Goal: Task Accomplishment & Management: Manage account settings

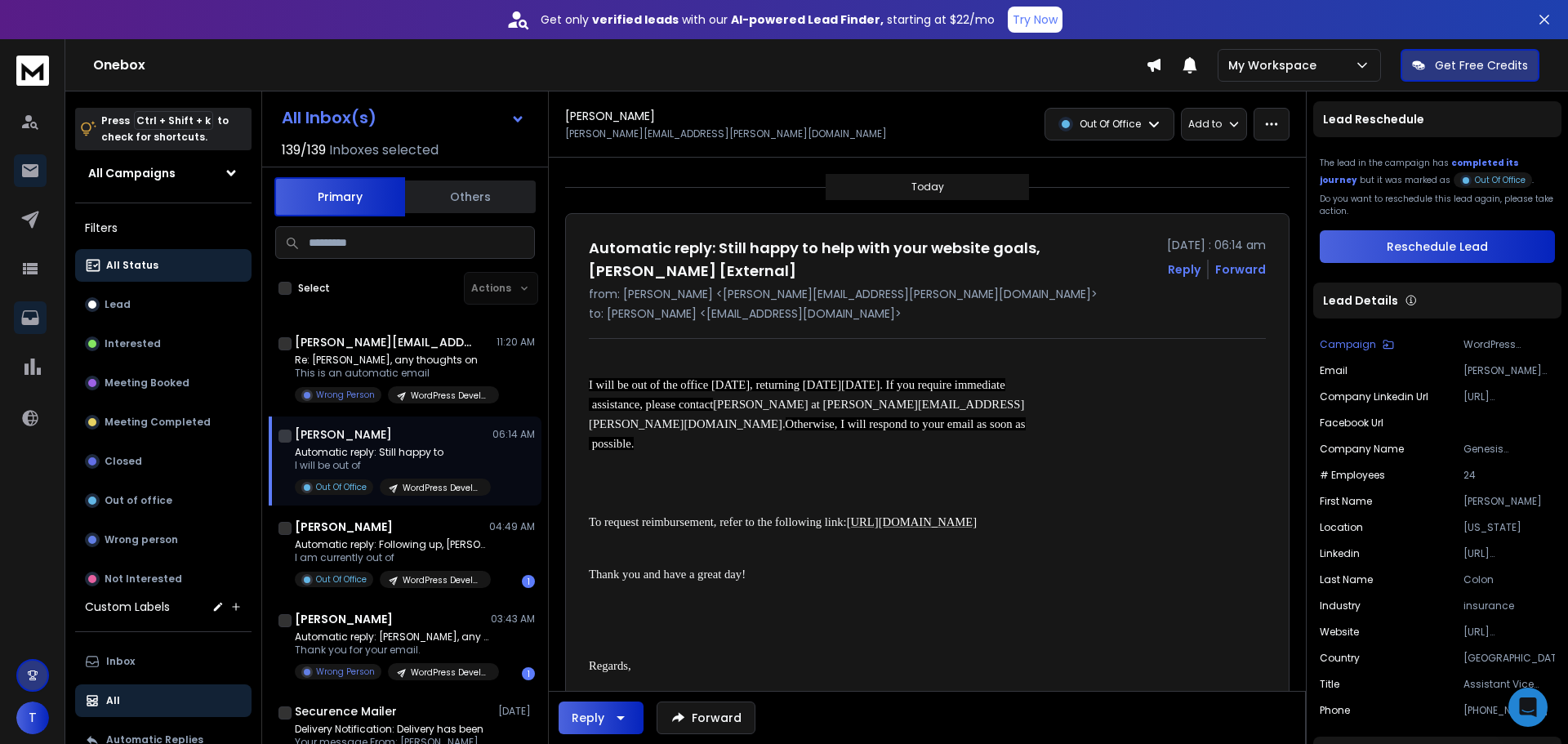
click at [32, 169] on icon at bounding box center [30, 170] width 16 height 13
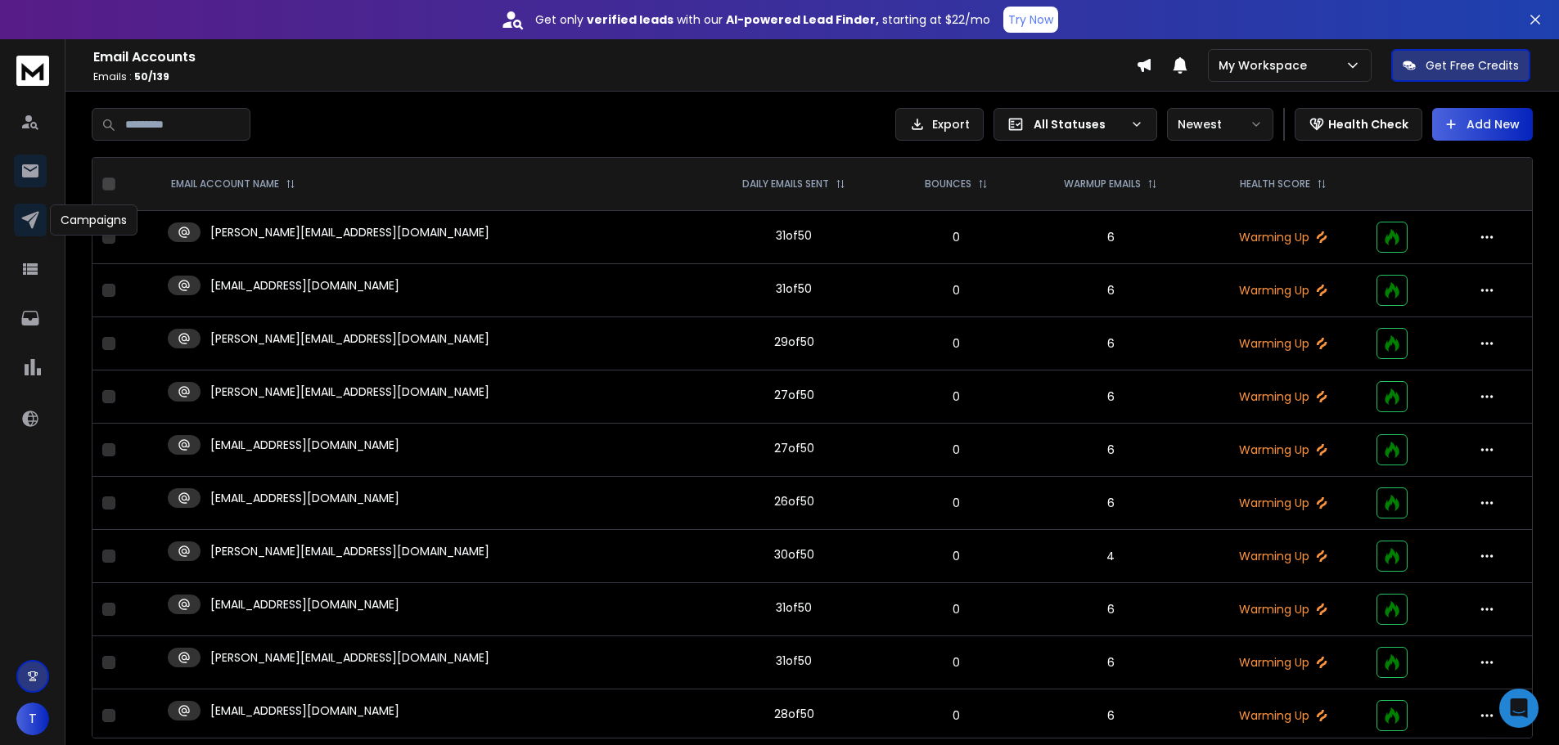
click at [38, 220] on icon at bounding box center [30, 220] width 20 height 20
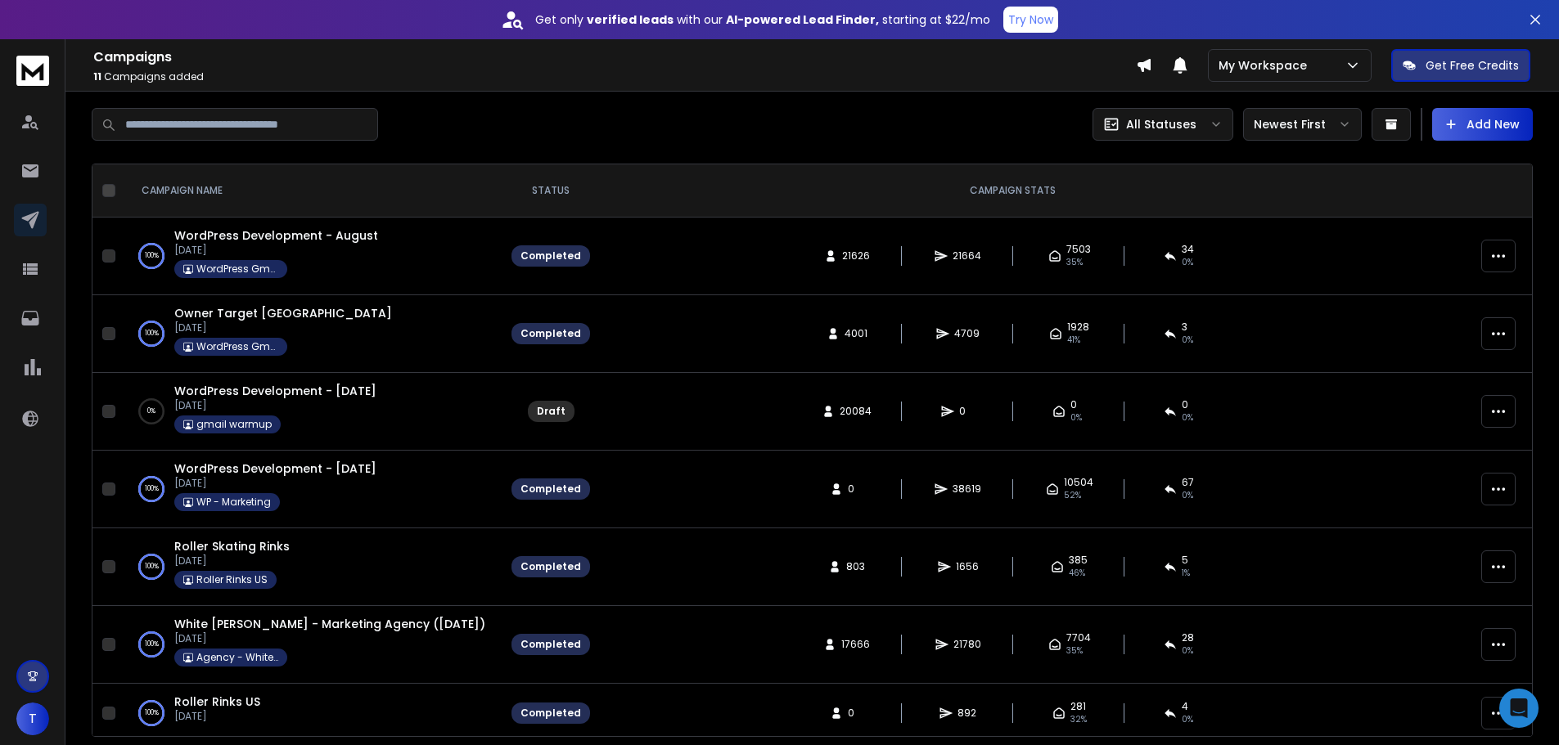
click at [220, 238] on span "WordPress Development - August" at bounding box center [276, 235] width 204 height 16
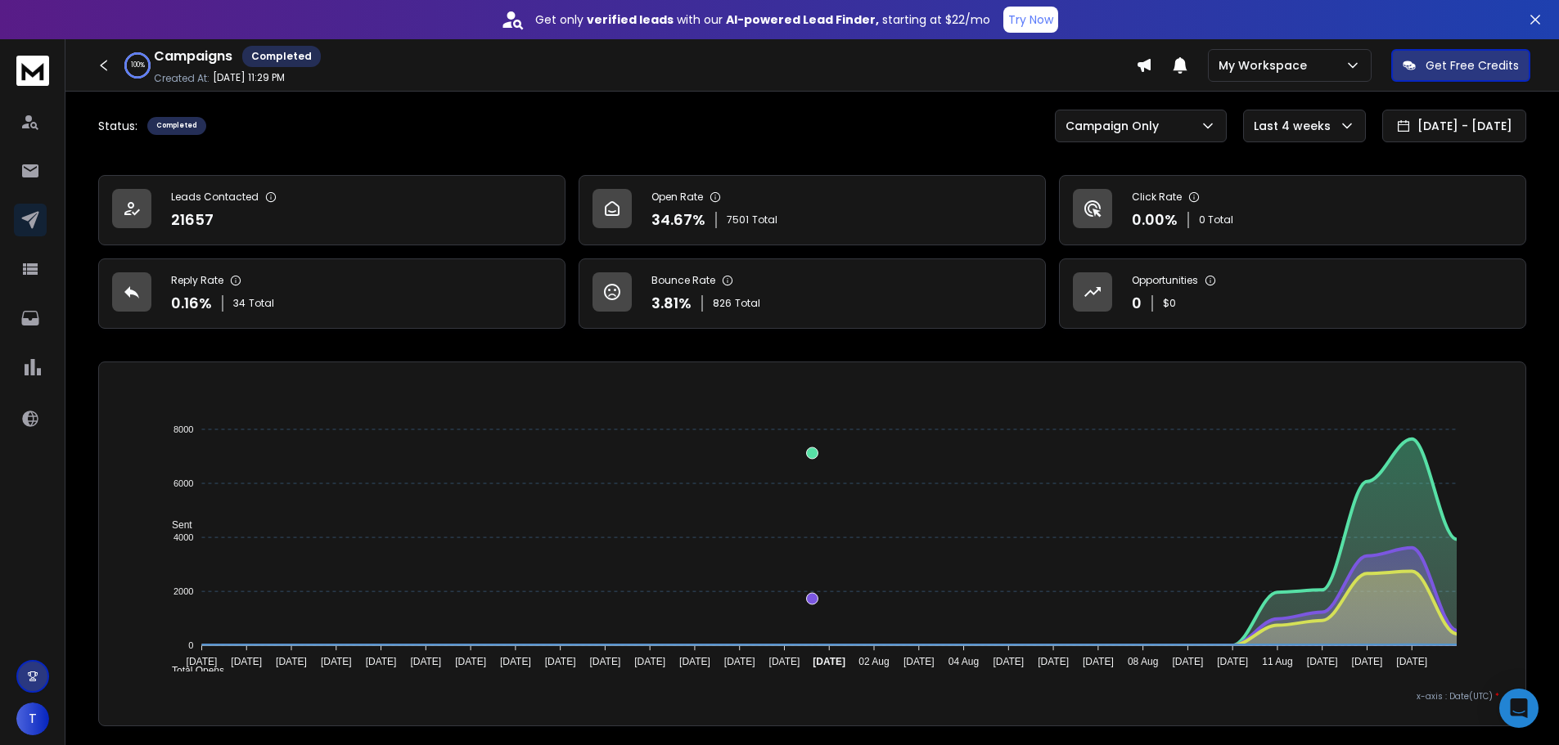
scroll to position [245, 0]
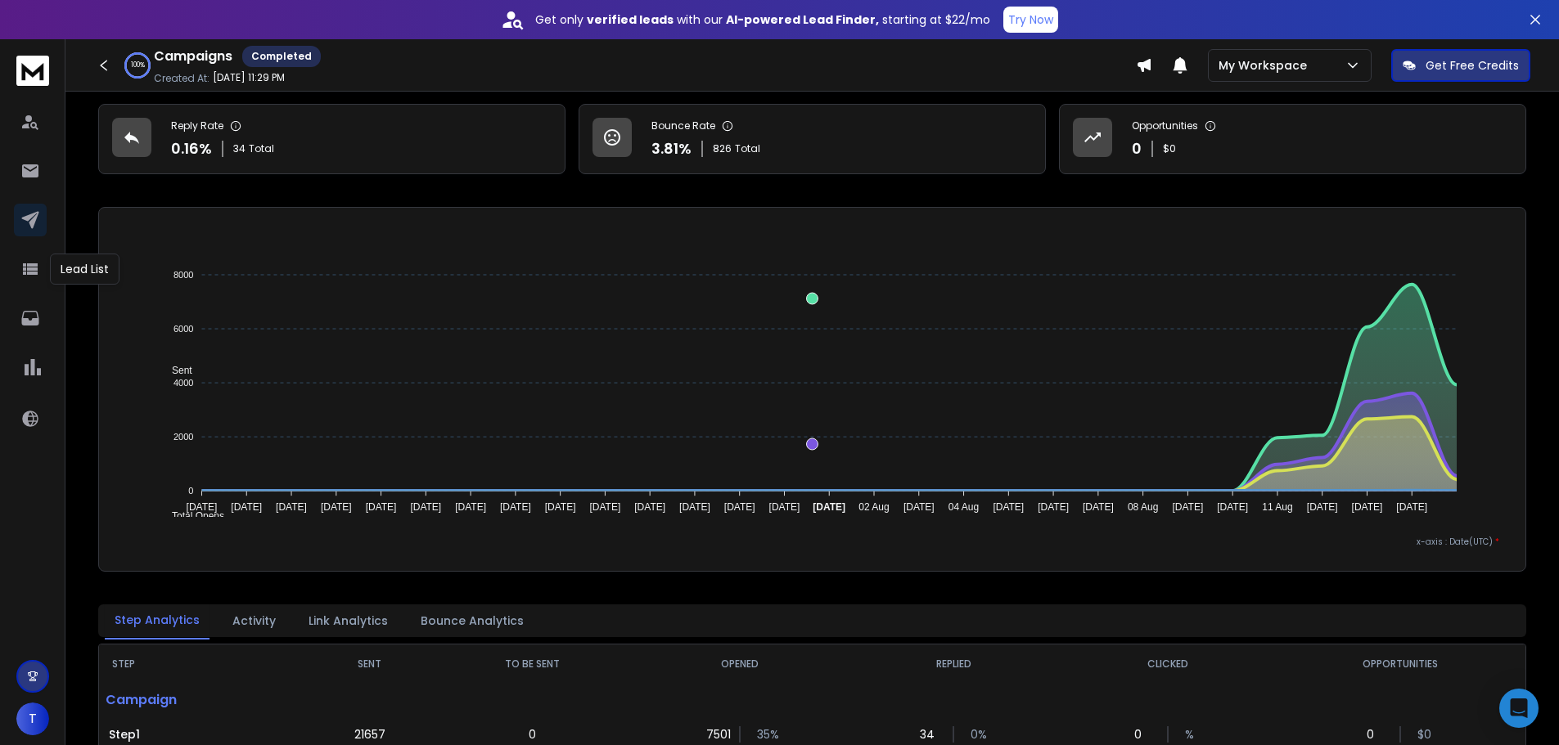
click at [29, 239] on div at bounding box center [33, 223] width 38 height 39
click at [29, 223] on icon at bounding box center [30, 220] width 20 height 20
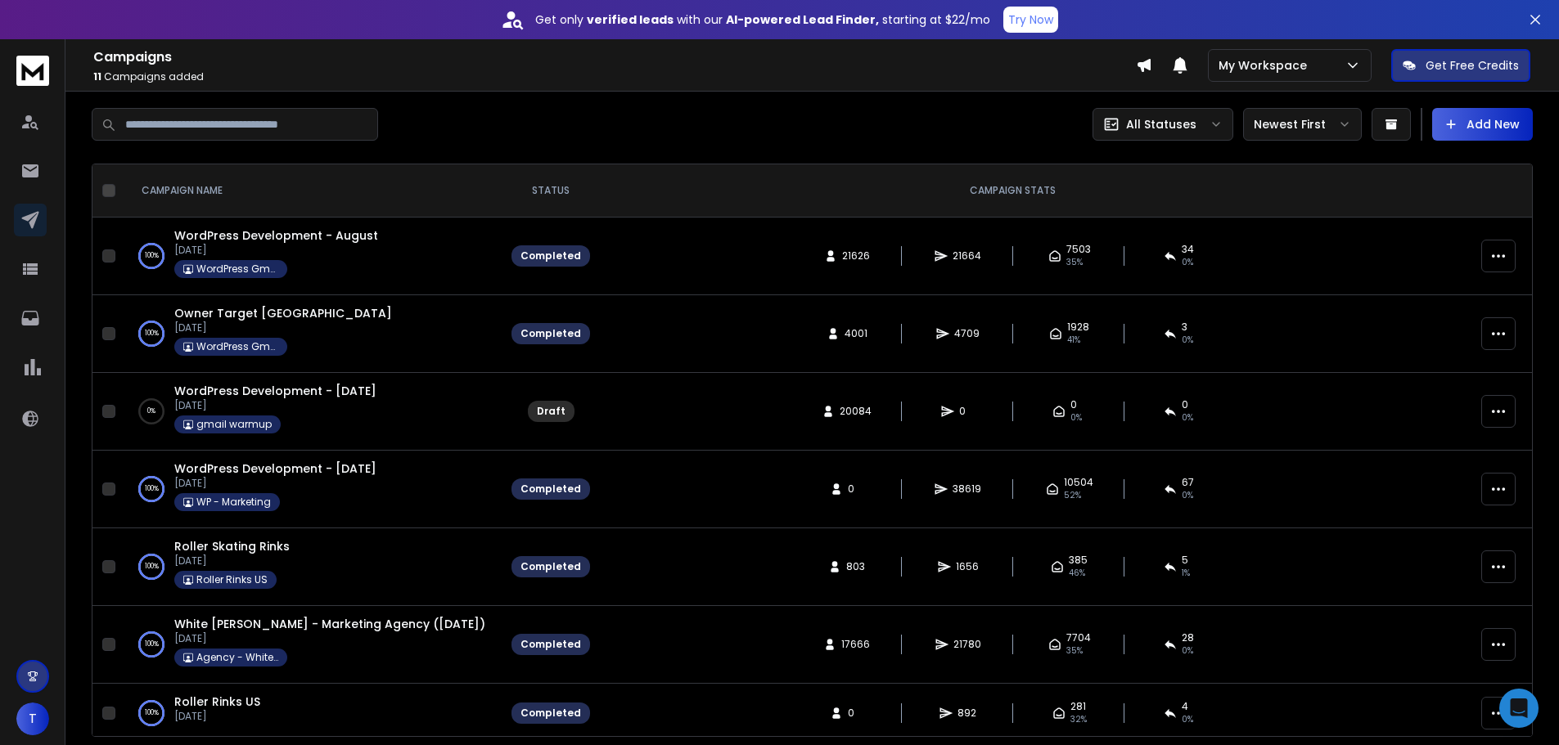
click at [335, 243] on span "WordPress Development - August" at bounding box center [276, 235] width 204 height 16
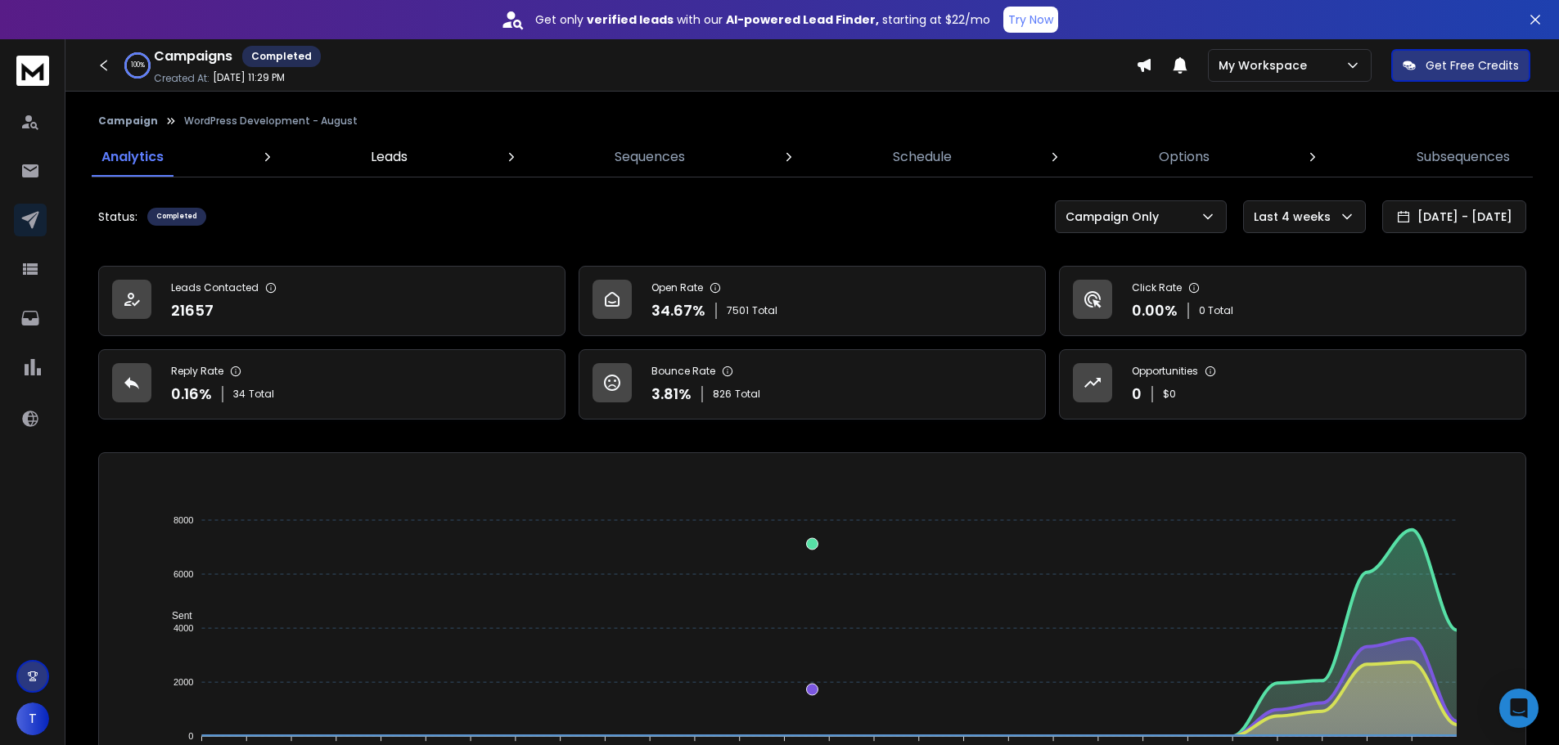
click at [407, 156] on link "Leads" at bounding box center [389, 156] width 56 height 39
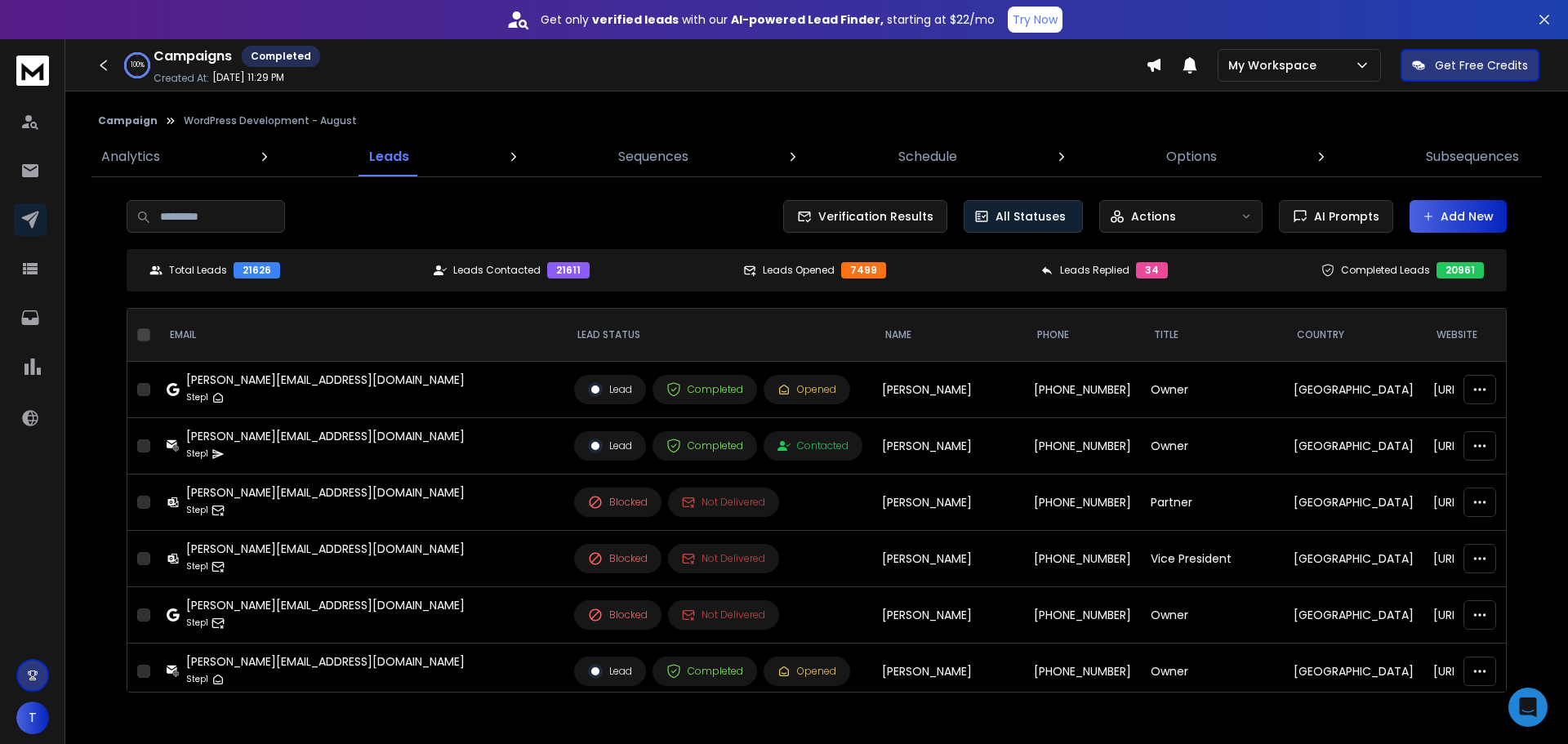
click at [1011, 221] on p "All Statuses" at bounding box center [1030, 217] width 70 height 16
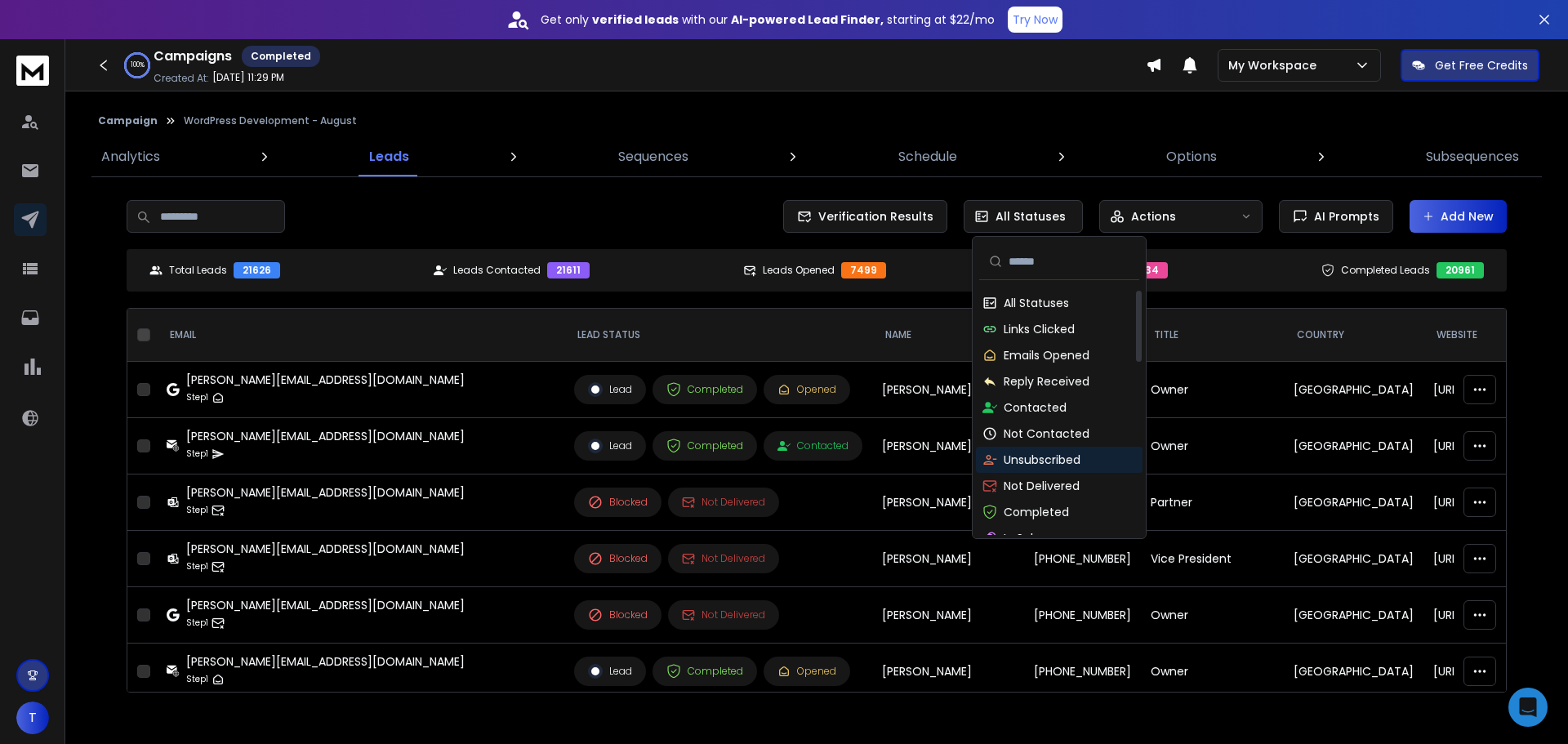
click at [1022, 461] on p "Unsubscribed" at bounding box center [1042, 460] width 77 height 16
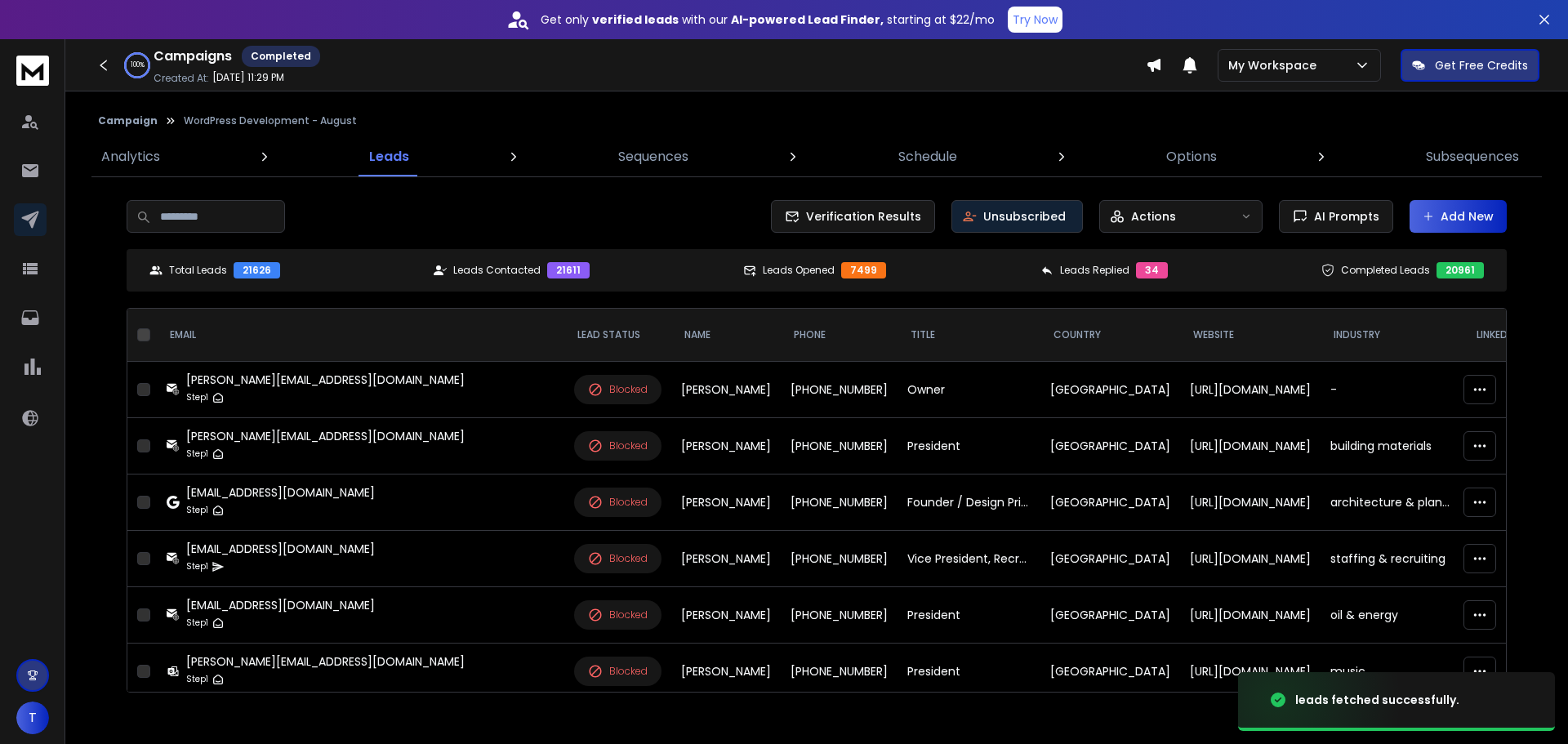
click at [1002, 204] on button "Unsubscribed" at bounding box center [1017, 216] width 132 height 33
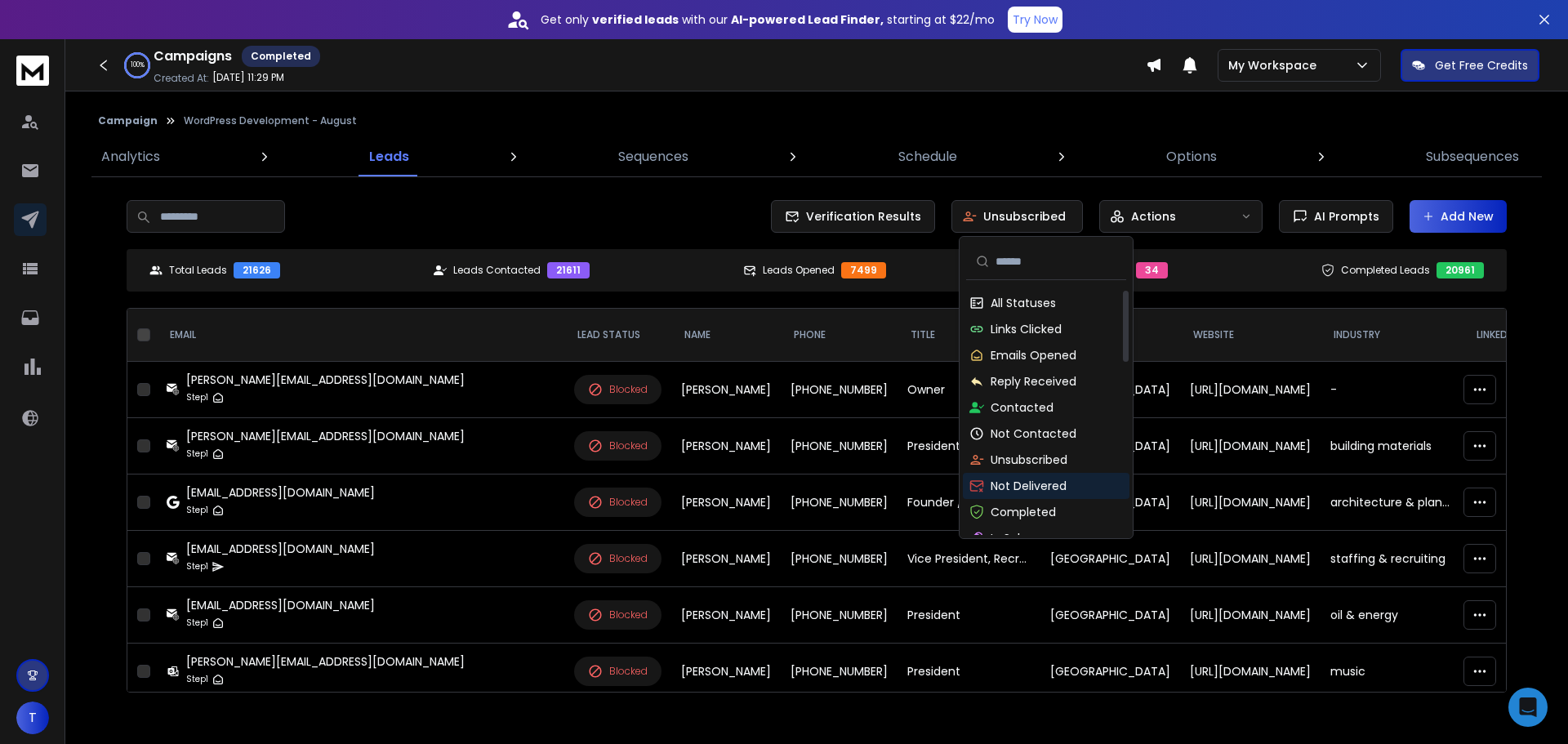
click at [1042, 483] on p "Not Delivered" at bounding box center [1029, 486] width 76 height 16
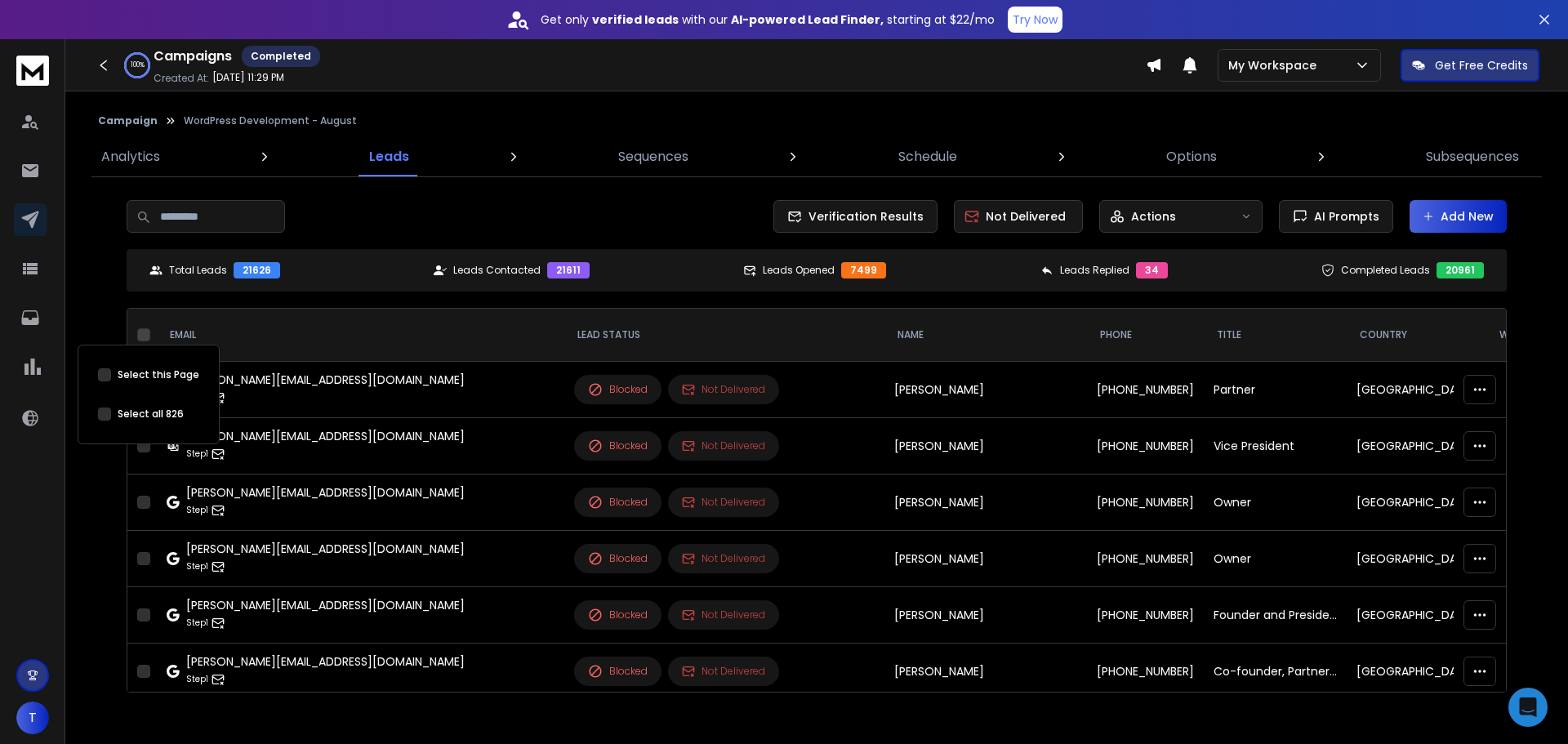
click at [99, 420] on button "Select this Page" at bounding box center [104, 413] width 13 height 13
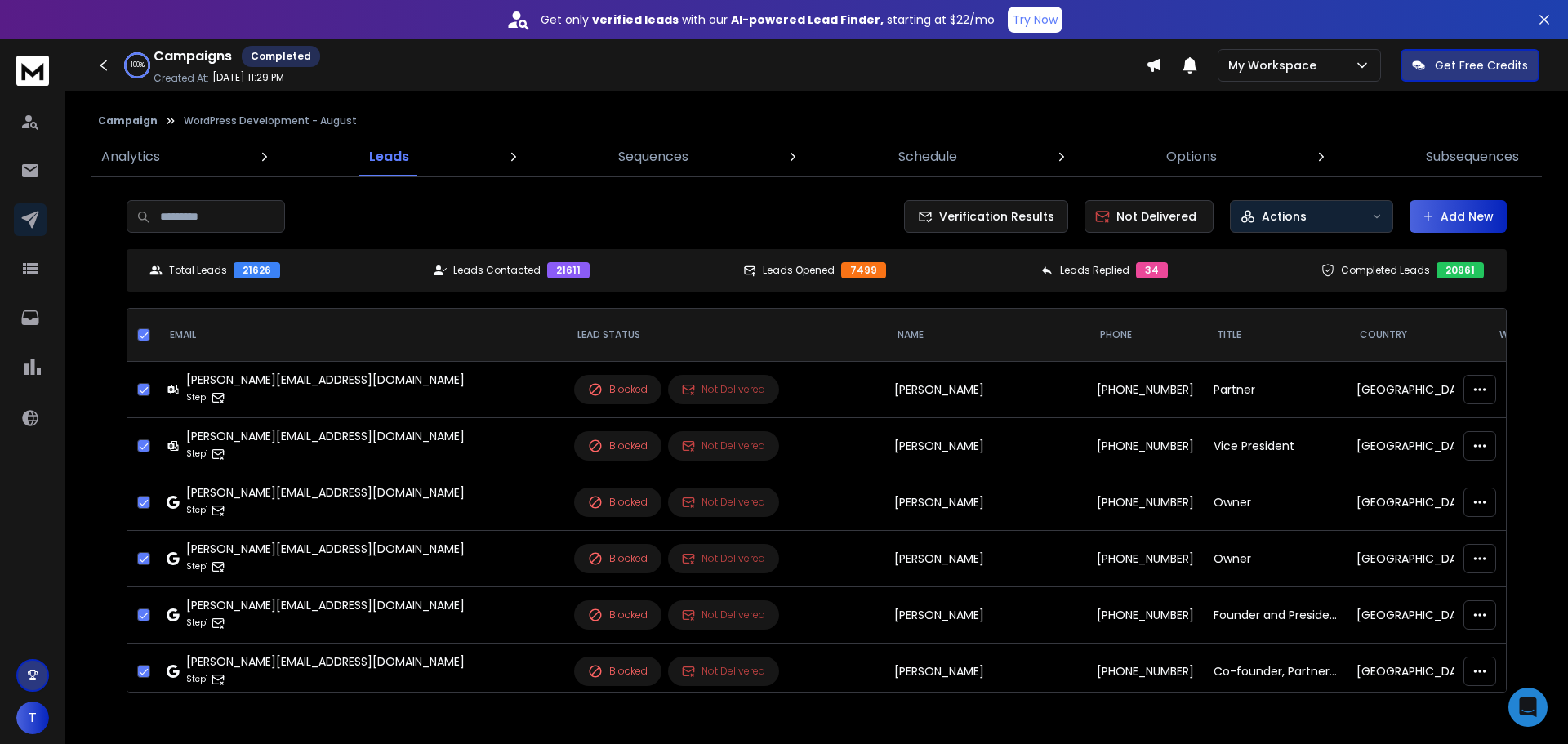
click at [1302, 218] on p "Actions" at bounding box center [1284, 217] width 45 height 16
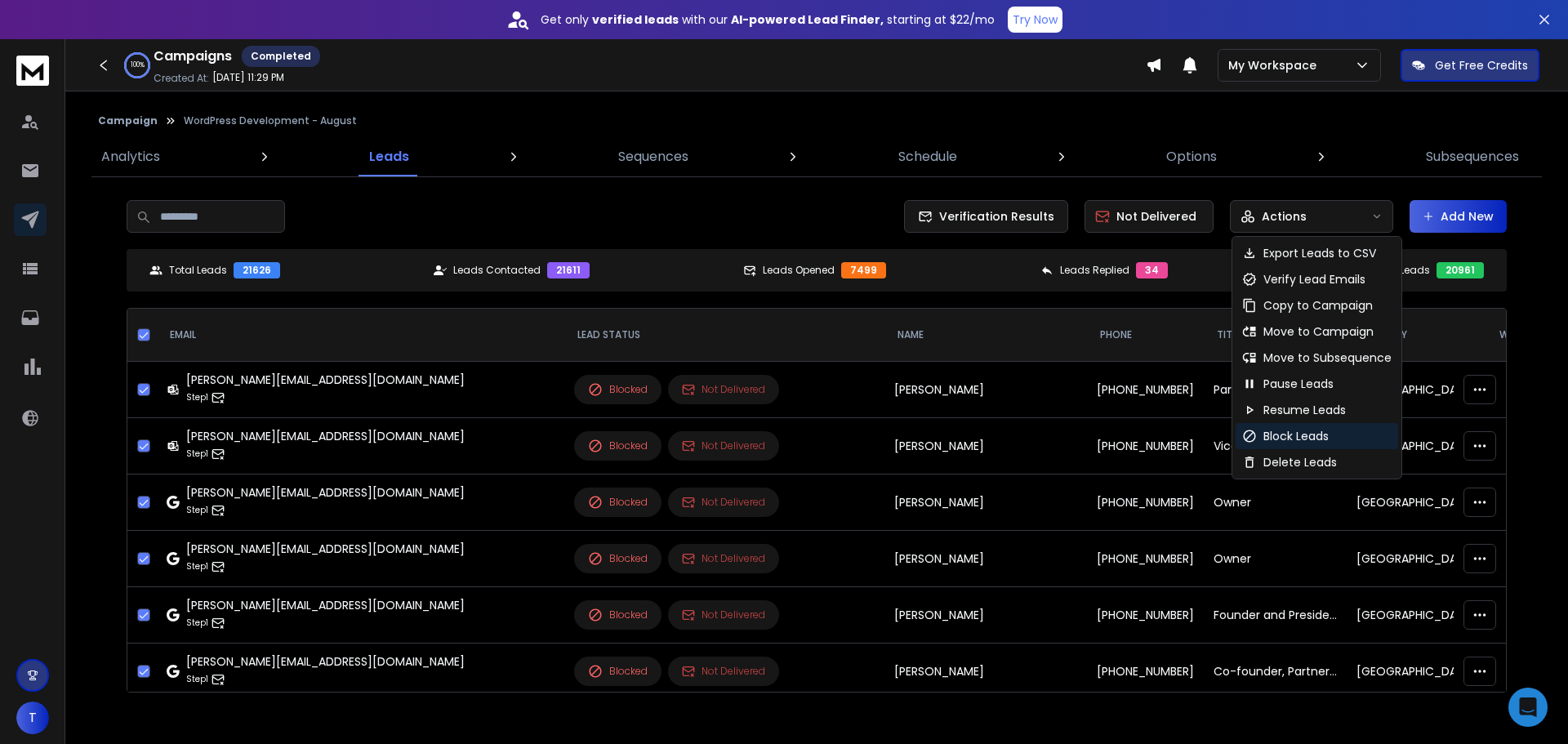
click at [1277, 442] on p "Block Leads" at bounding box center [1296, 436] width 65 height 16
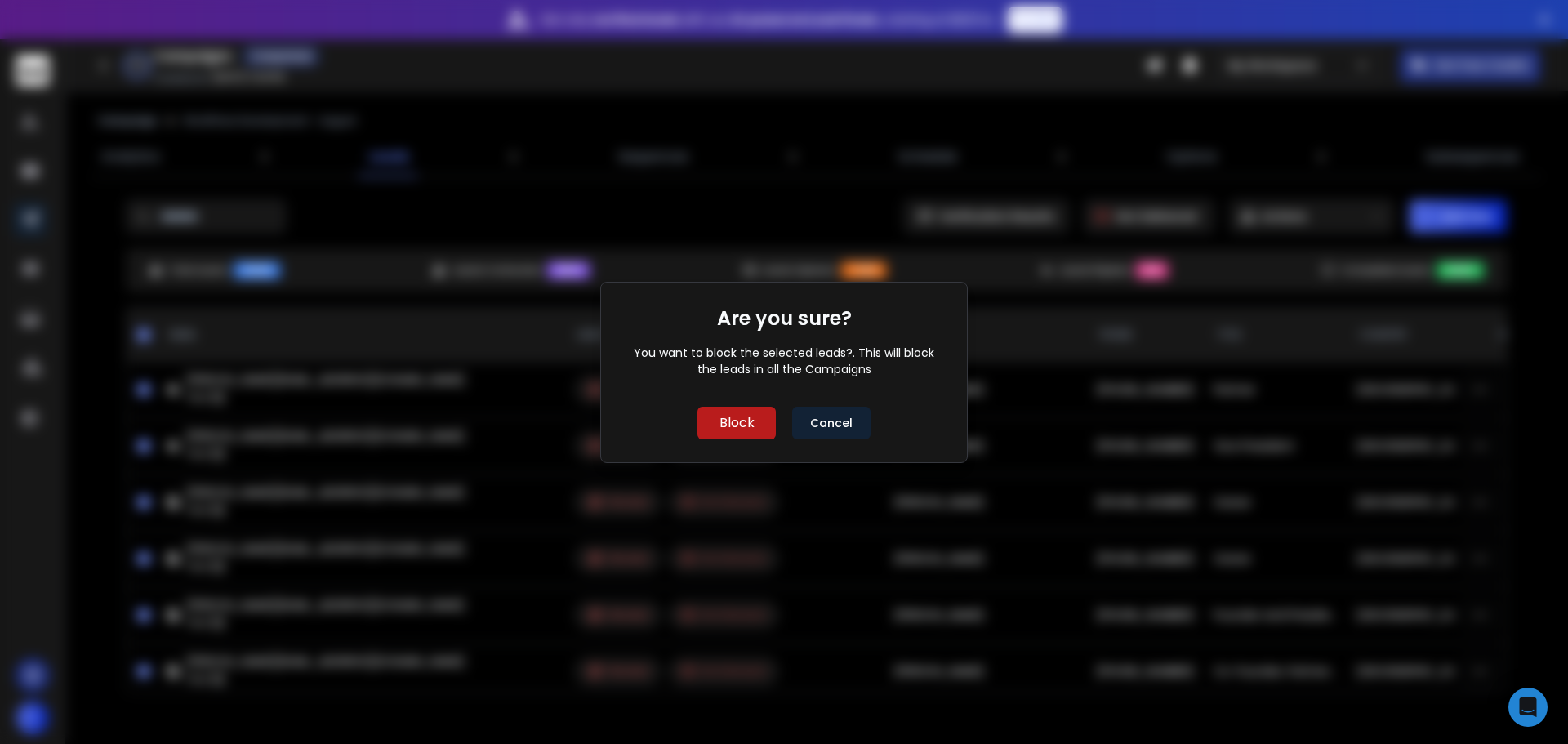
click at [729, 420] on button "Block" at bounding box center [737, 422] width 79 height 33
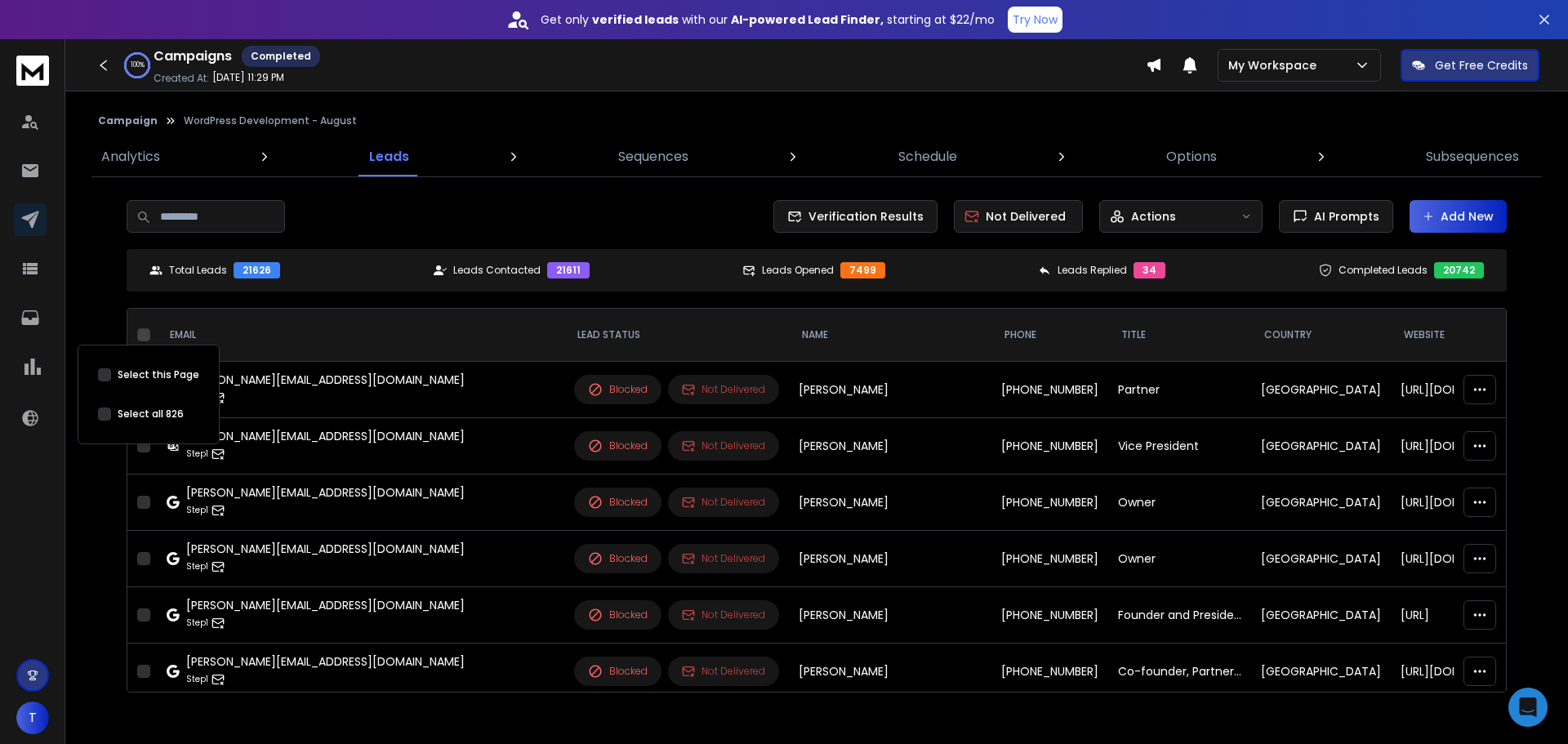
click at [110, 414] on button "Select this Page" at bounding box center [104, 413] width 13 height 13
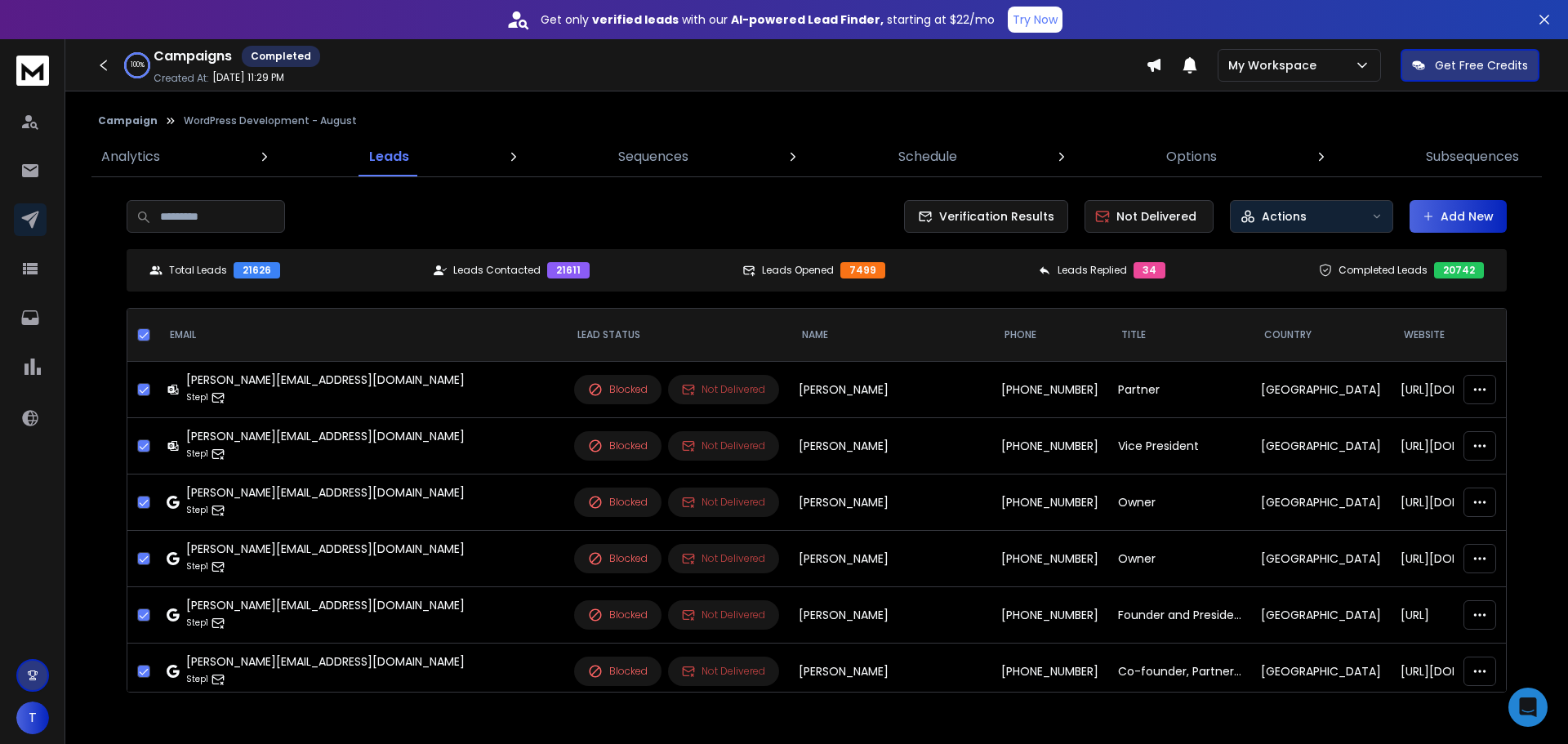
click at [1288, 218] on p "Actions" at bounding box center [1284, 217] width 45 height 16
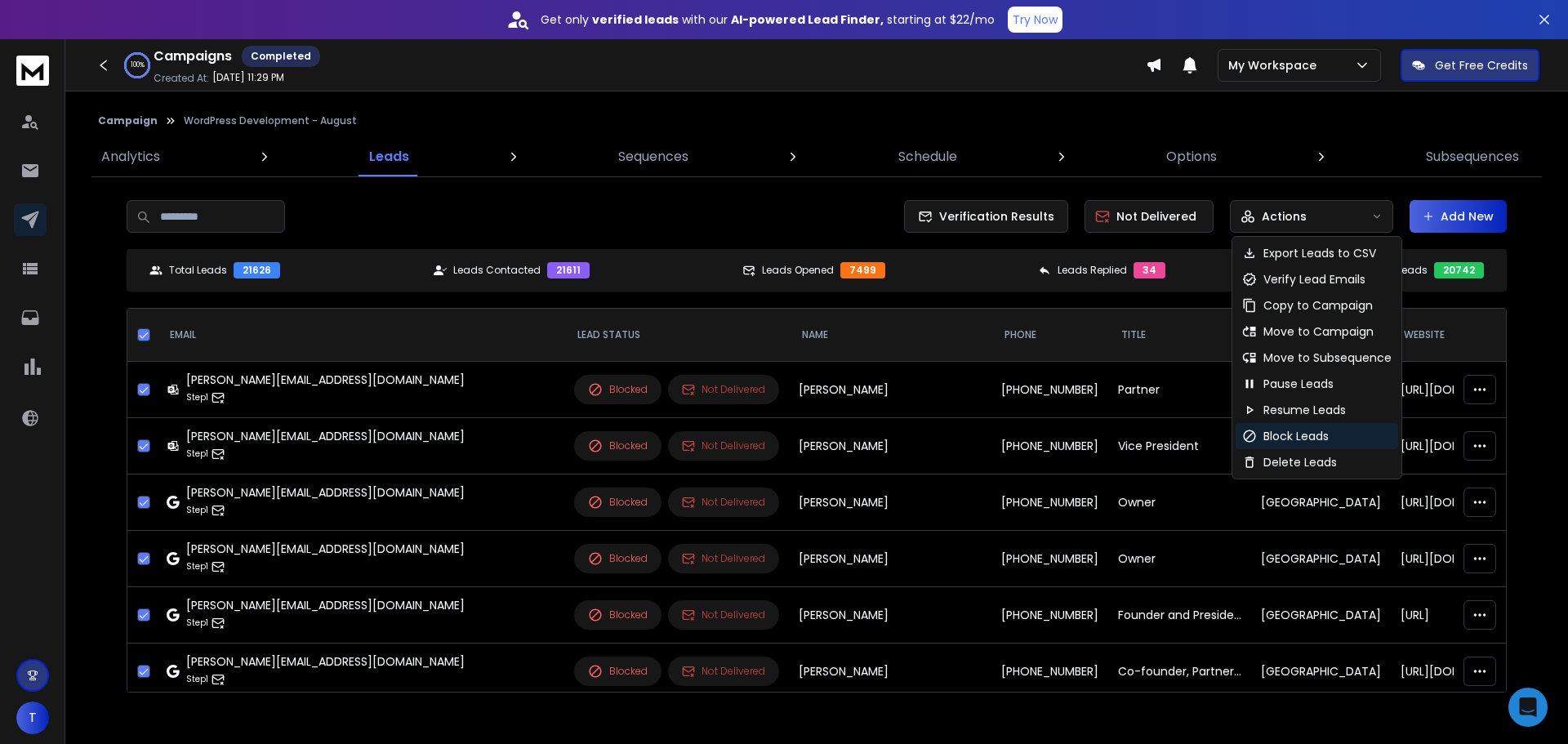
click at [1278, 443] on p "Block Leads" at bounding box center [1296, 436] width 65 height 16
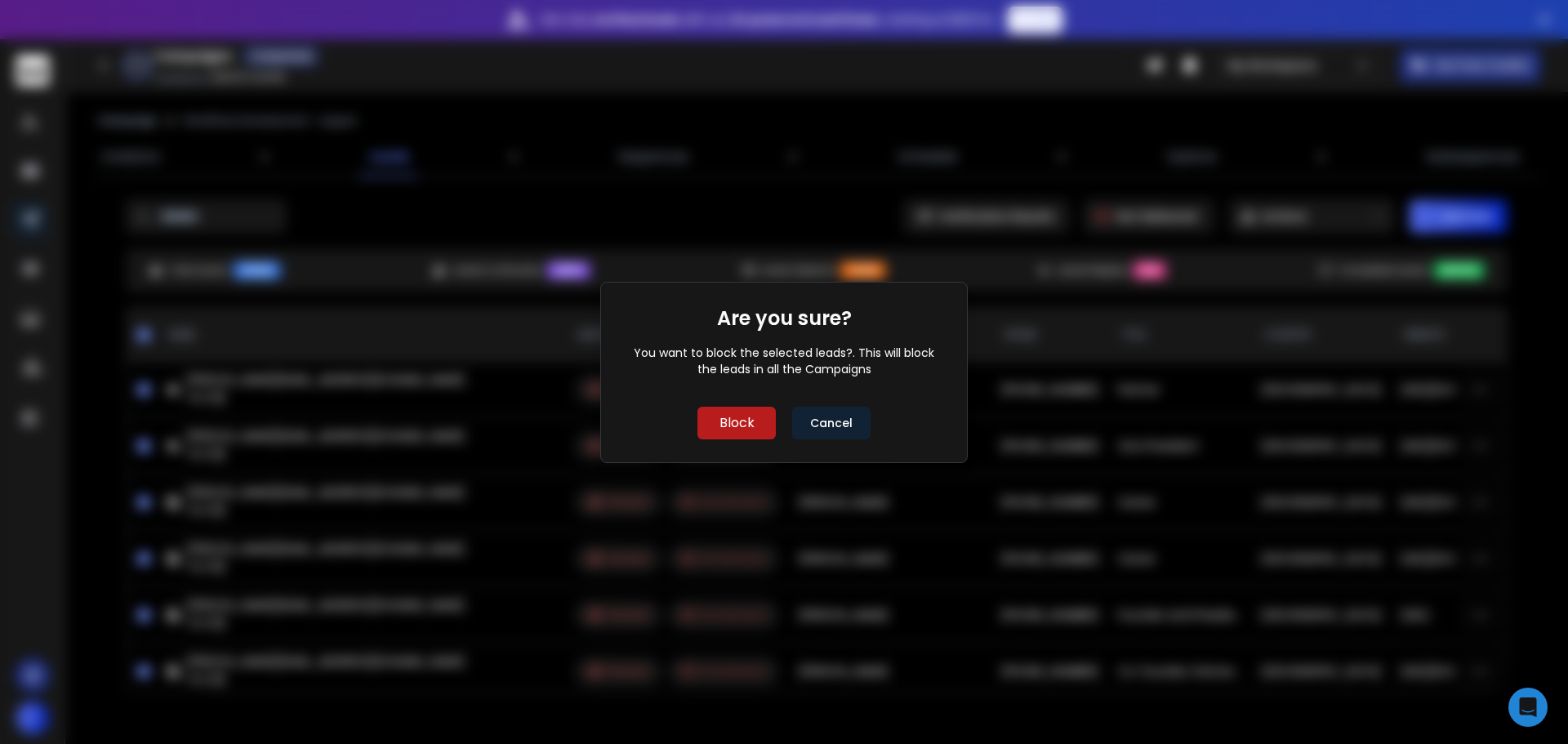
click at [726, 429] on button "Block" at bounding box center [737, 422] width 79 height 33
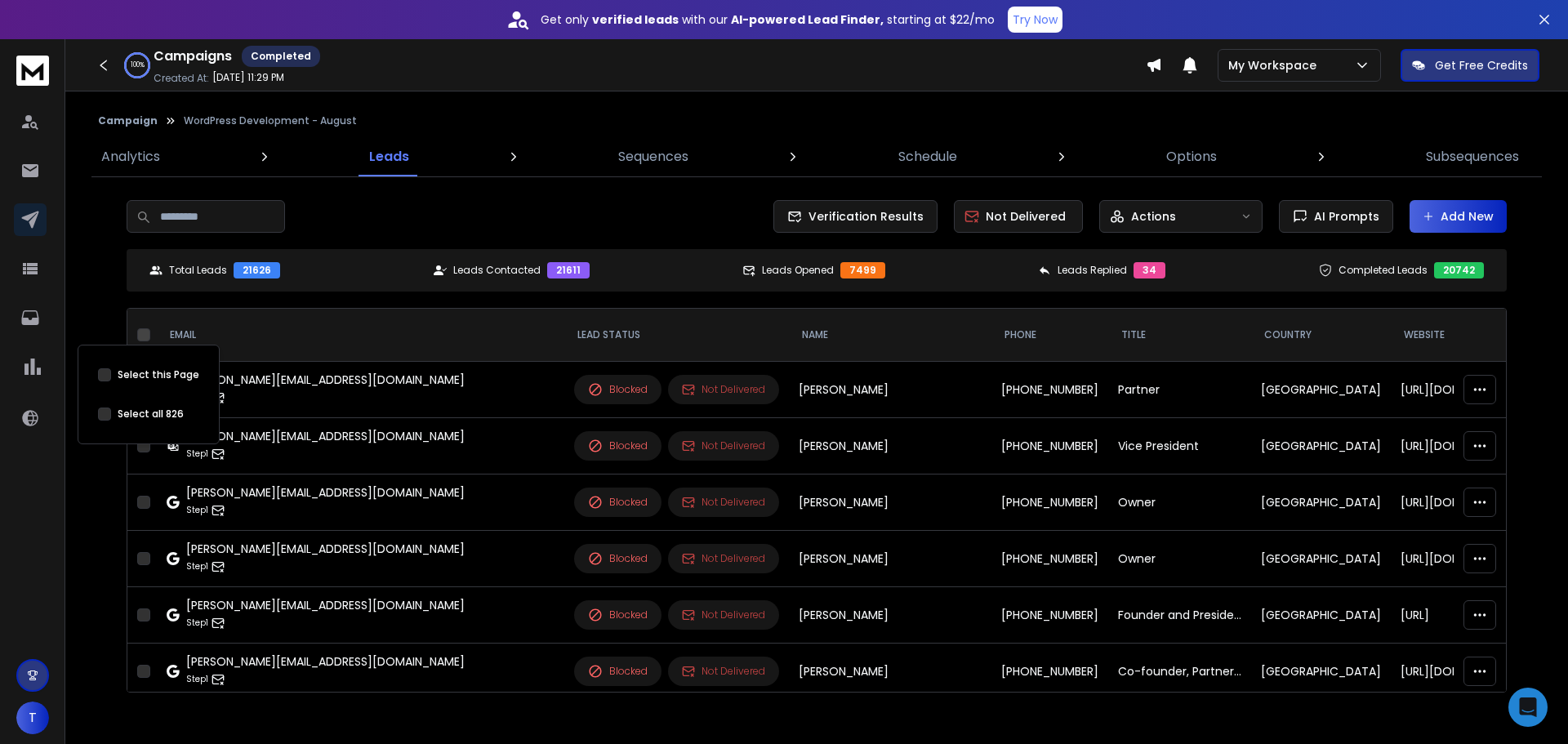
click at [106, 419] on button "Select this Page" at bounding box center [104, 413] width 13 height 13
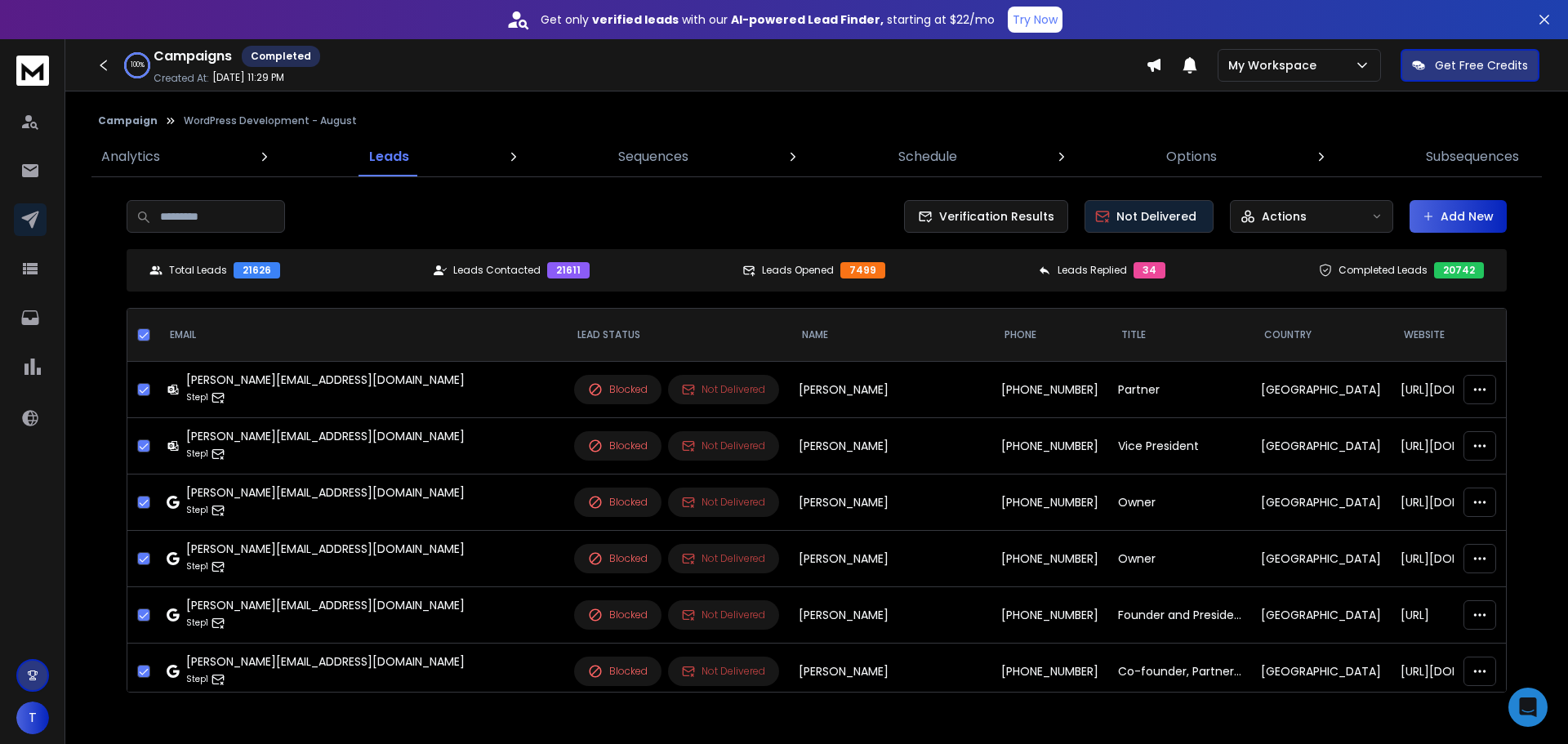
click at [1128, 214] on p "Not Delivered" at bounding box center [1157, 217] width 80 height 16
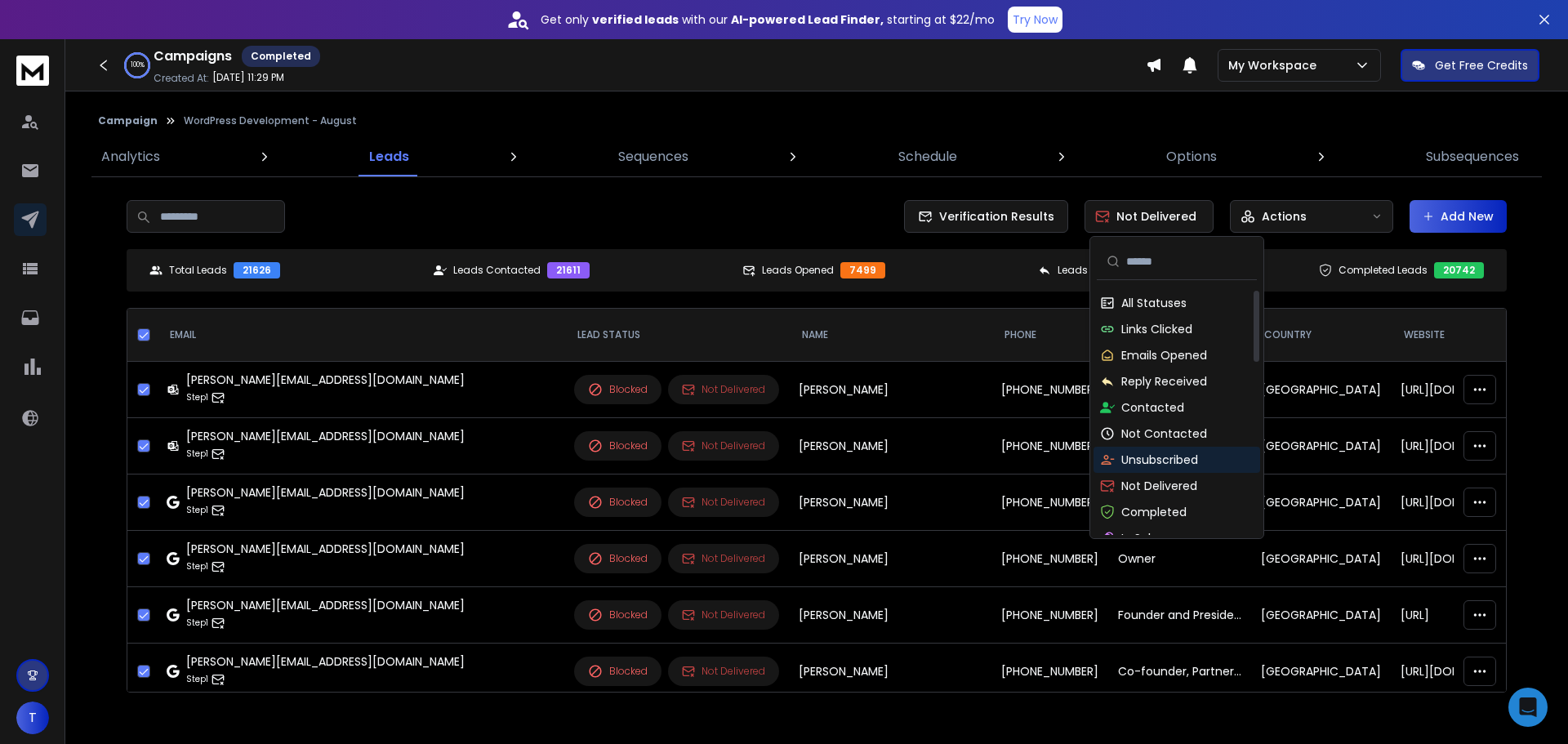
click at [1133, 466] on p "Unsubscribed" at bounding box center [1159, 460] width 77 height 16
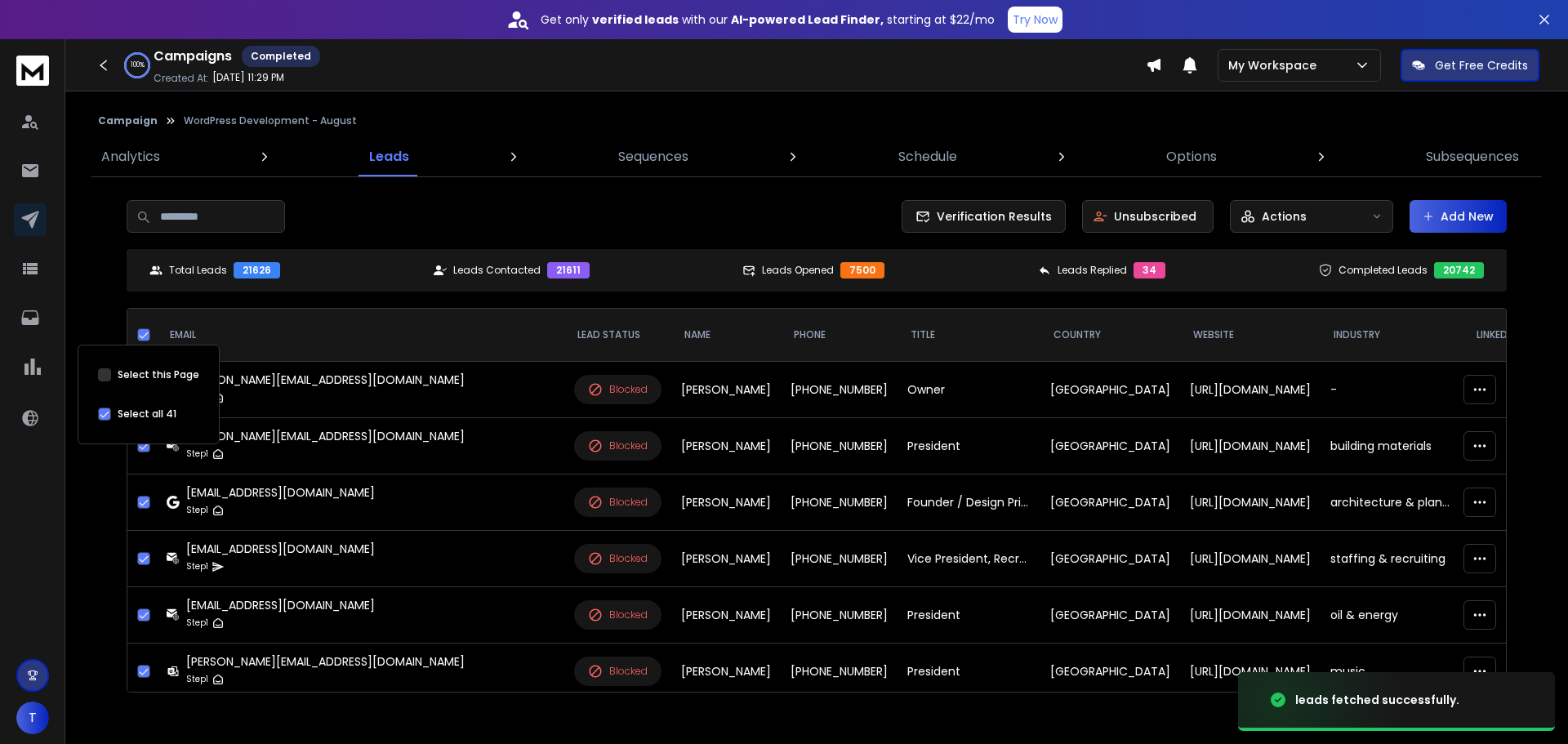
click at [145, 333] on button "Select this Page" at bounding box center [143, 335] width 13 height 13
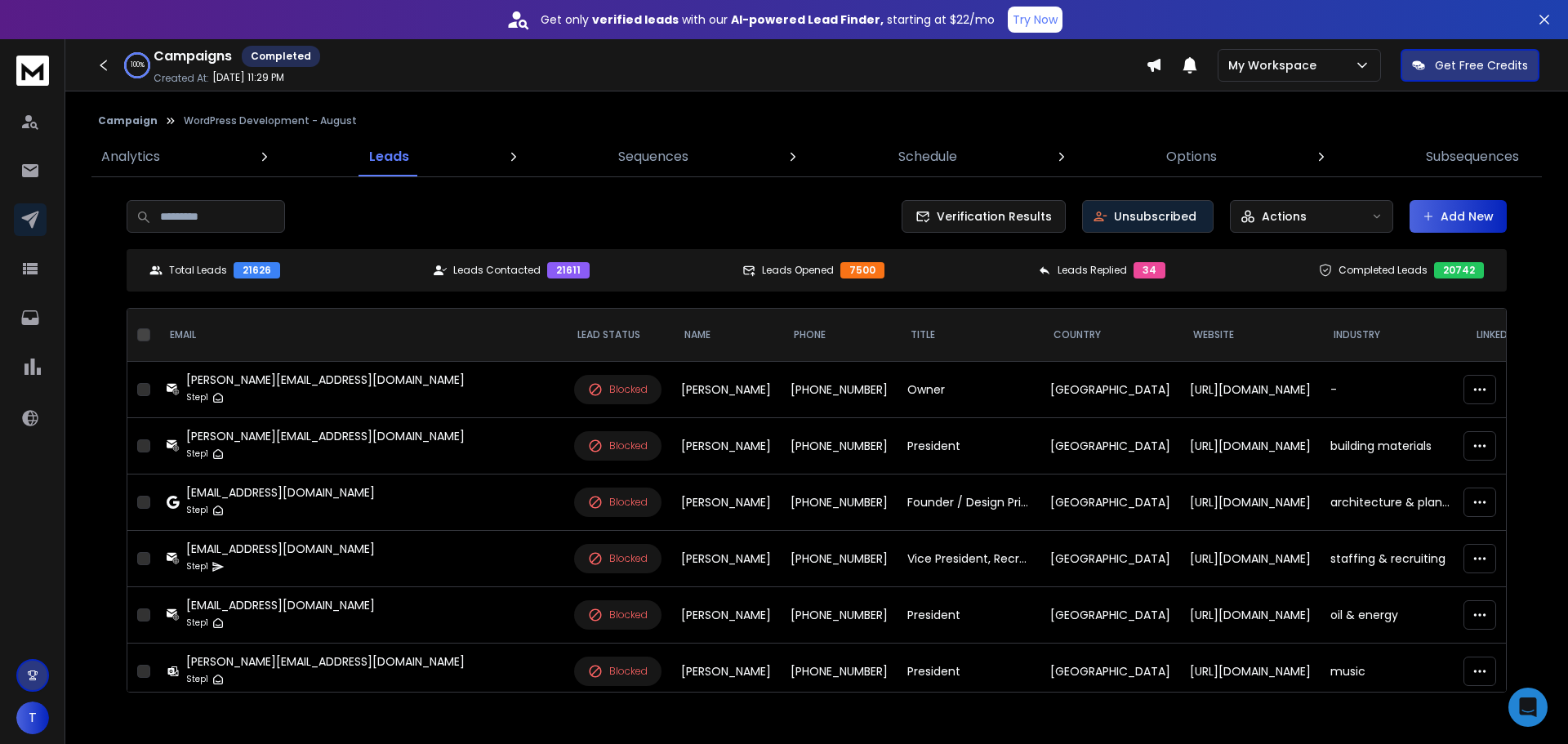
click at [1181, 213] on p "Unsubscribed" at bounding box center [1155, 217] width 83 height 16
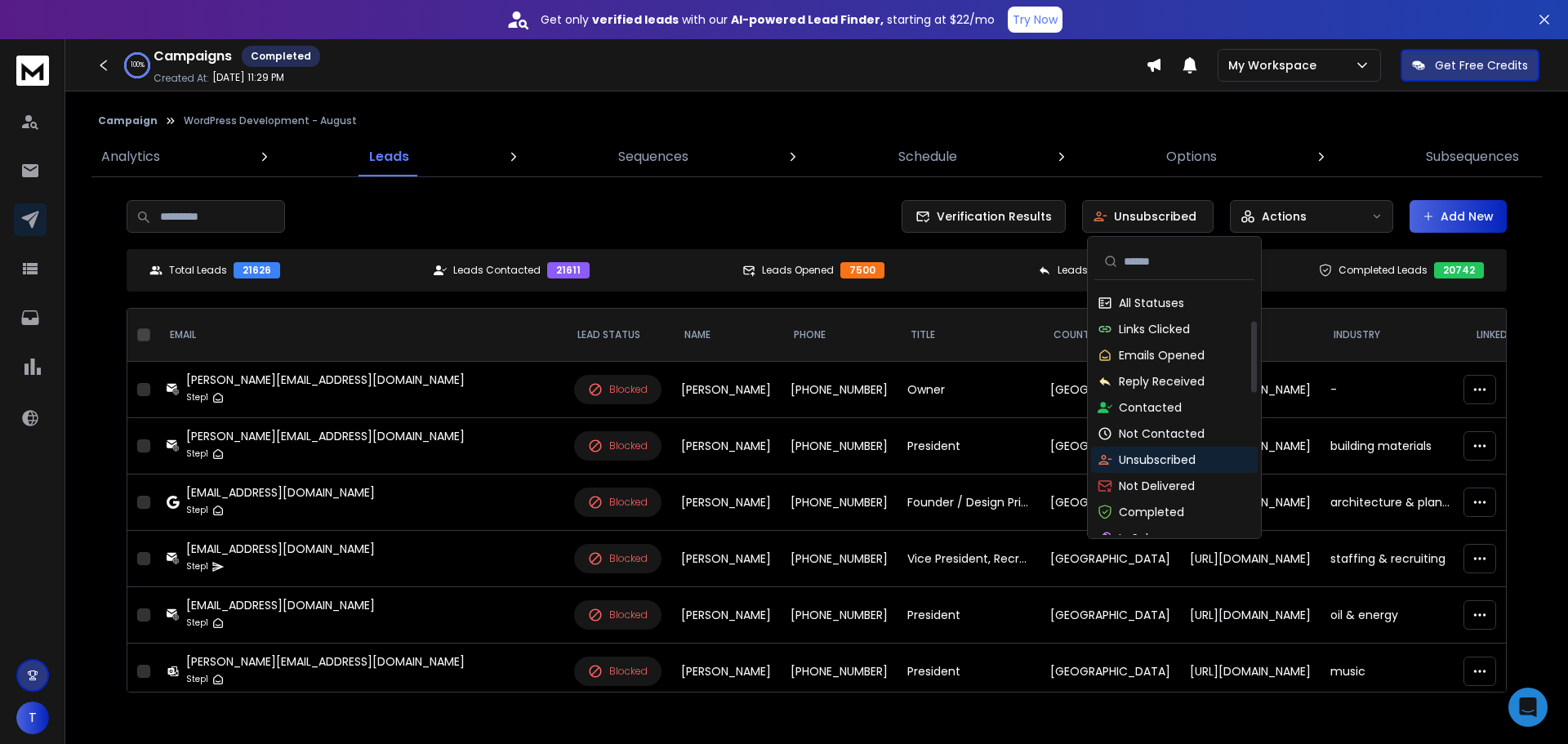
scroll to position [245, 0]
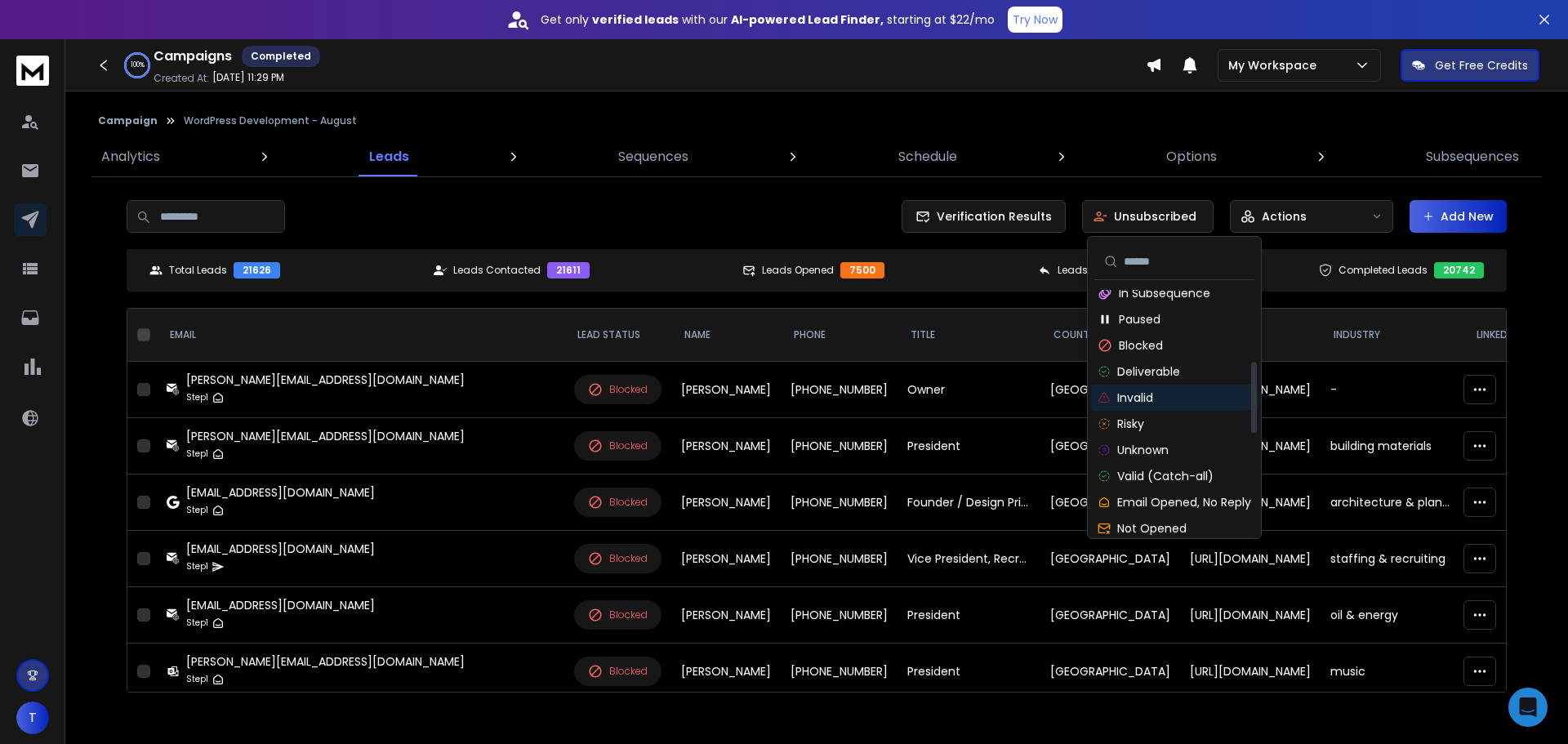
click at [1146, 397] on p "Invalid" at bounding box center [1135, 397] width 36 height 16
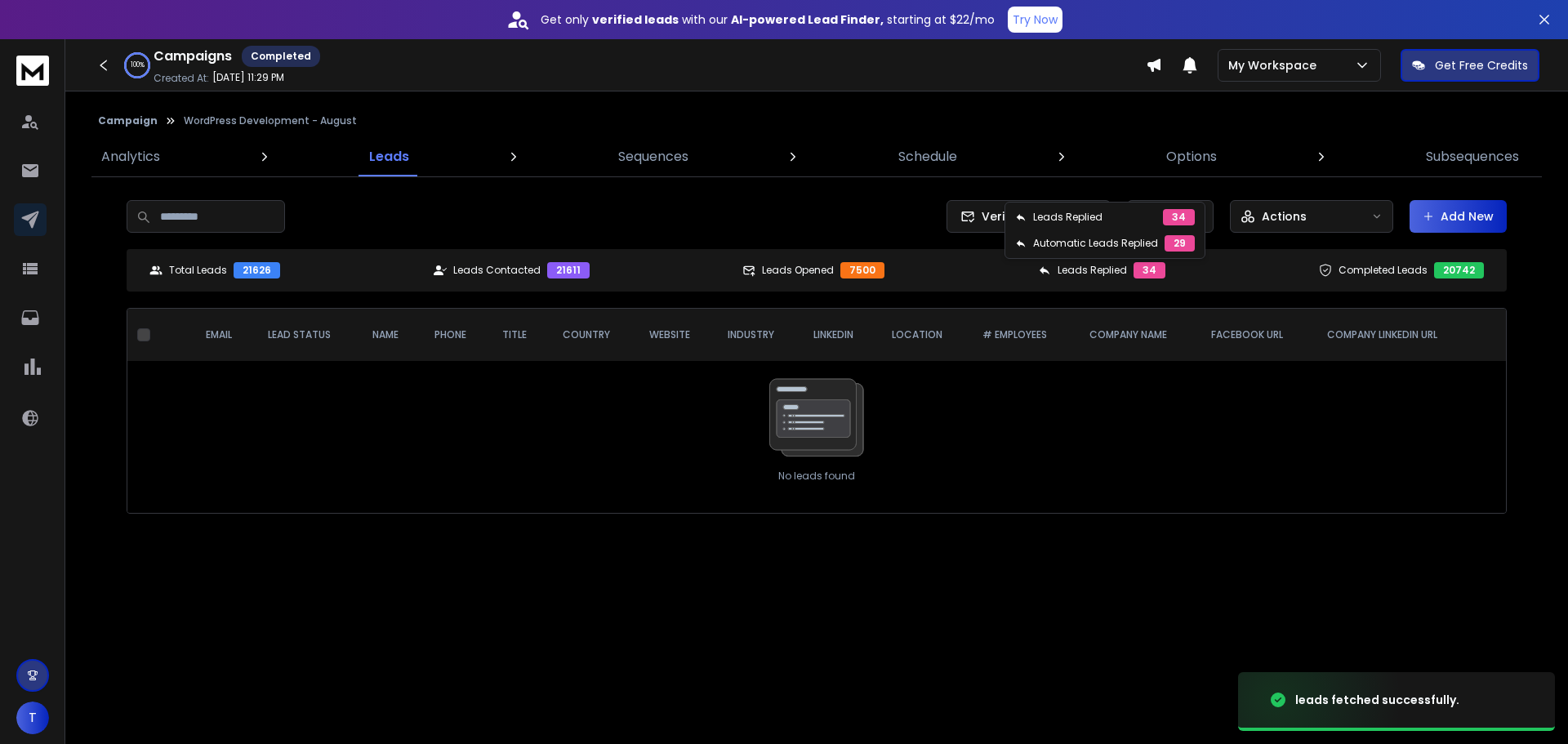
click at [1160, 226] on div "Leads Replied 34 Automatic Leads Replied 29" at bounding box center [1105, 230] width 180 height 43
click at [886, 200] on div "Verification Results Invalid Actions Add New Total Leads 21626 Leads Contacted …" at bounding box center [816, 349] width 1450 height 311
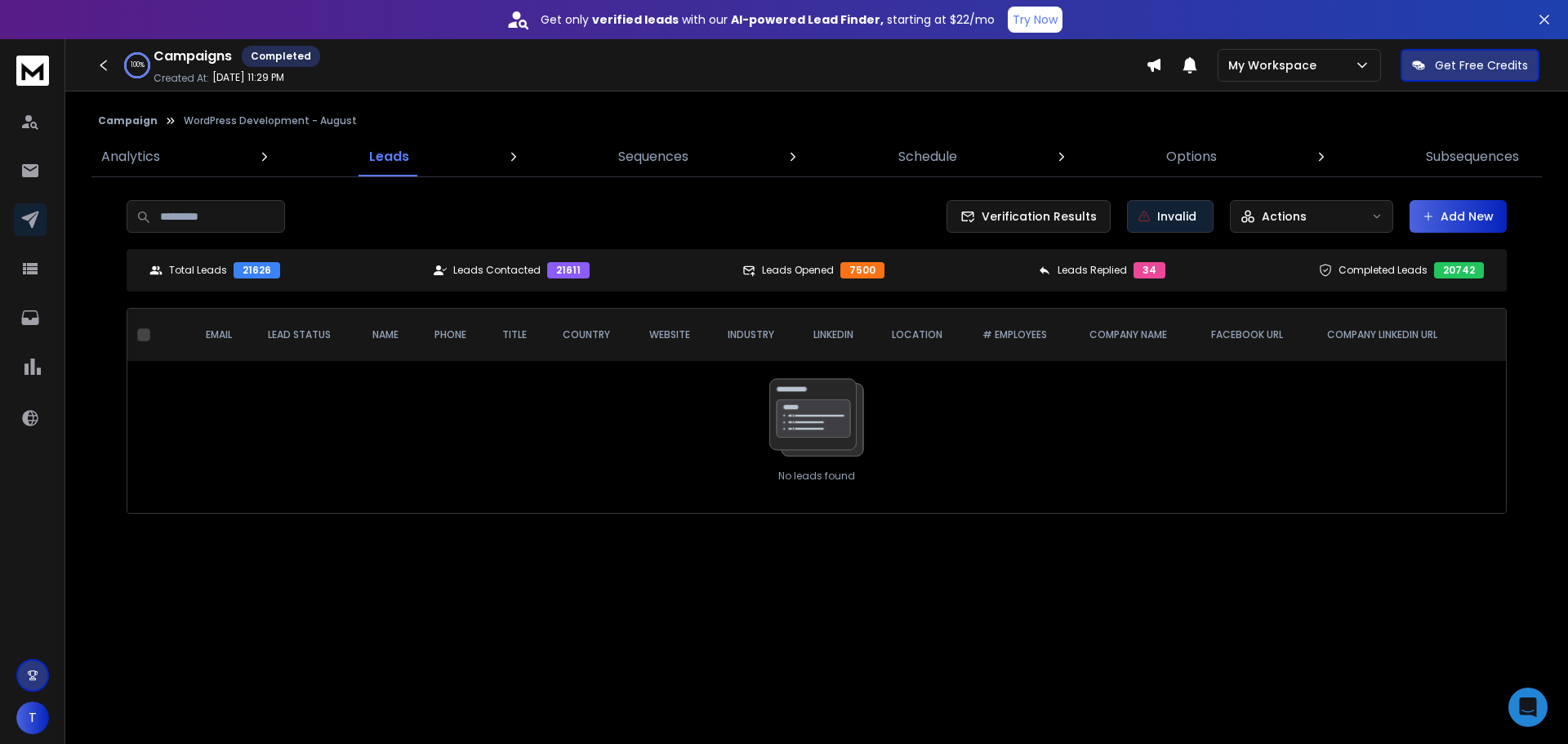
click at [1189, 218] on p "Invalid" at bounding box center [1176, 217] width 39 height 16
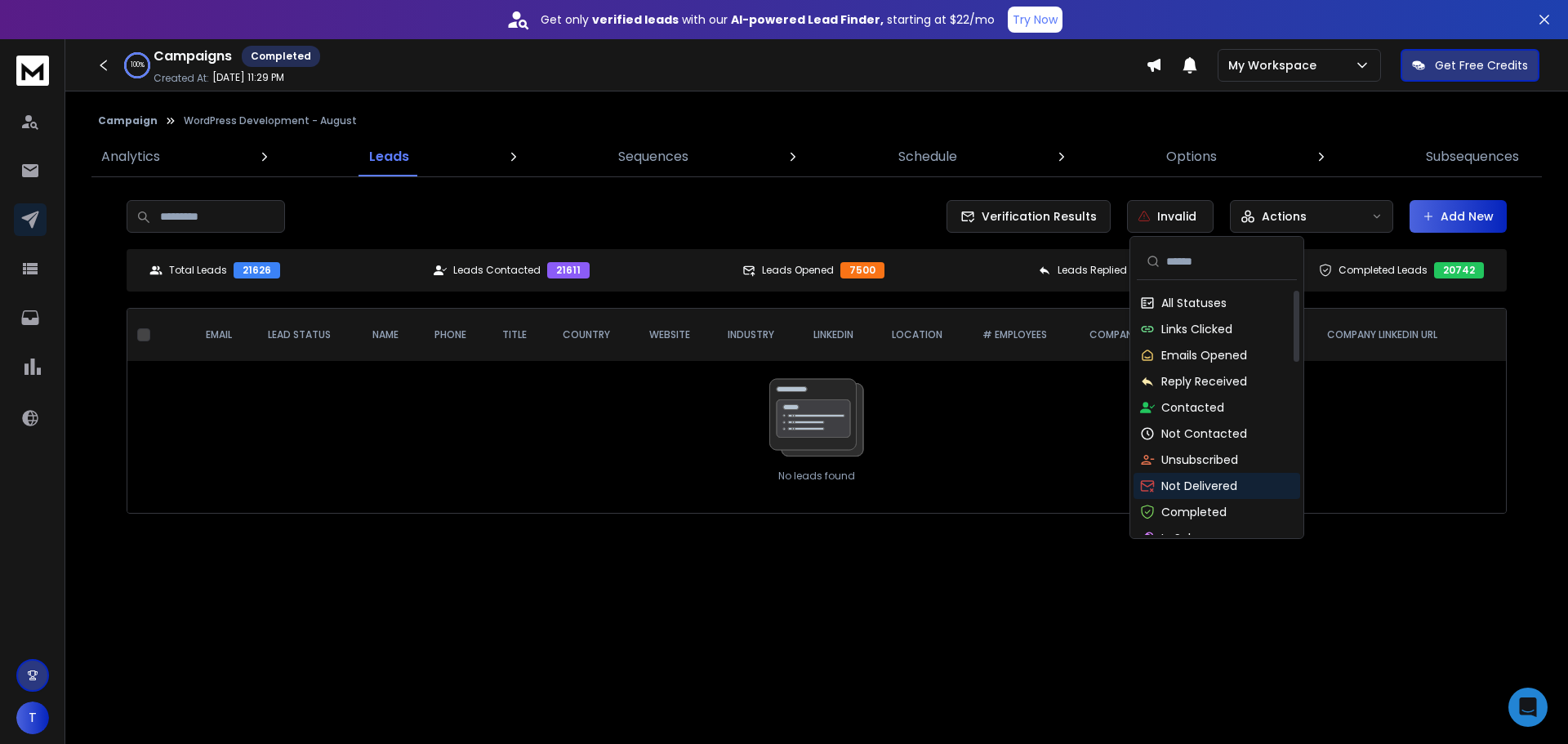
click at [1190, 480] on p "Not Delivered" at bounding box center [1200, 486] width 76 height 16
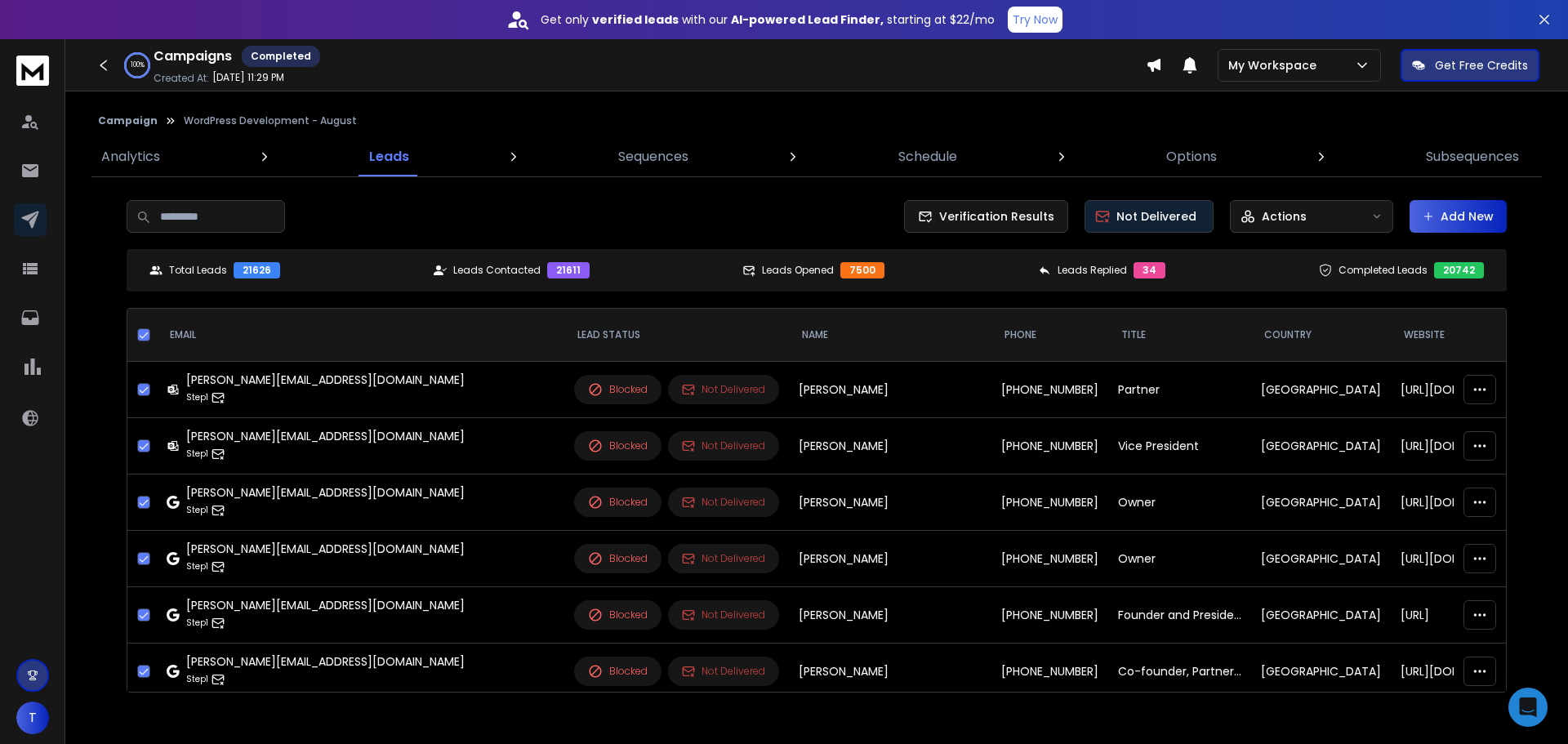
click at [1184, 214] on p "Not Delivered" at bounding box center [1157, 217] width 80 height 16
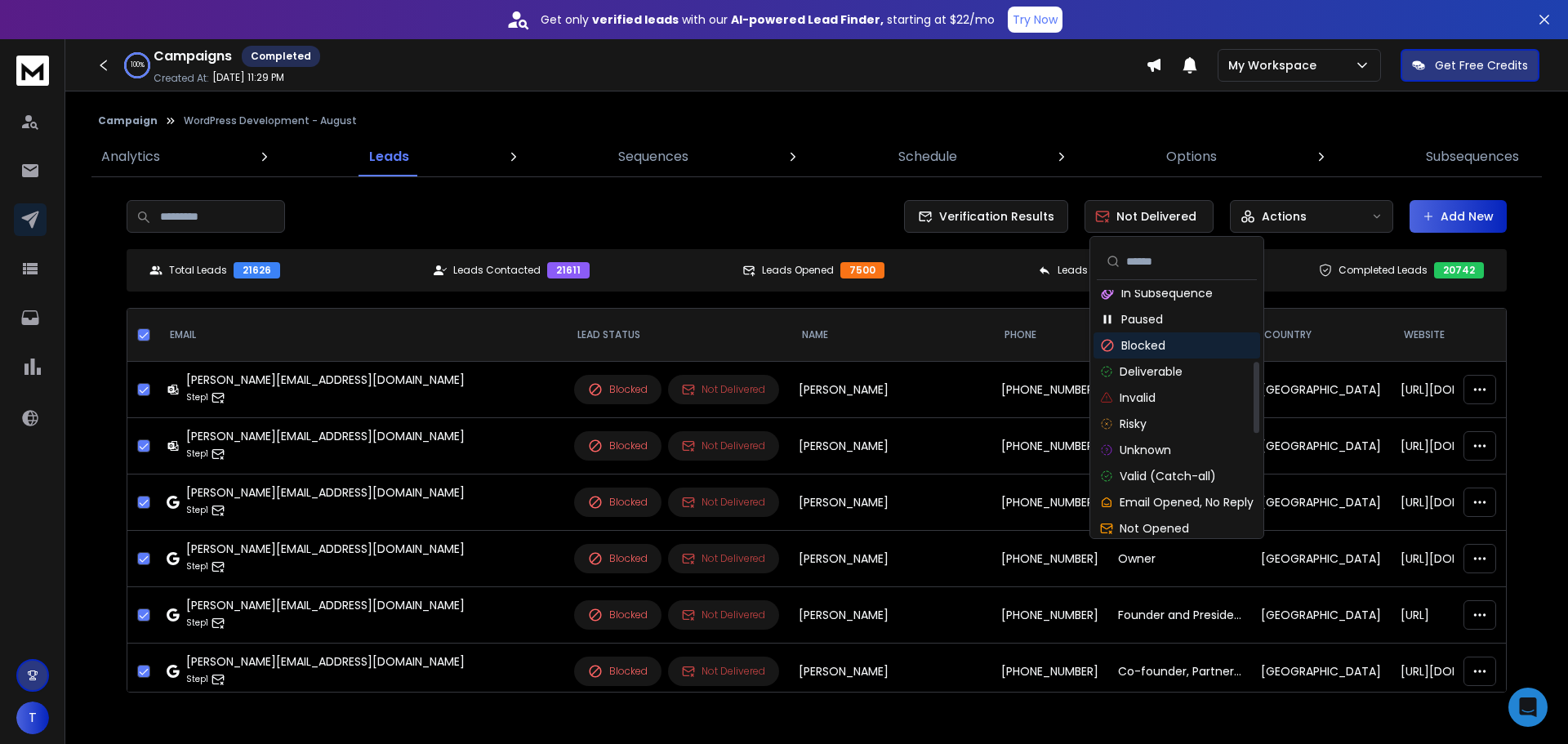
click at [1169, 350] on div "Blocked" at bounding box center [1177, 346] width 167 height 26
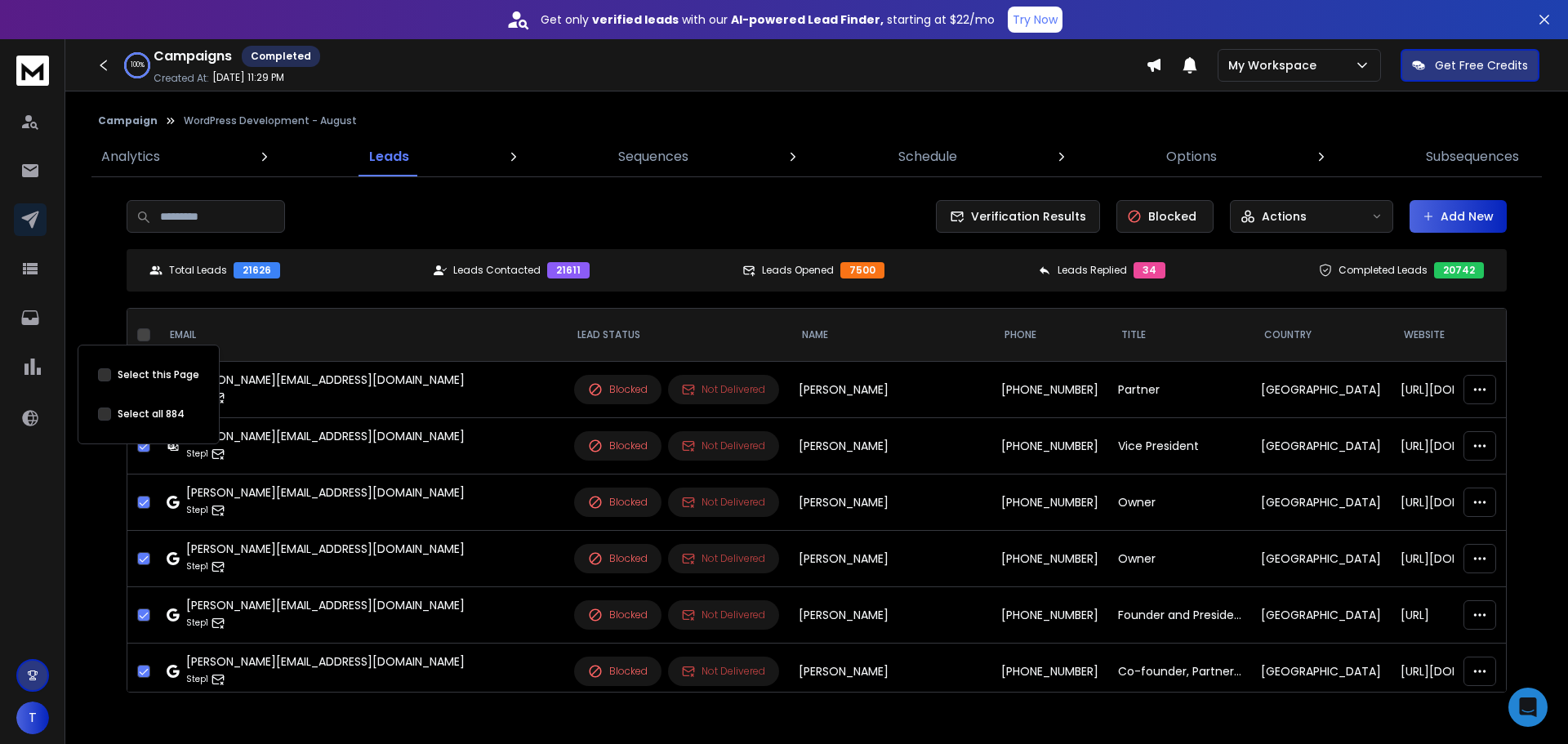
click at [102, 420] on div "Select all 884" at bounding box center [148, 413] width 101 height 33
click at [103, 419] on button "Select this Page" at bounding box center [104, 413] width 13 height 13
click at [1292, 214] on p "Actions" at bounding box center [1284, 217] width 45 height 16
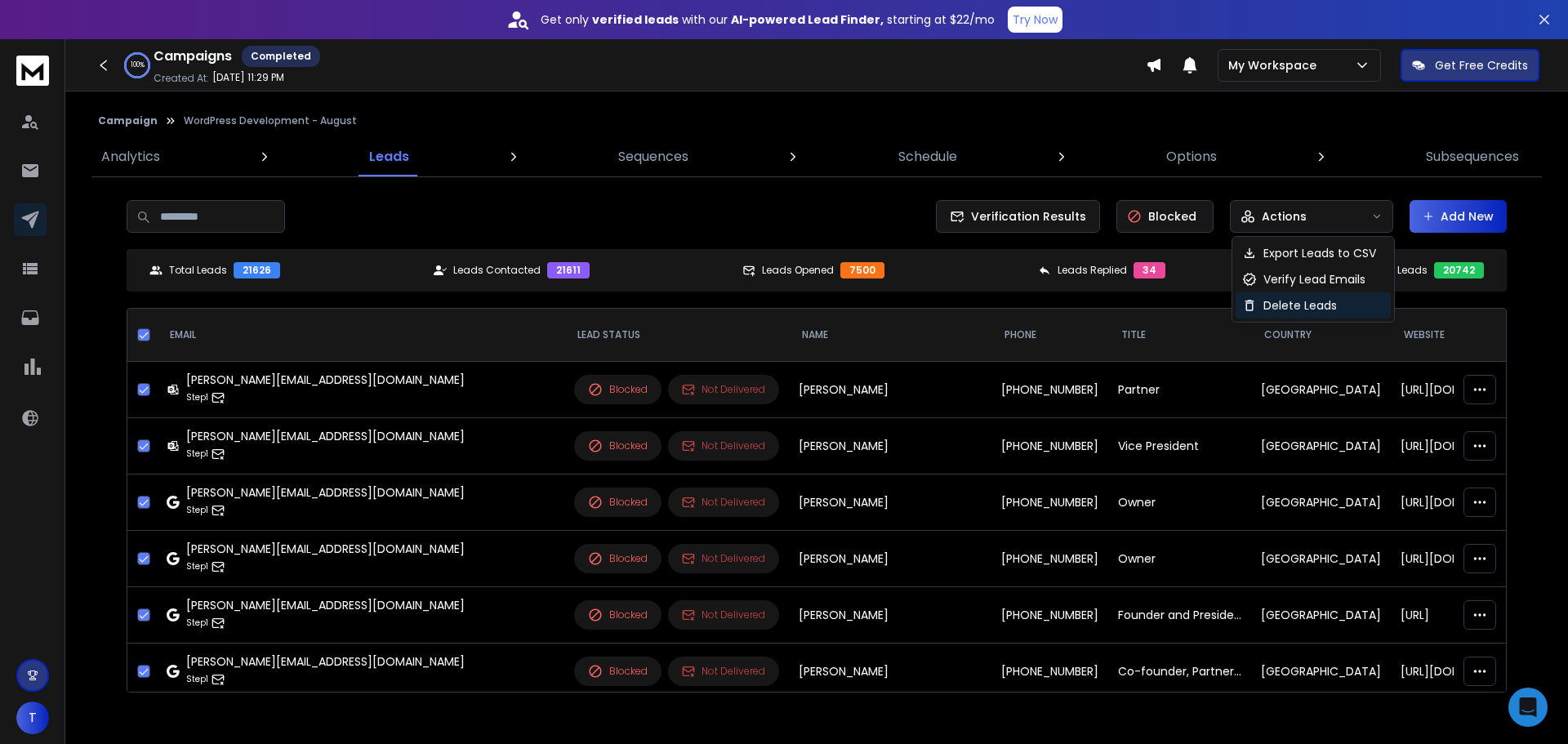
click at [1288, 302] on p "Delete Leads" at bounding box center [1301, 306] width 74 height 16
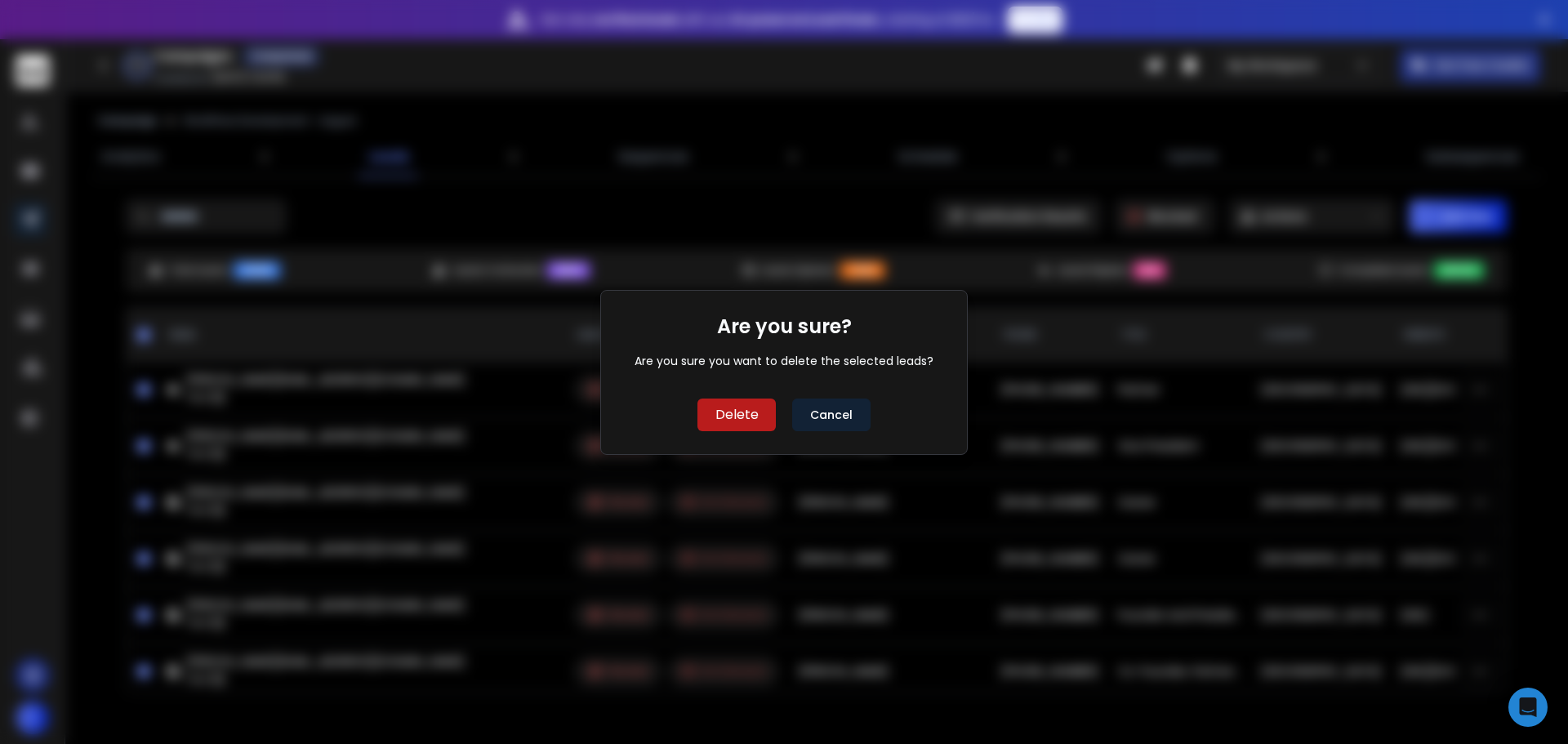
click at [734, 411] on button "Delete" at bounding box center [737, 414] width 79 height 33
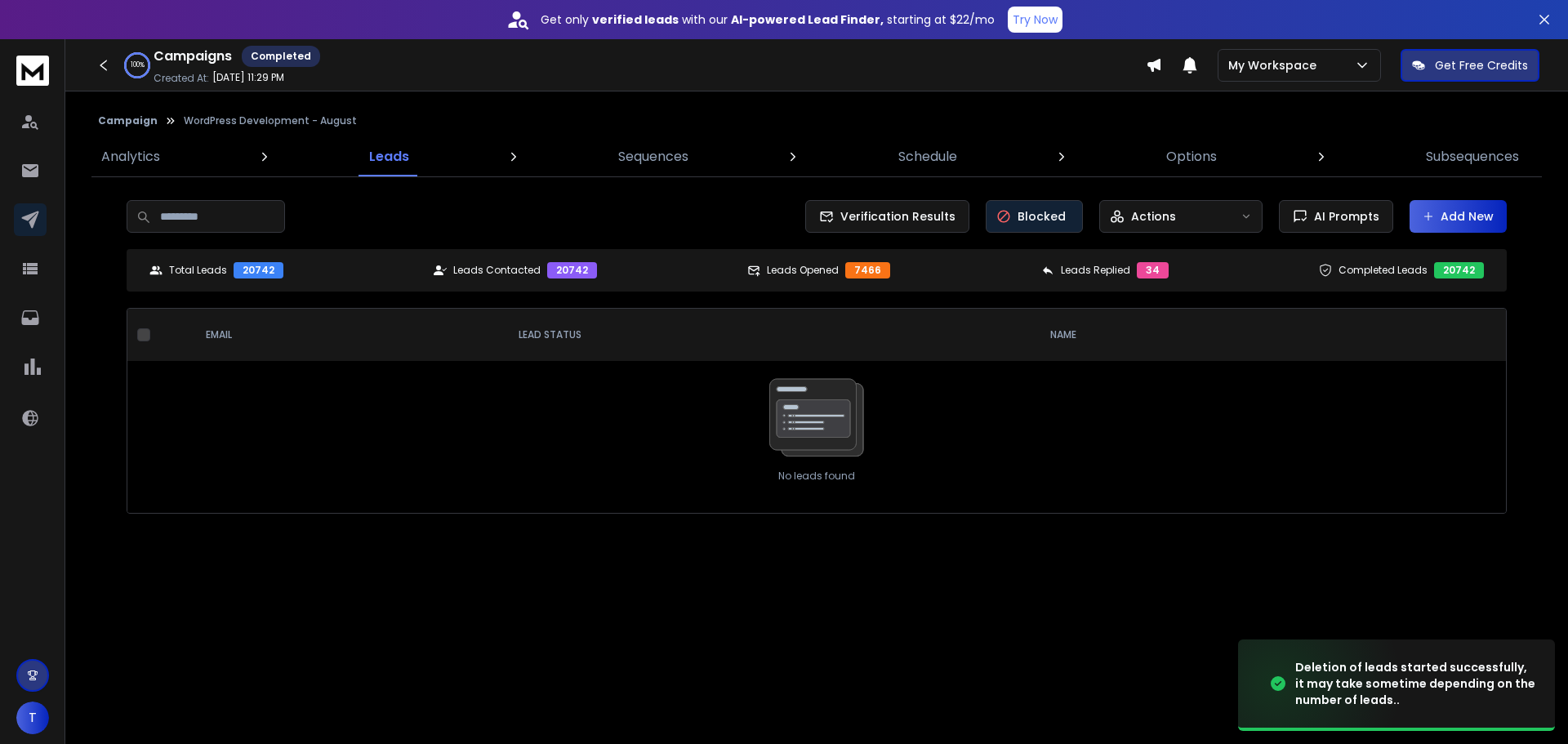
click at [1022, 221] on div "Blocked" at bounding box center [1031, 217] width 70 height 16
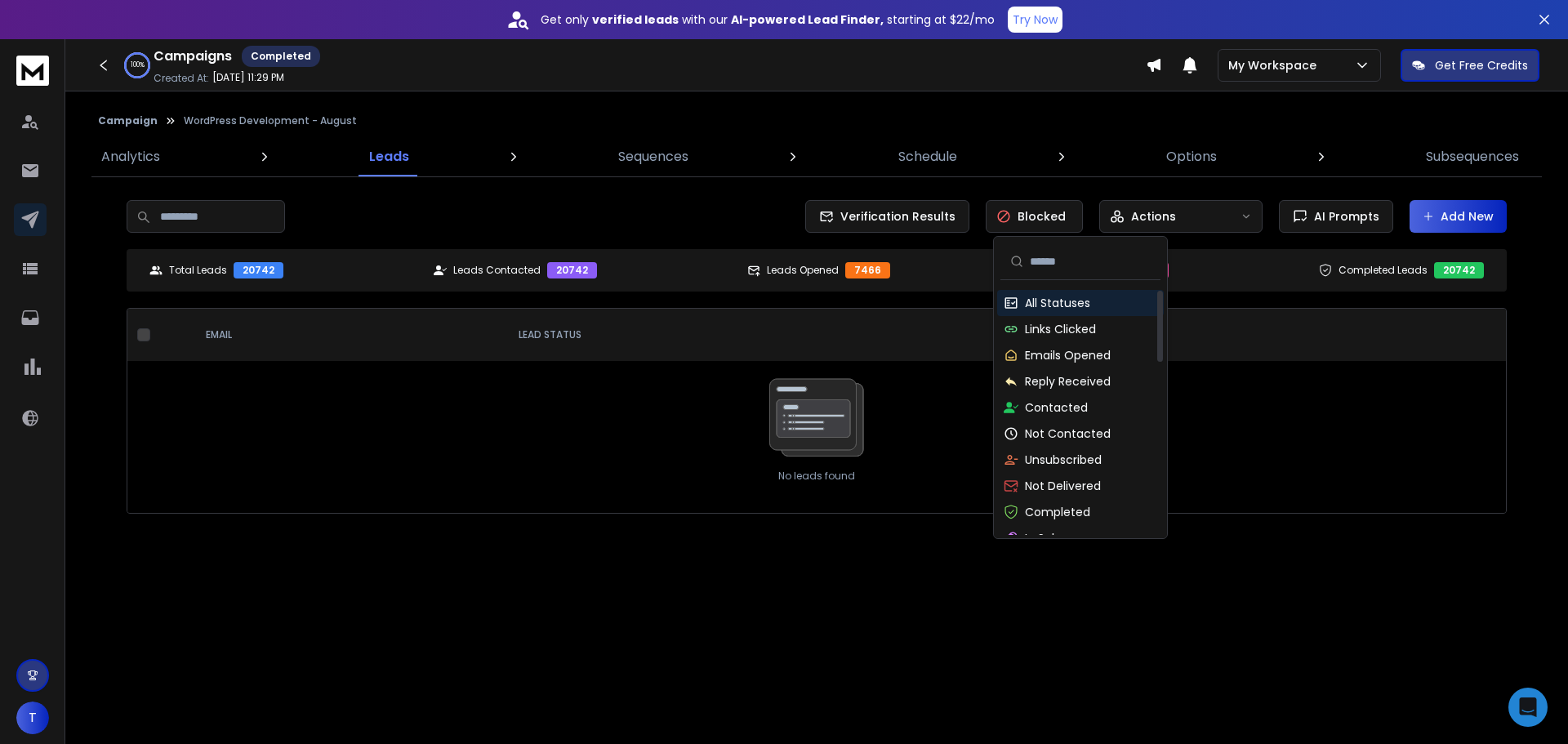
click at [1037, 309] on p "All Statuses" at bounding box center [1057, 303] width 65 height 16
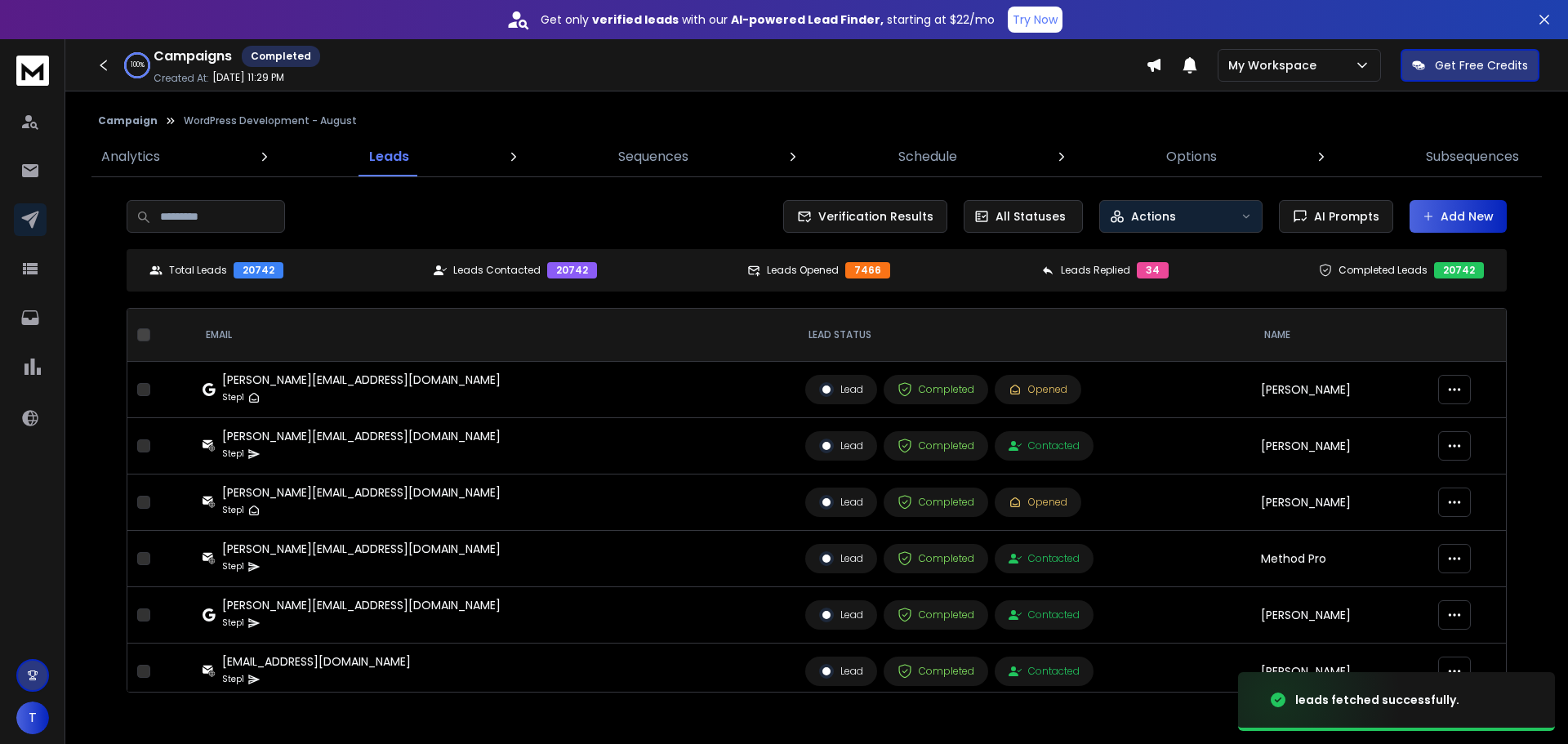
click at [1180, 217] on div "Actions" at bounding box center [1172, 217] width 124 height 16
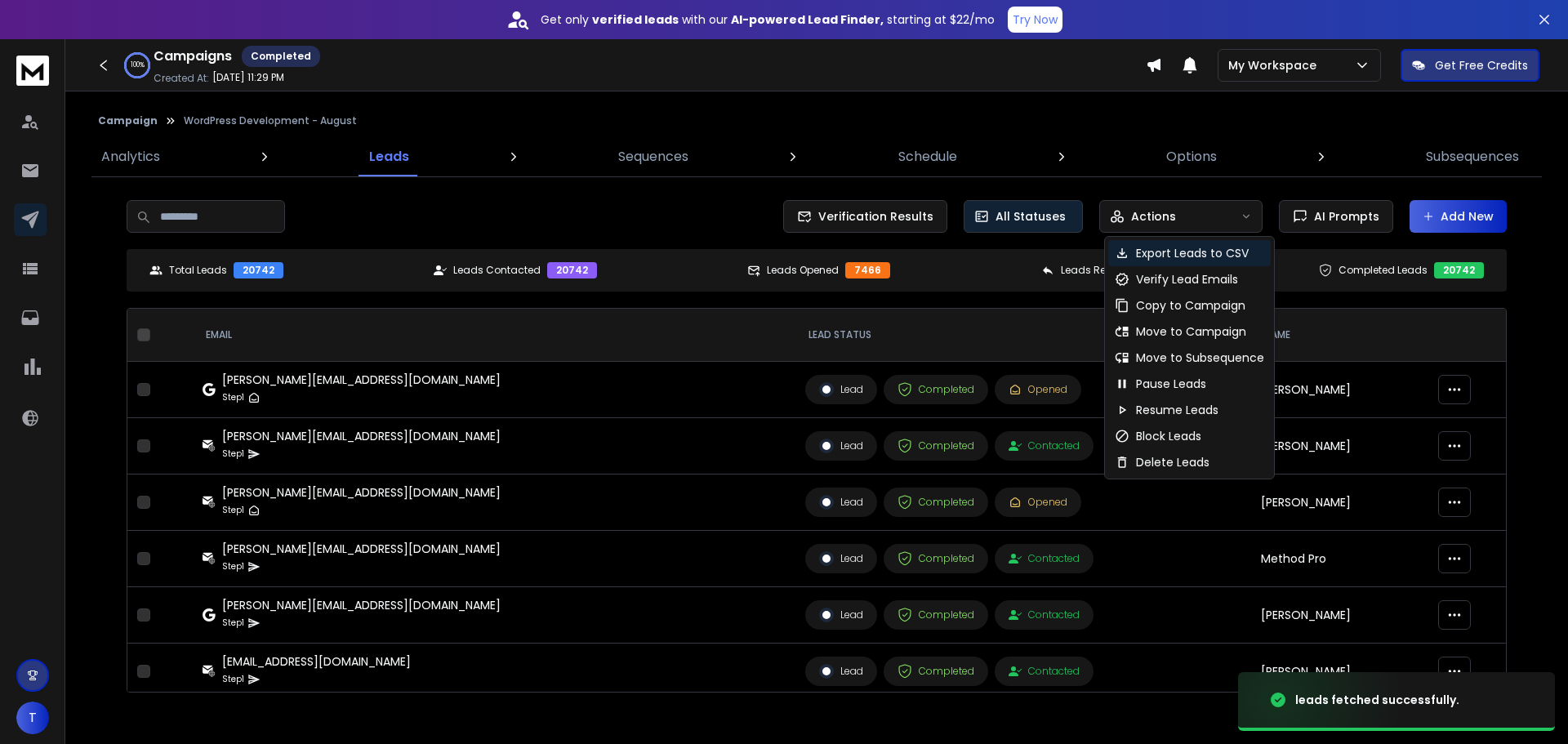
click at [1040, 221] on p "All Statuses" at bounding box center [1030, 217] width 70 height 16
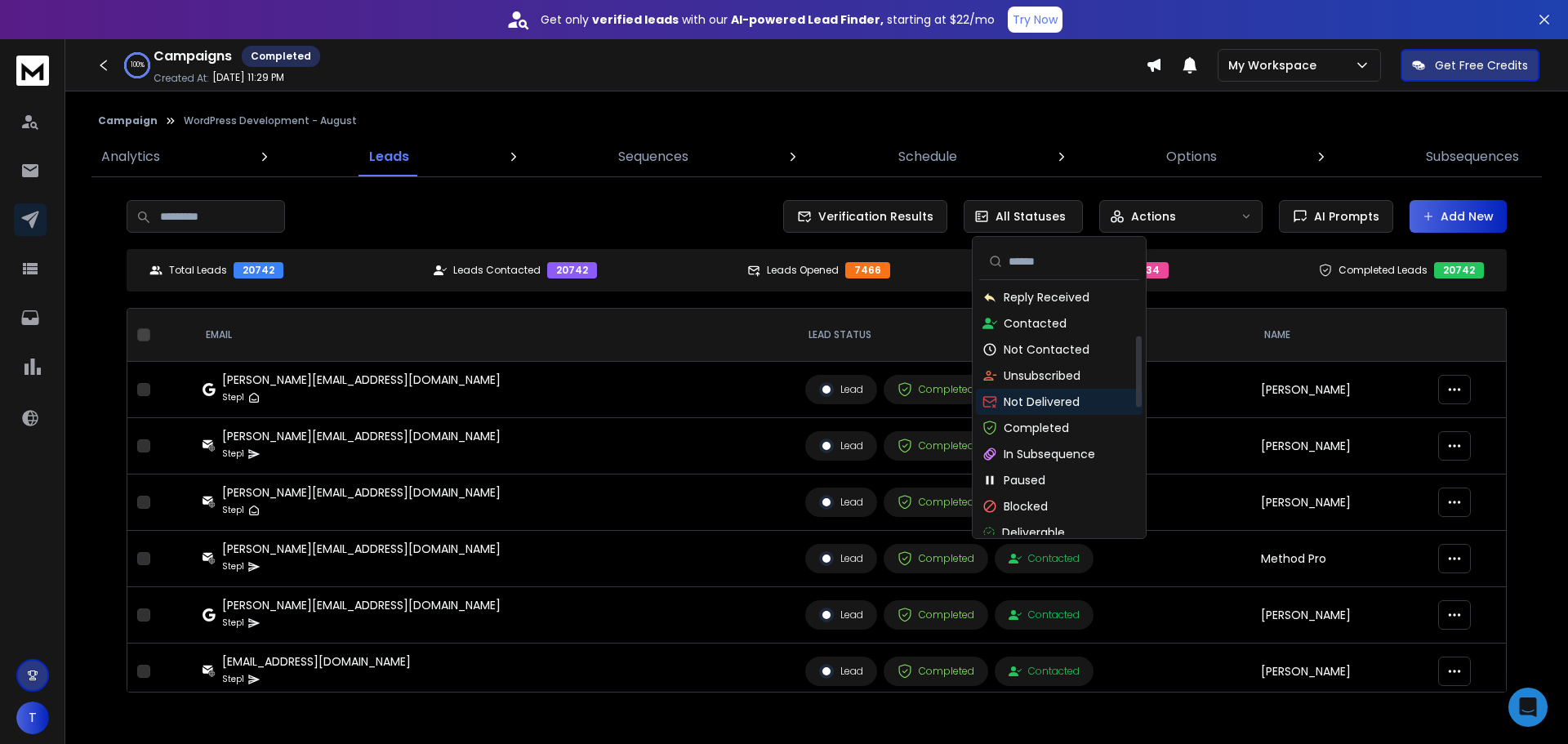
scroll to position [164, 0]
click at [1039, 425] on p "Blocked" at bounding box center [1026, 427] width 44 height 16
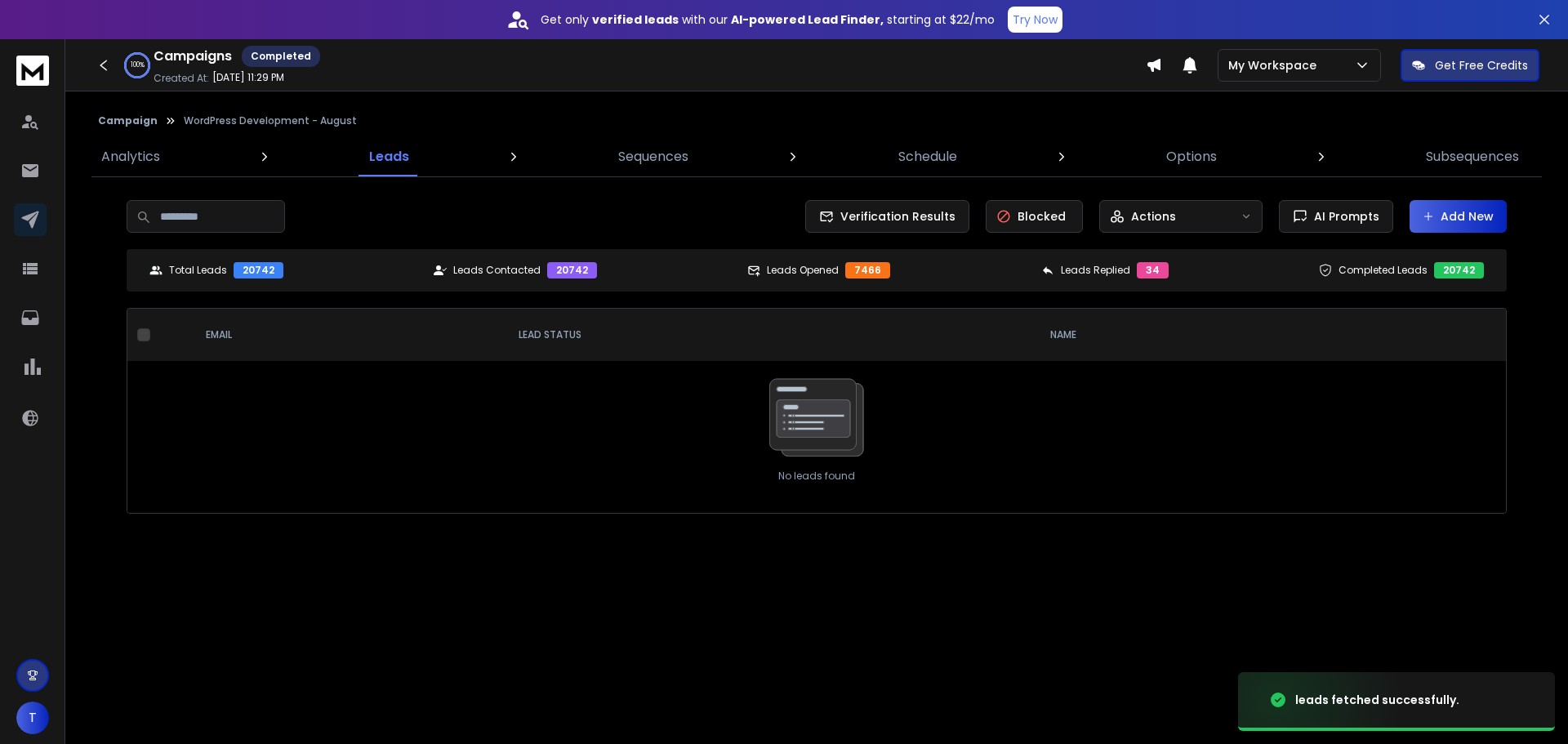
click at [729, 201] on div "Verification Results Blocked Actions AI Prompts Add New" at bounding box center [816, 216] width 1380 height 33
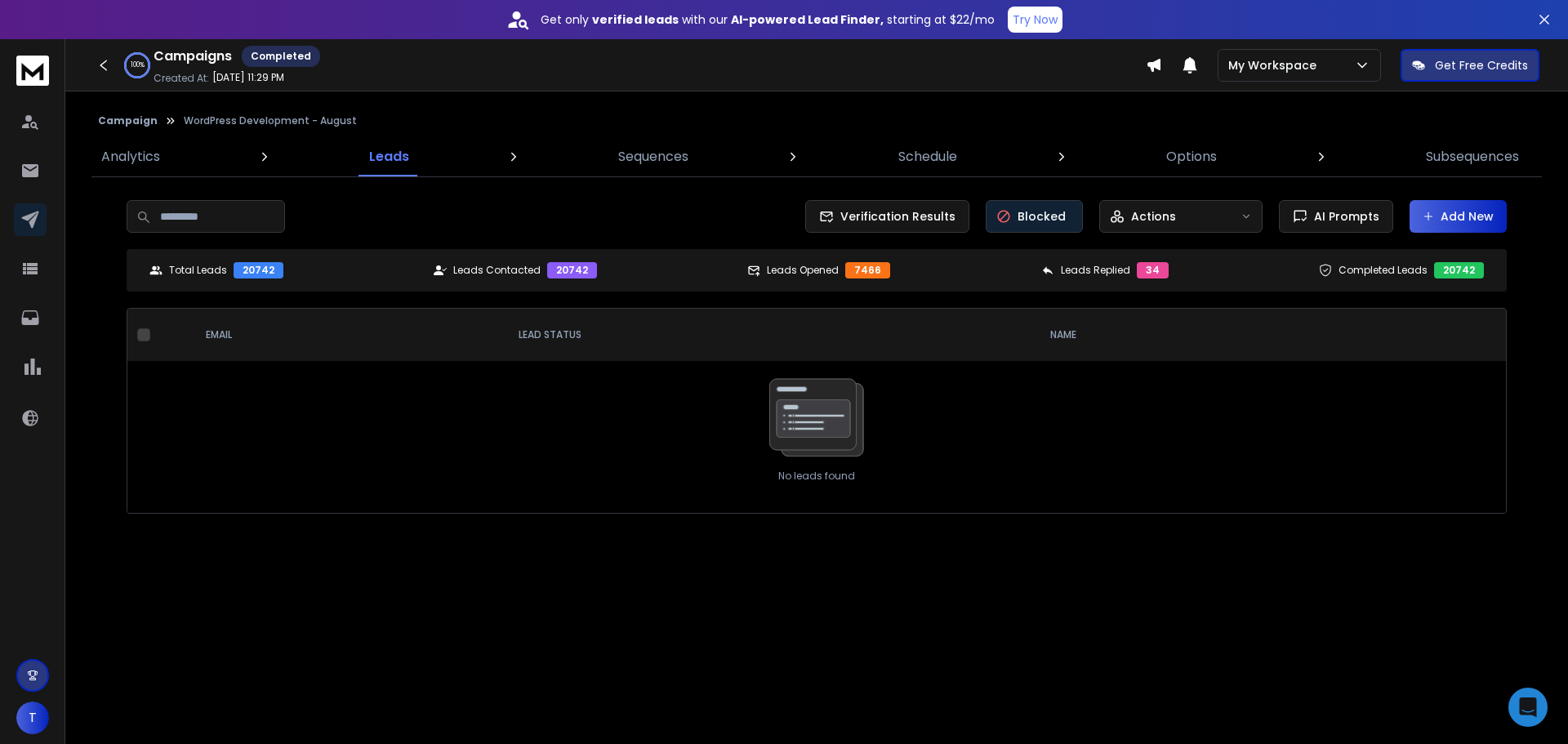
click at [1043, 213] on p "Blocked" at bounding box center [1042, 217] width 48 height 16
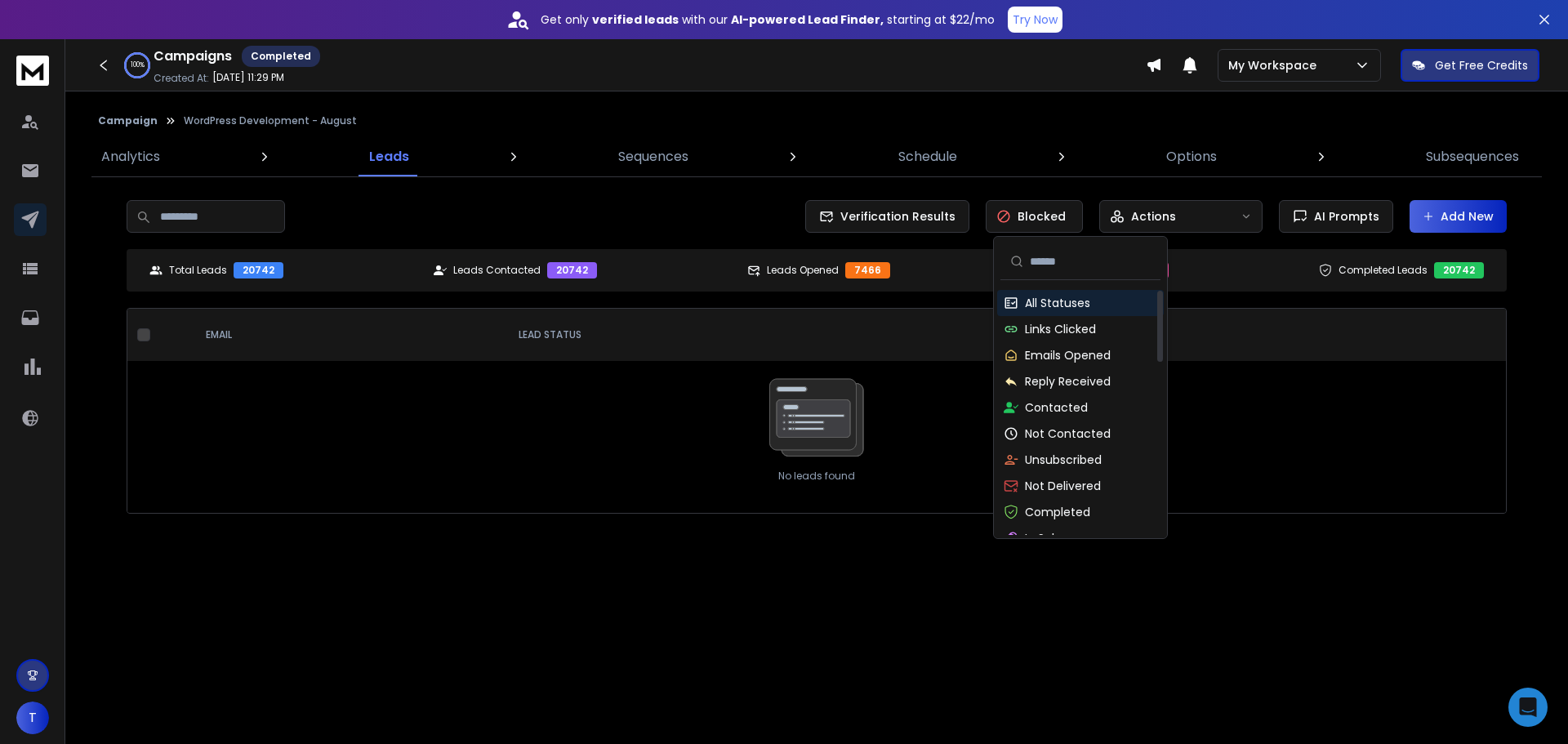
click at [1048, 307] on p "All Statuses" at bounding box center [1057, 303] width 65 height 16
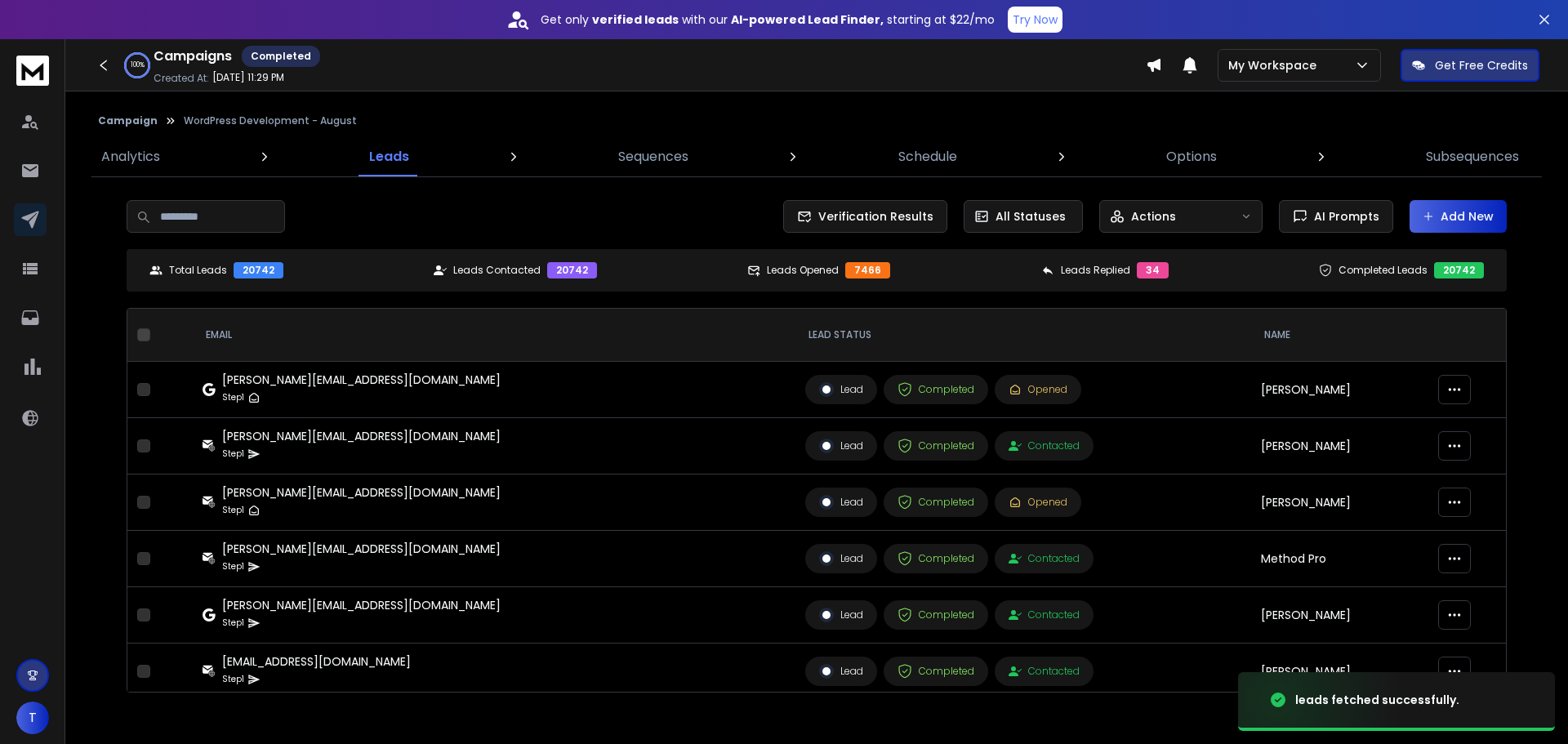
click at [380, 220] on div "Verification Results All Statuses Actions AI Prompts Add New" at bounding box center [816, 216] width 1380 height 33
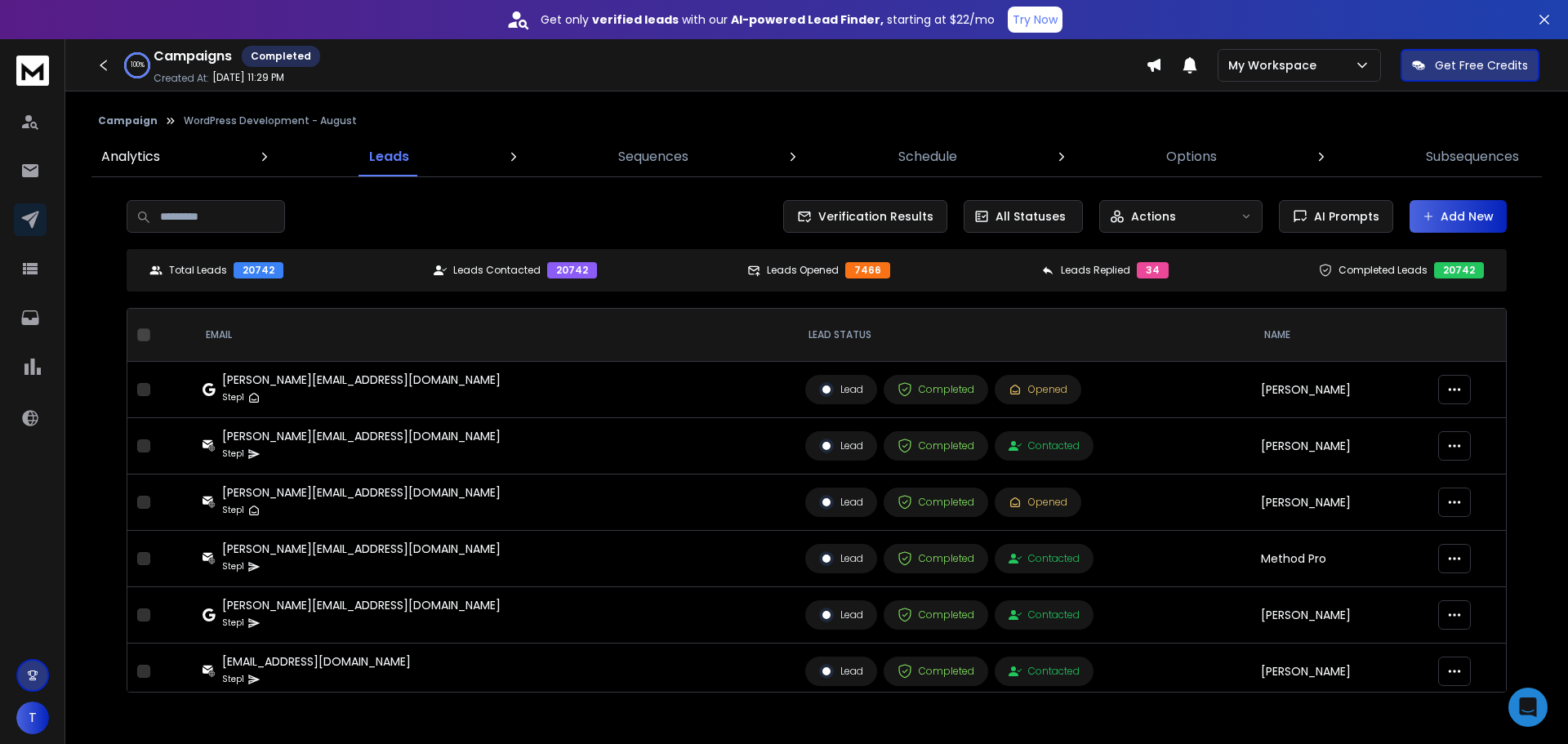
click at [143, 152] on p "Analytics" at bounding box center [130, 157] width 59 height 20
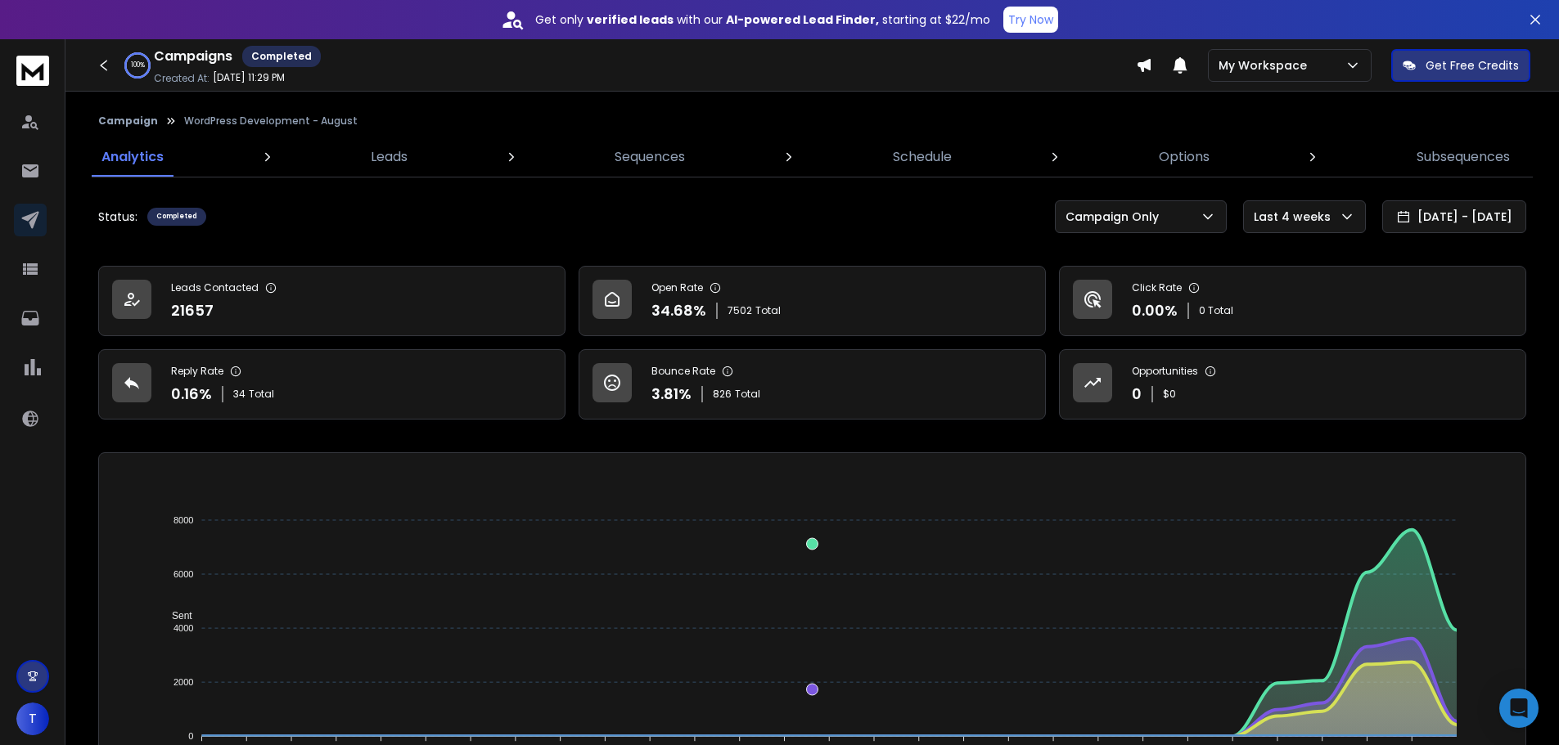
click at [310, 444] on div "Leads Contacted 21657 Open Rate 34.68 % 7502 Total Click Rate 0.00 % 0 Total Re…" at bounding box center [812, 734] width 1428 height 936
click at [399, 169] on link "Leads" at bounding box center [389, 156] width 56 height 39
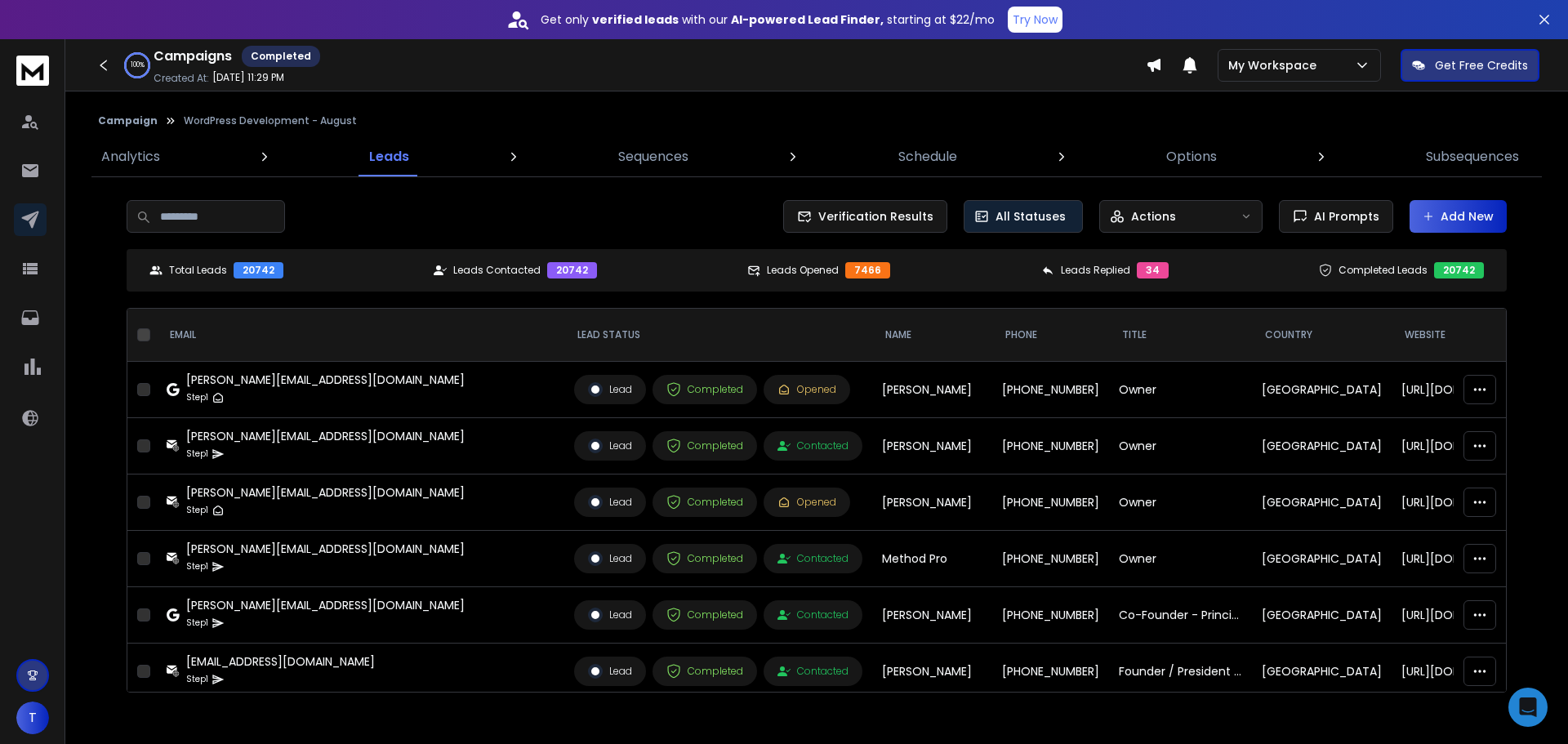
click at [1013, 214] on p "All Statuses" at bounding box center [1030, 217] width 70 height 16
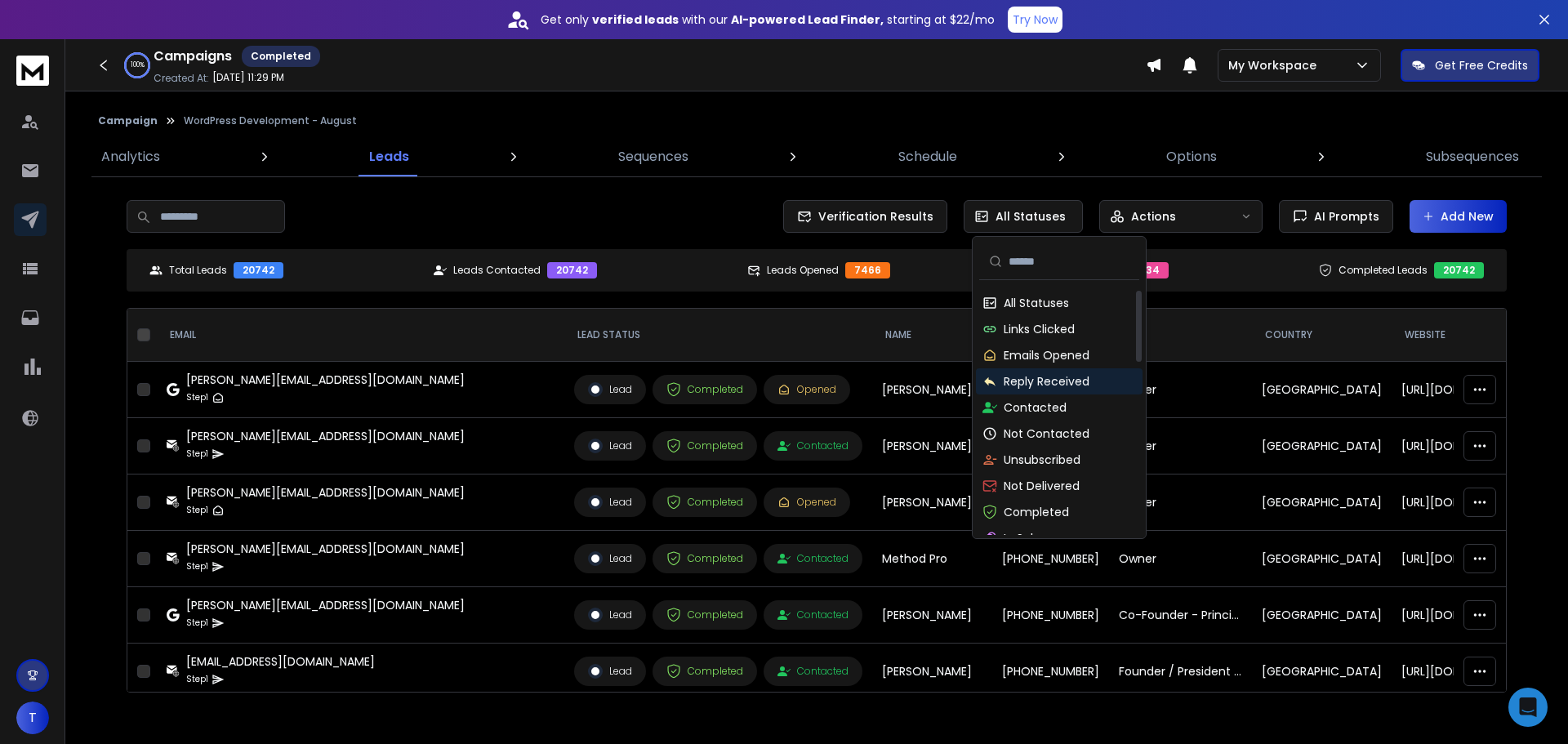
click at [1038, 379] on p "Reply Received" at bounding box center [1047, 381] width 86 height 16
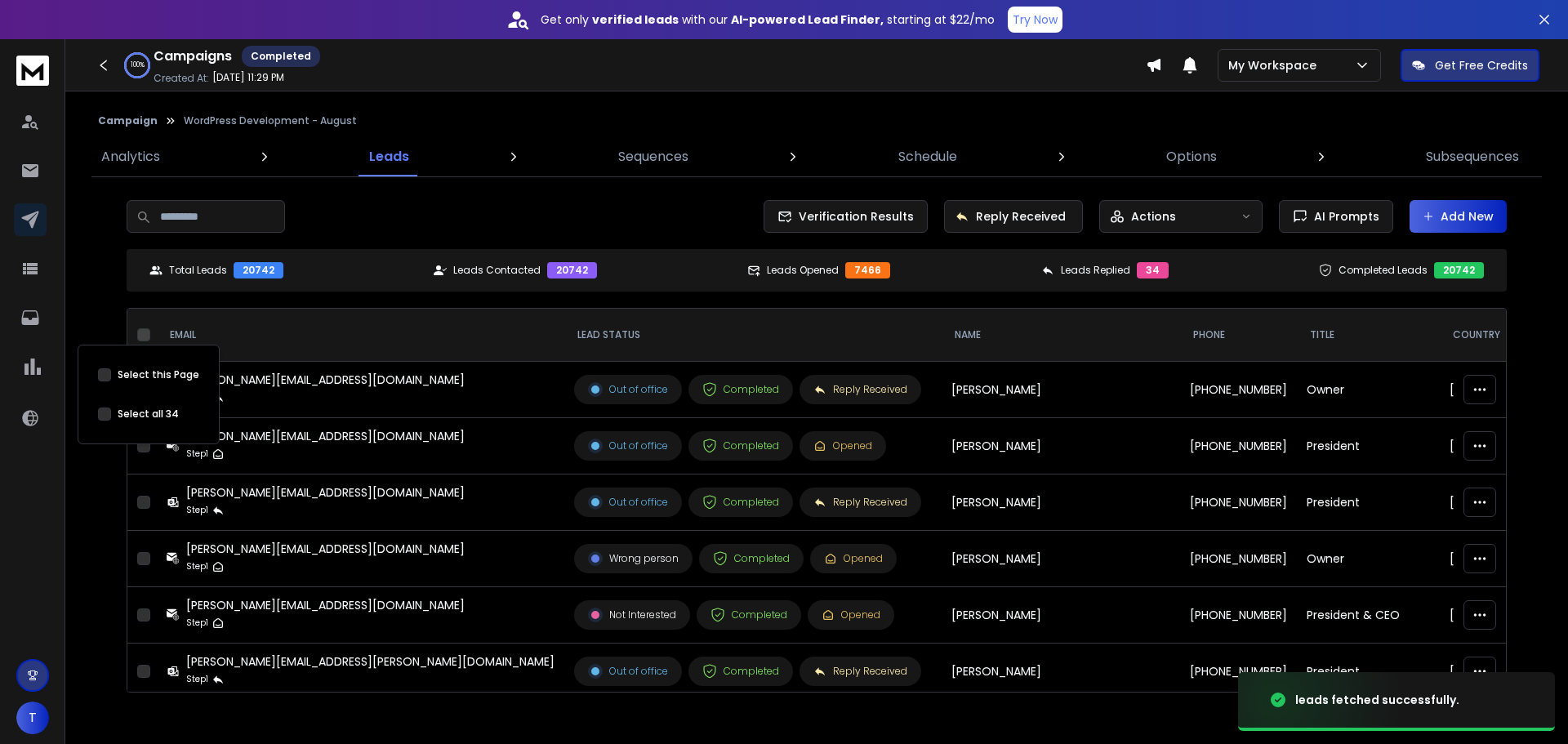
click at [104, 413] on button "Select this Page" at bounding box center [104, 413] width 13 height 13
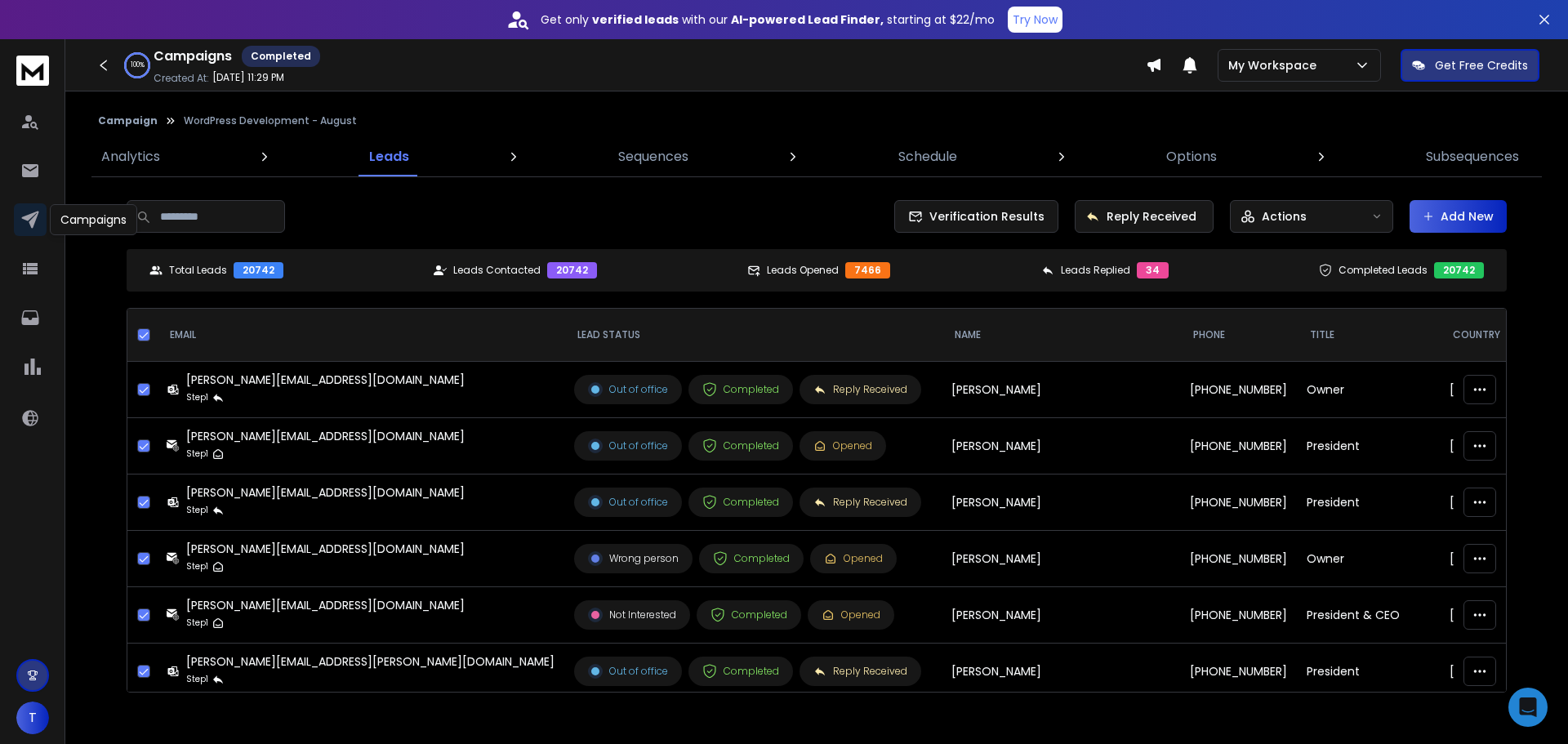
click at [33, 223] on icon at bounding box center [29, 219] width 17 height 17
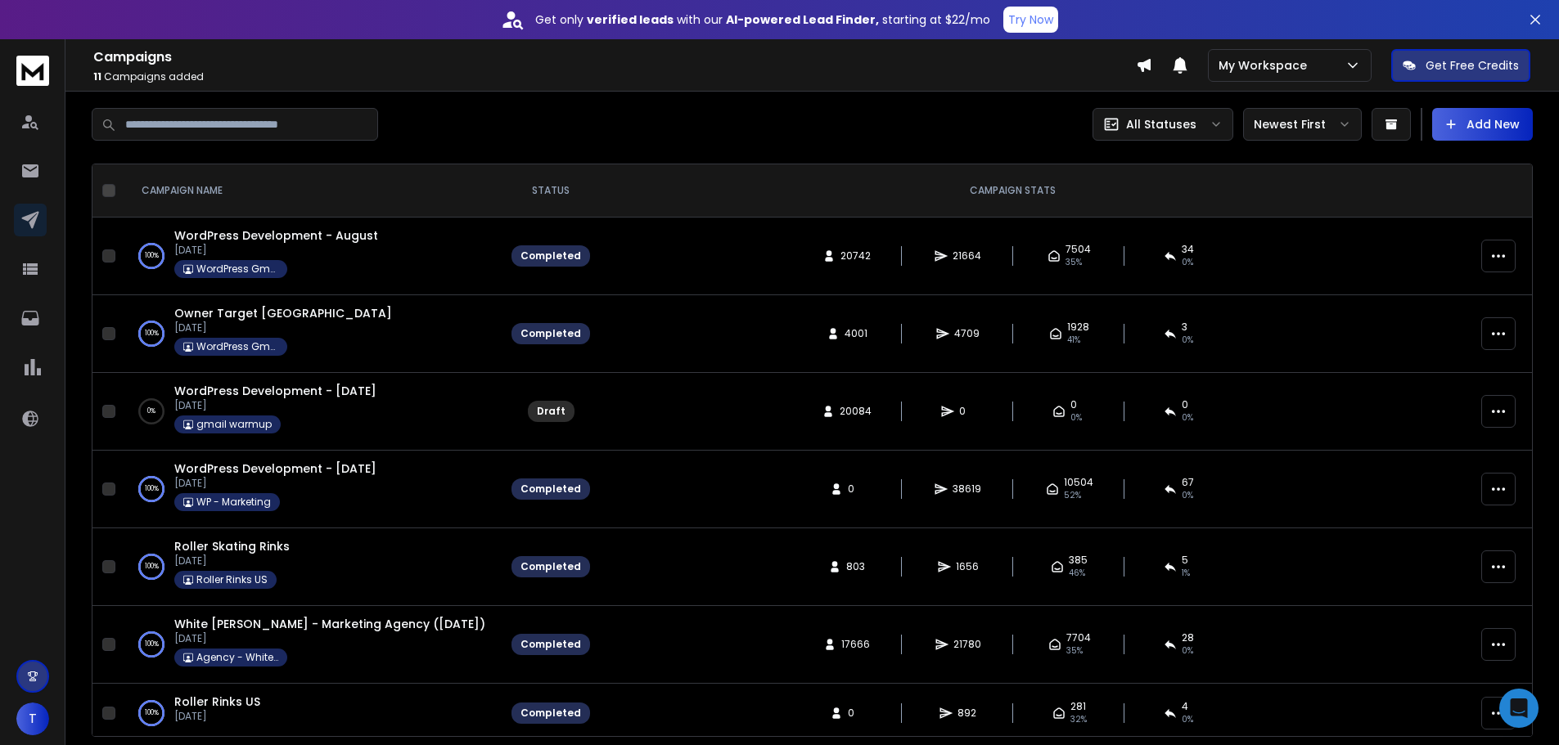
click at [236, 239] on span "WordPress Development - August" at bounding box center [276, 235] width 204 height 16
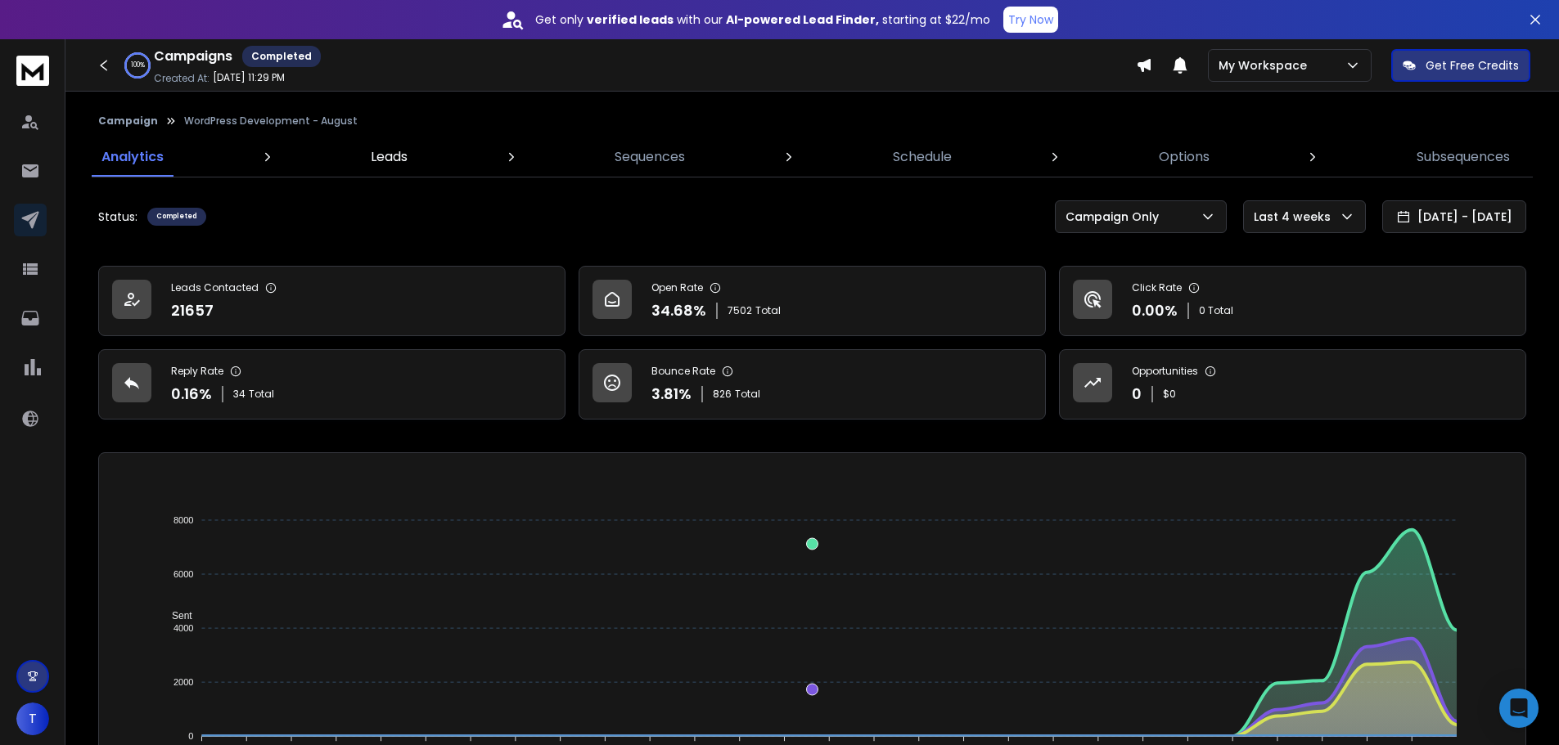
click at [373, 156] on p "Leads" at bounding box center [389, 157] width 37 height 20
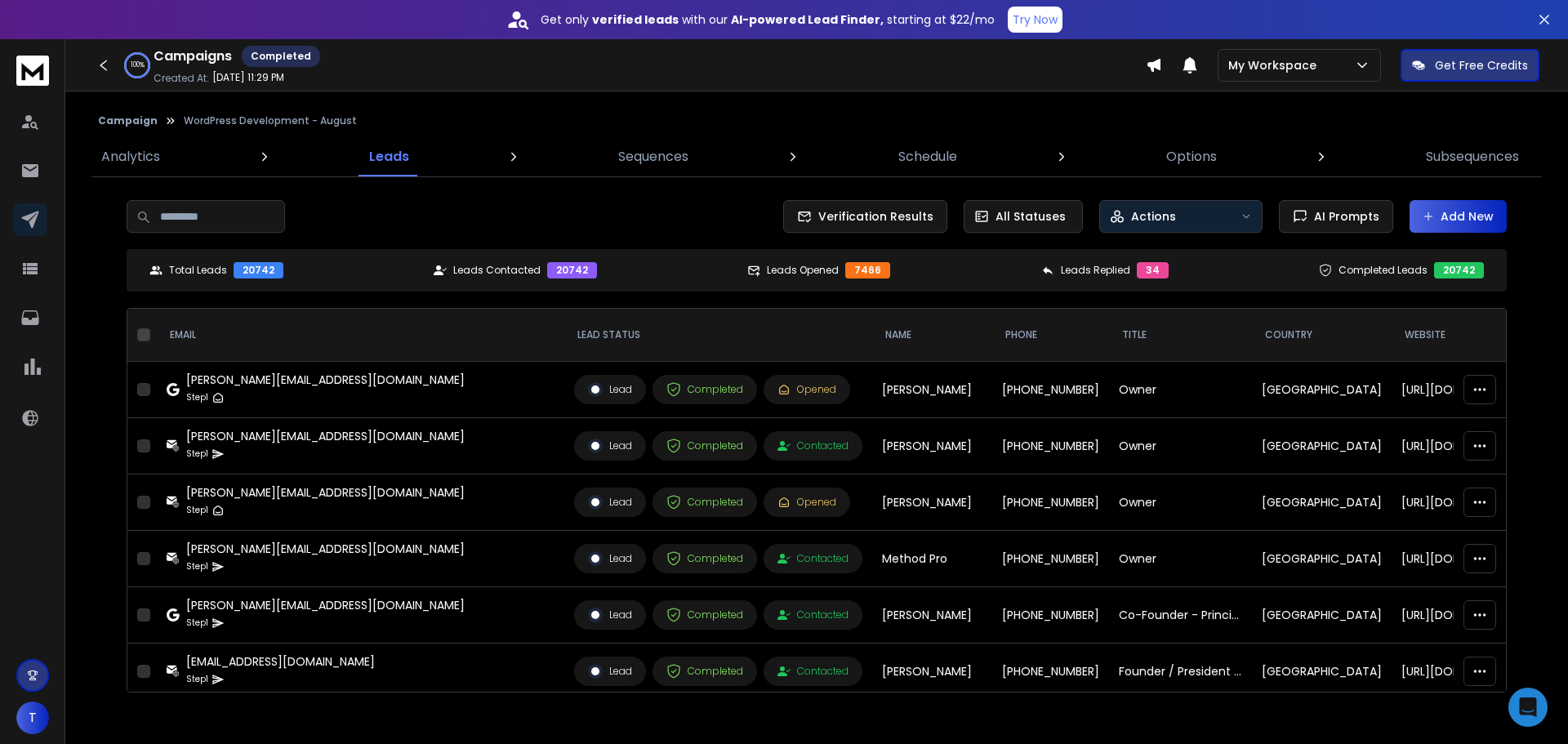
click at [1137, 218] on p "Actions" at bounding box center [1153, 217] width 45 height 16
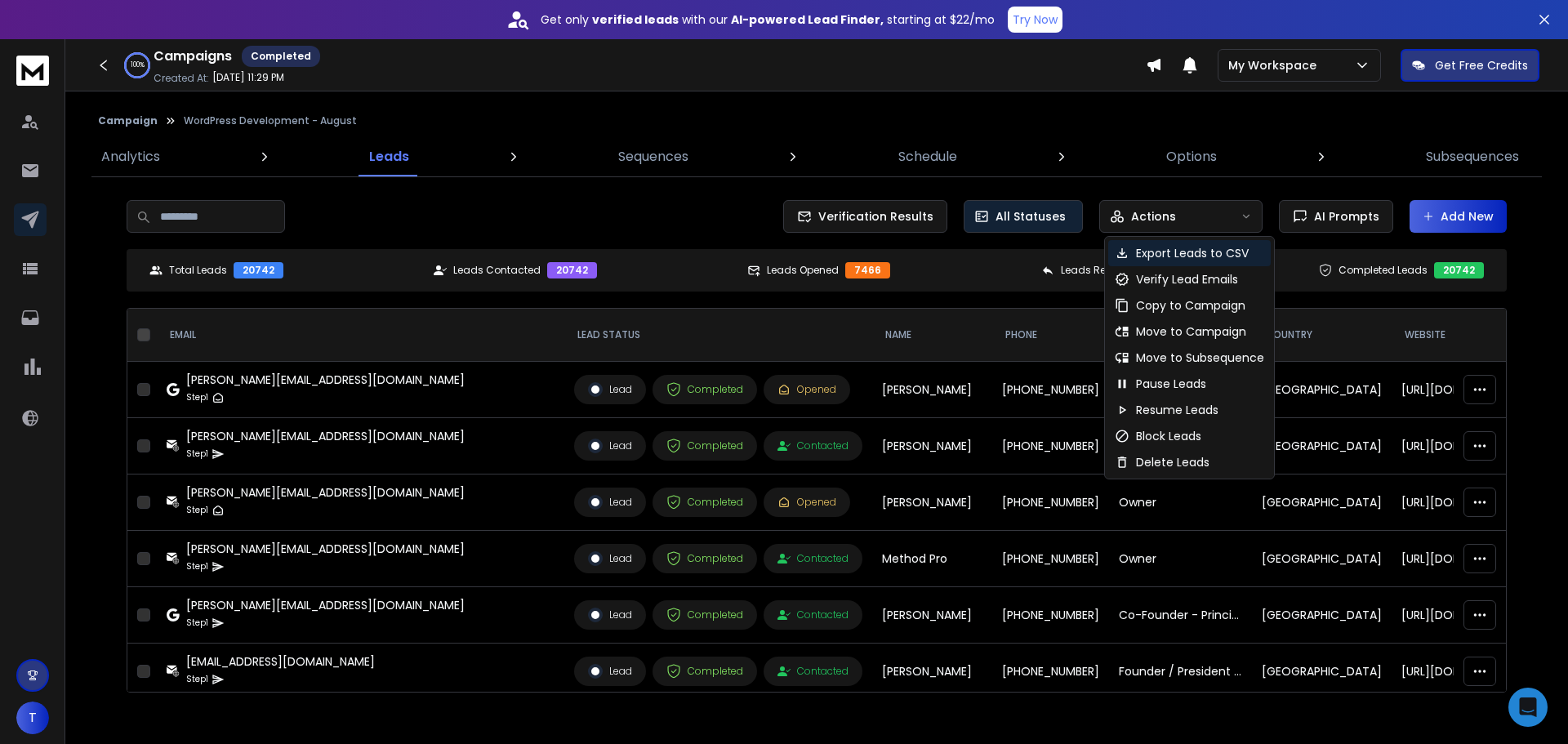
click at [1027, 212] on p "All Statuses" at bounding box center [1030, 217] width 70 height 16
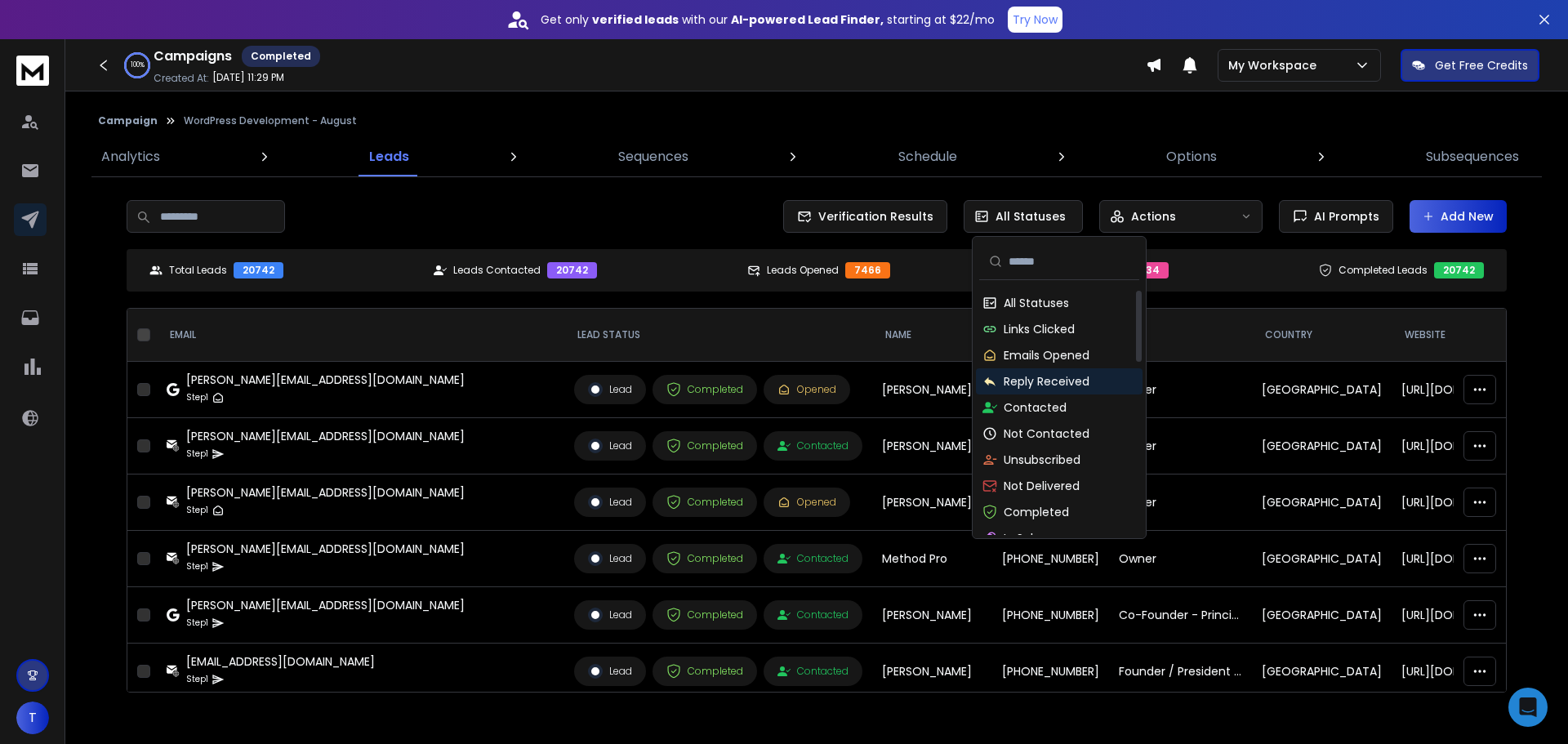
click at [1036, 375] on p "Reply Received" at bounding box center [1047, 381] width 86 height 16
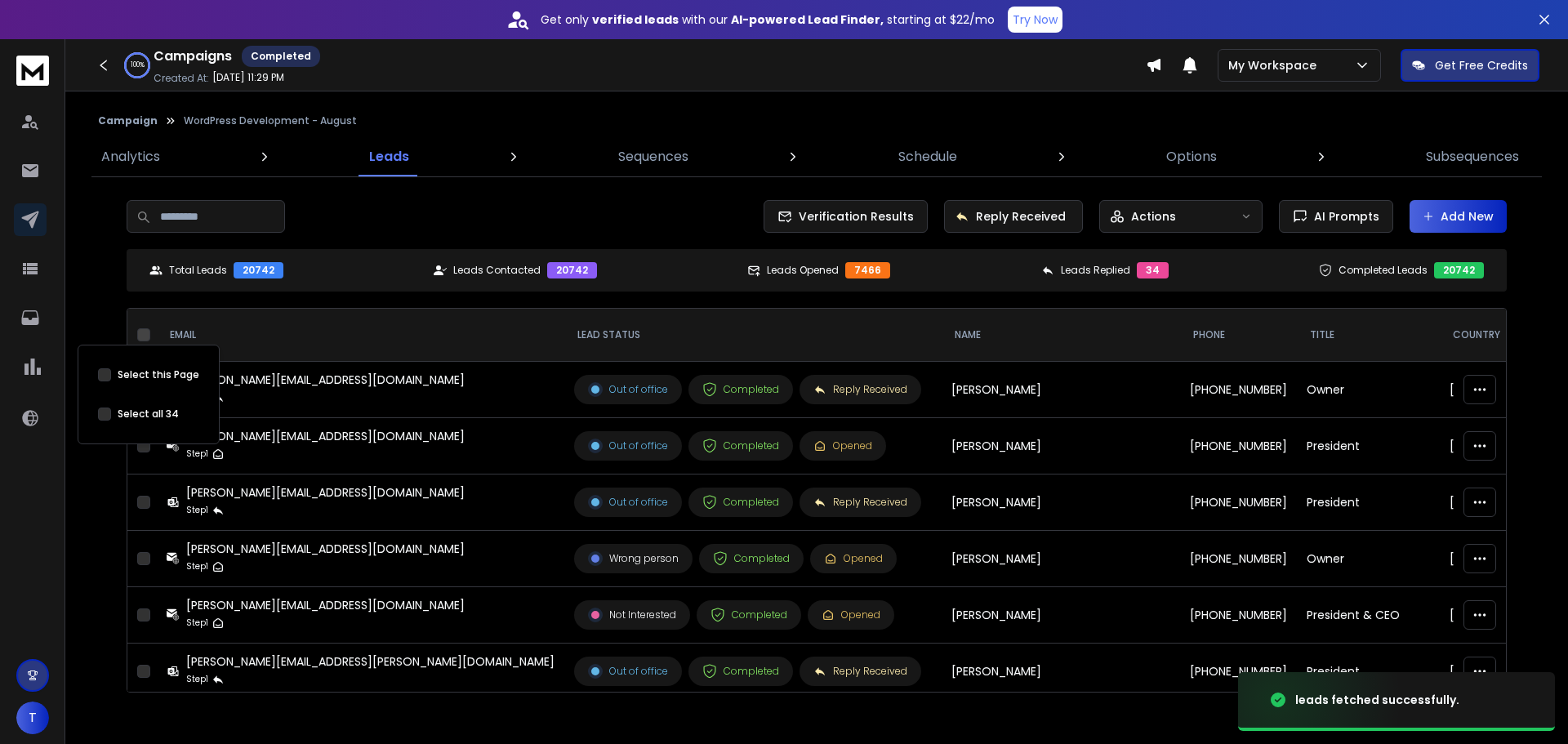
click at [109, 413] on button "Select this Page" at bounding box center [104, 413] width 13 height 13
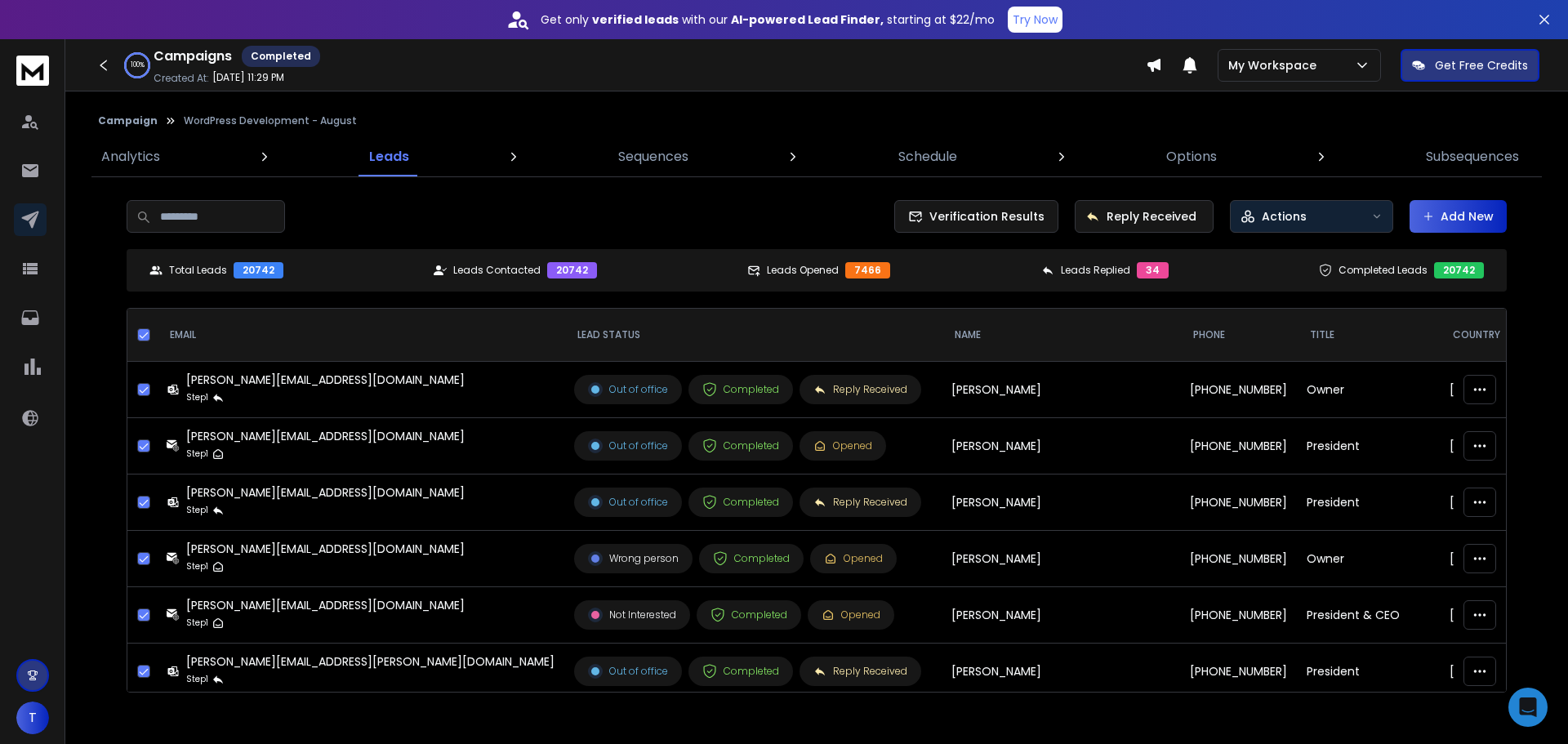
click at [1272, 218] on p "Actions" at bounding box center [1284, 217] width 45 height 16
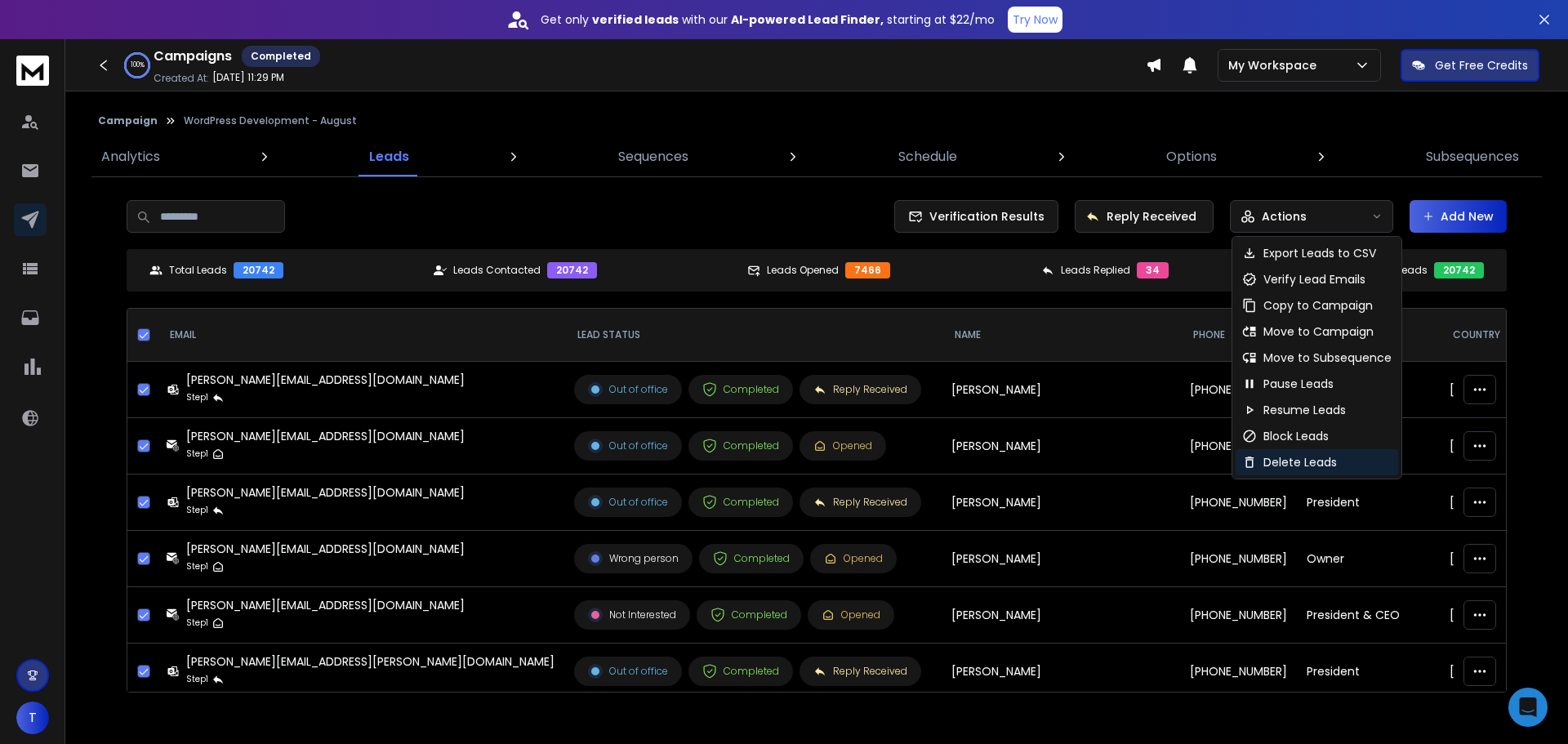
click at [1297, 459] on p "Delete Leads" at bounding box center [1301, 462] width 74 height 16
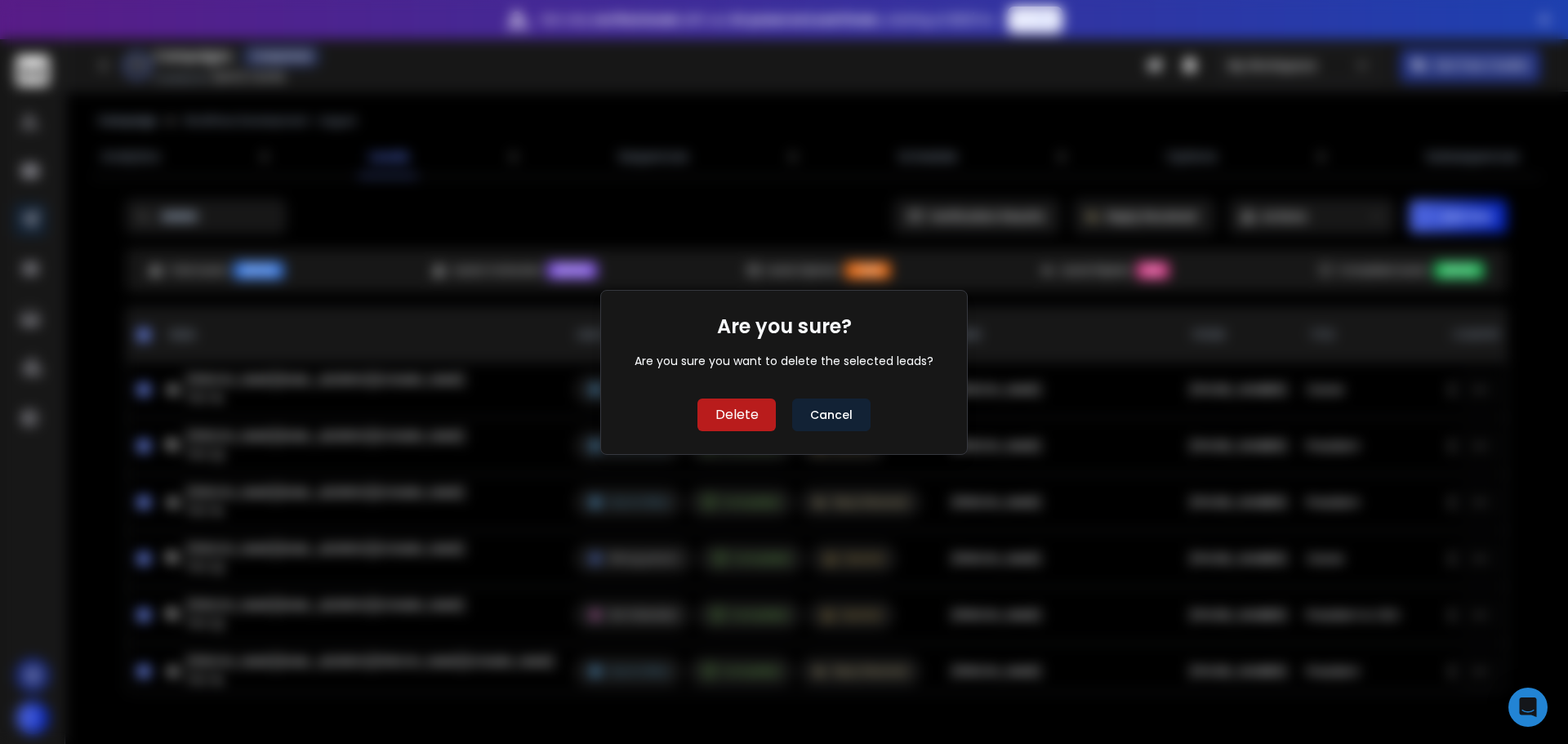
click at [738, 416] on button "Delete" at bounding box center [737, 414] width 79 height 33
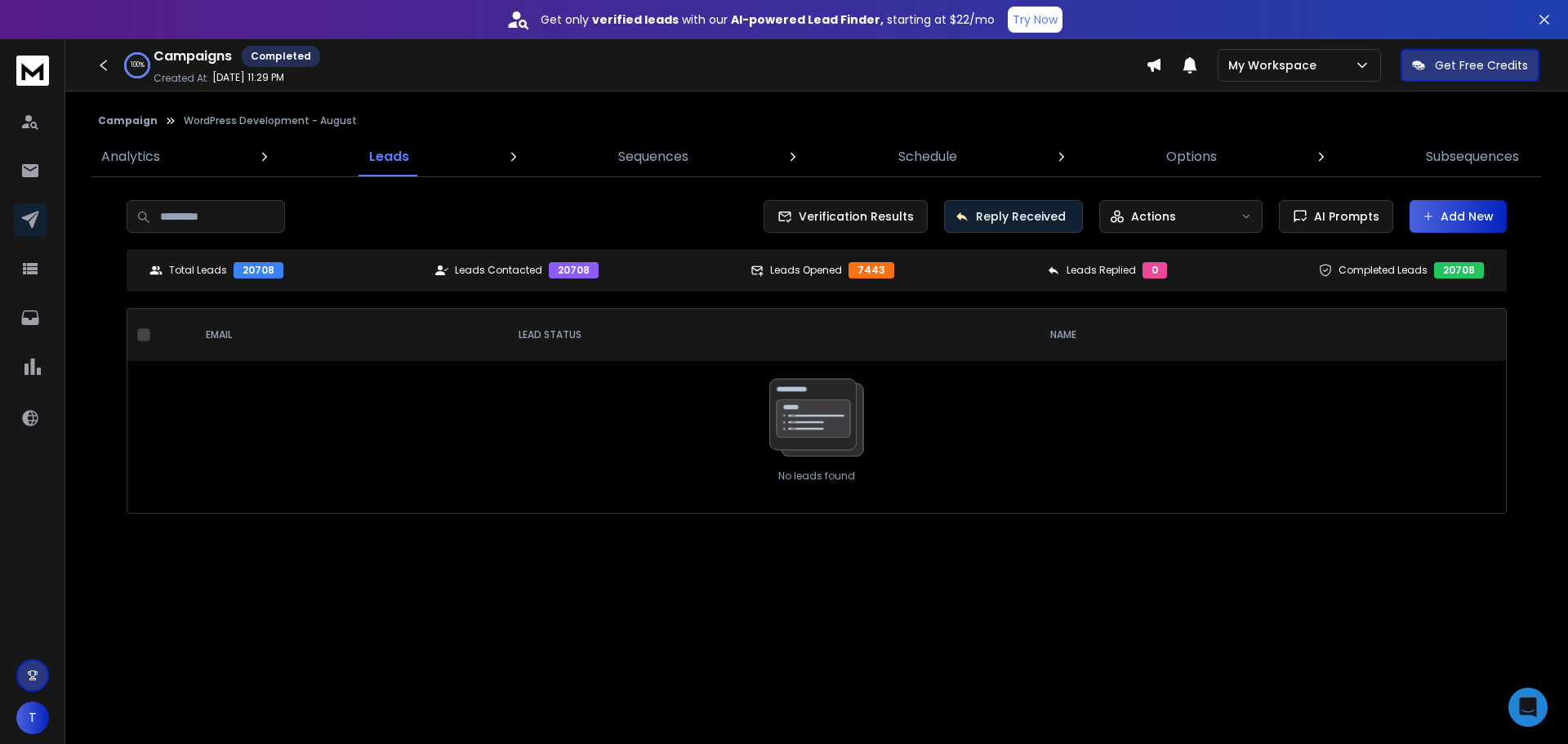
click at [1035, 218] on p "Reply Received" at bounding box center [1021, 217] width 90 height 16
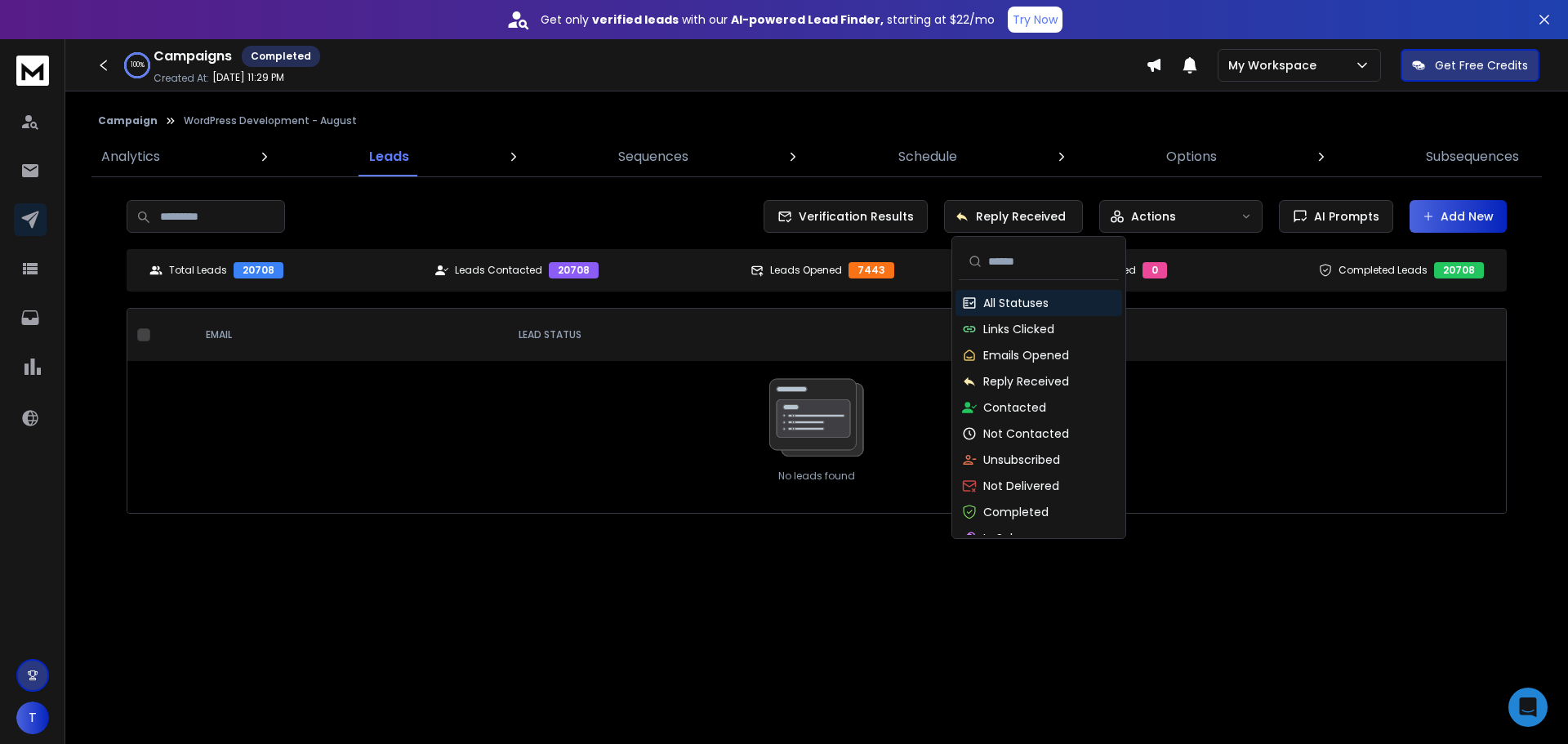
click at [1000, 300] on p "All Statuses" at bounding box center [1015, 303] width 65 height 16
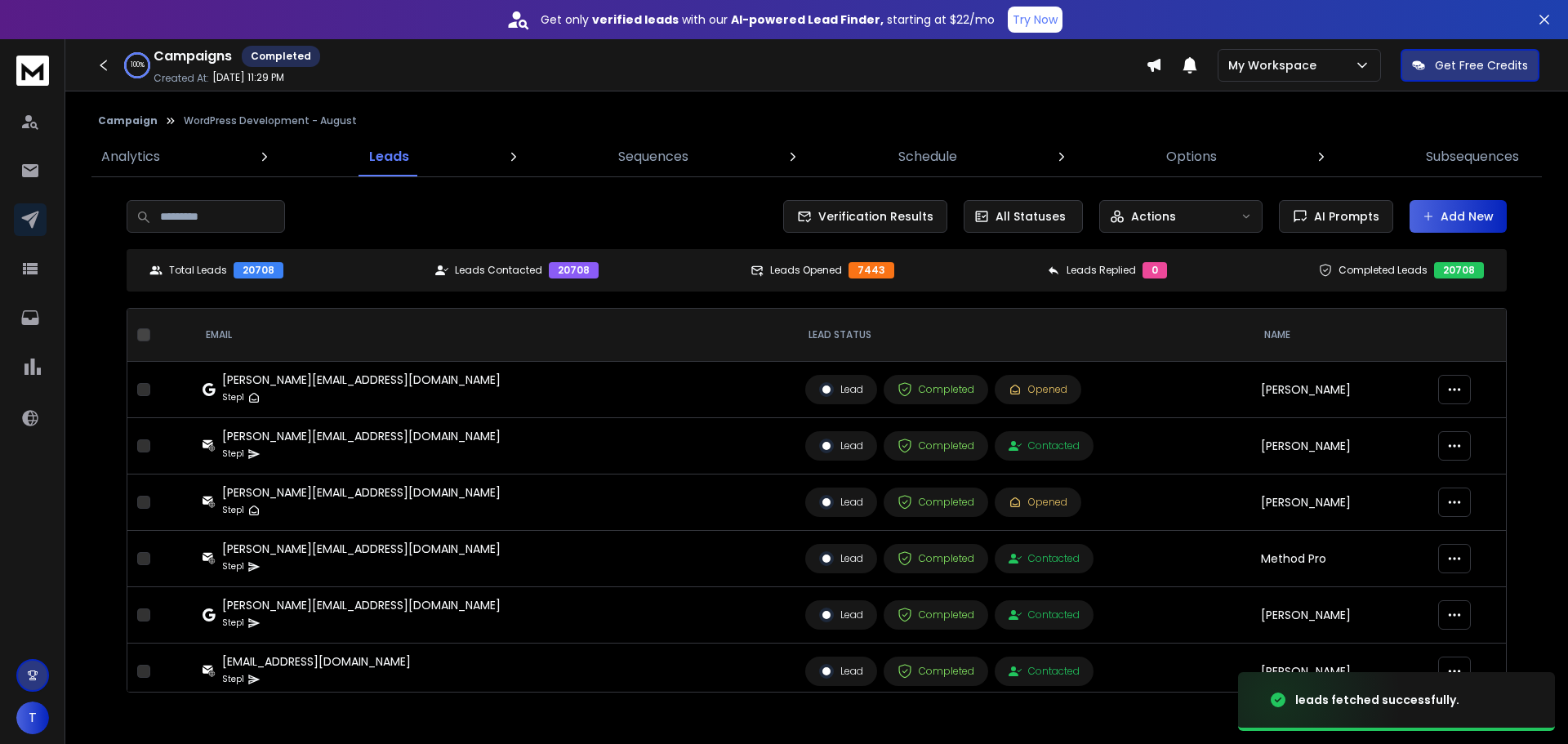
click at [1543, 21] on icon at bounding box center [1544, 20] width 10 height 10
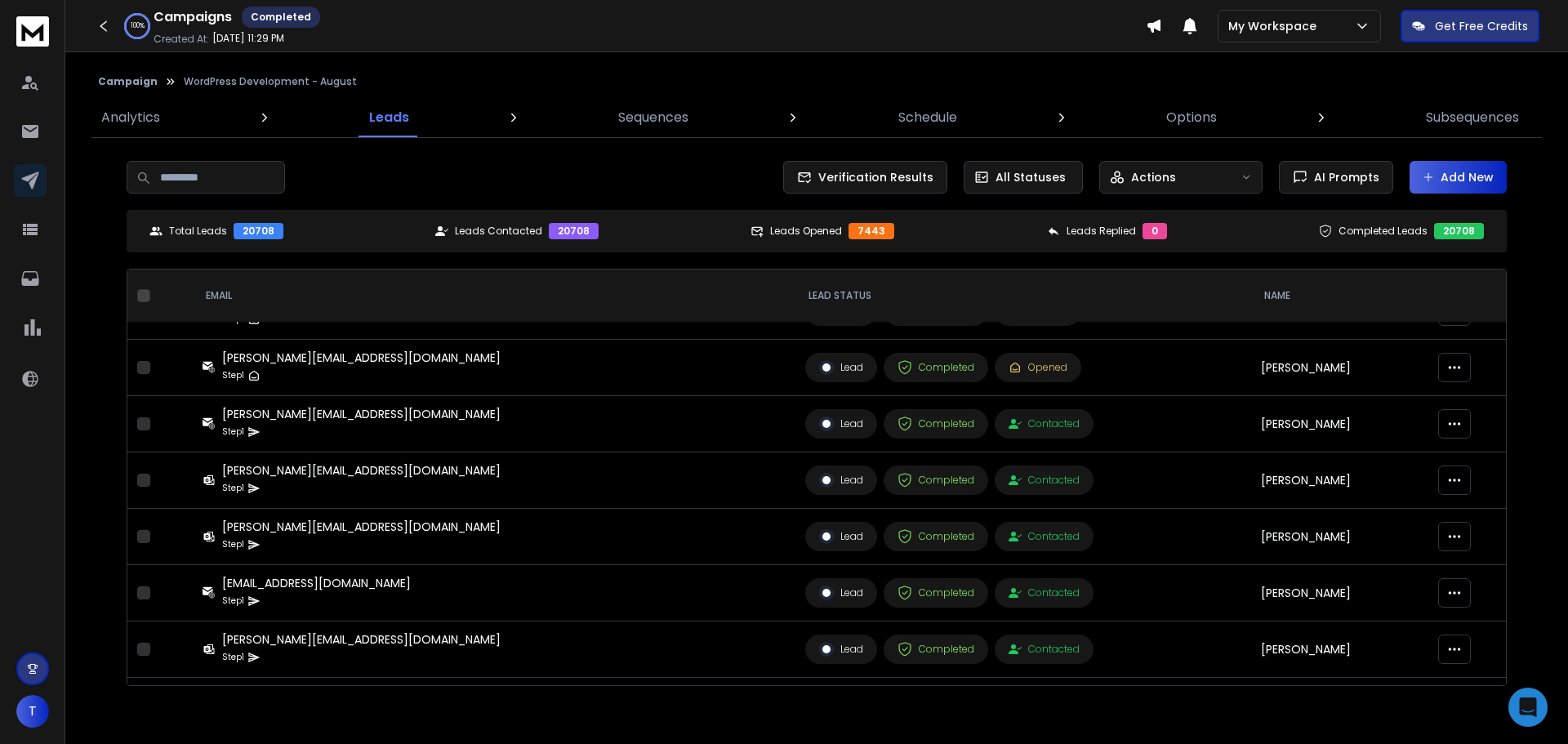
scroll to position [654, 0]
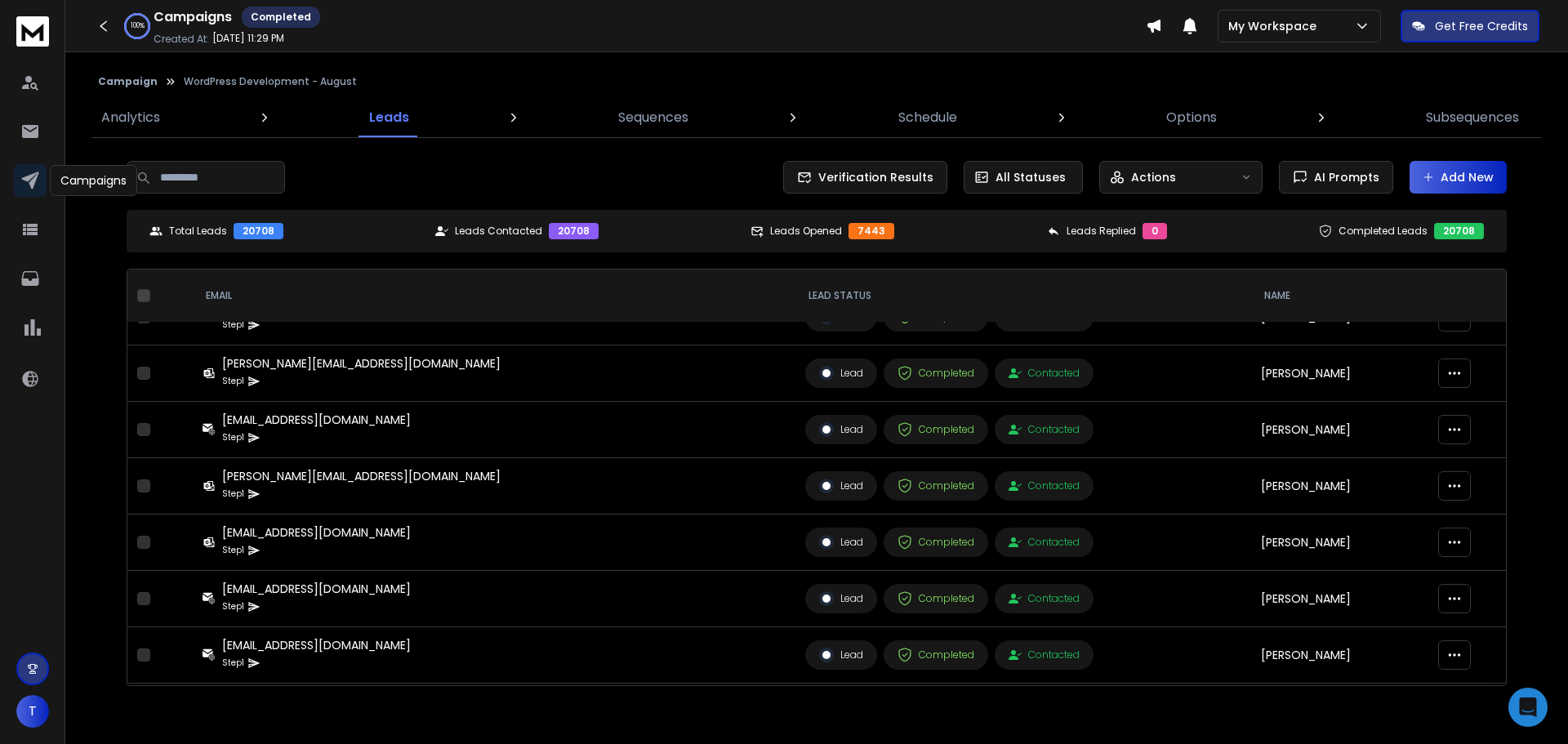
click at [29, 182] on icon at bounding box center [29, 180] width 17 height 17
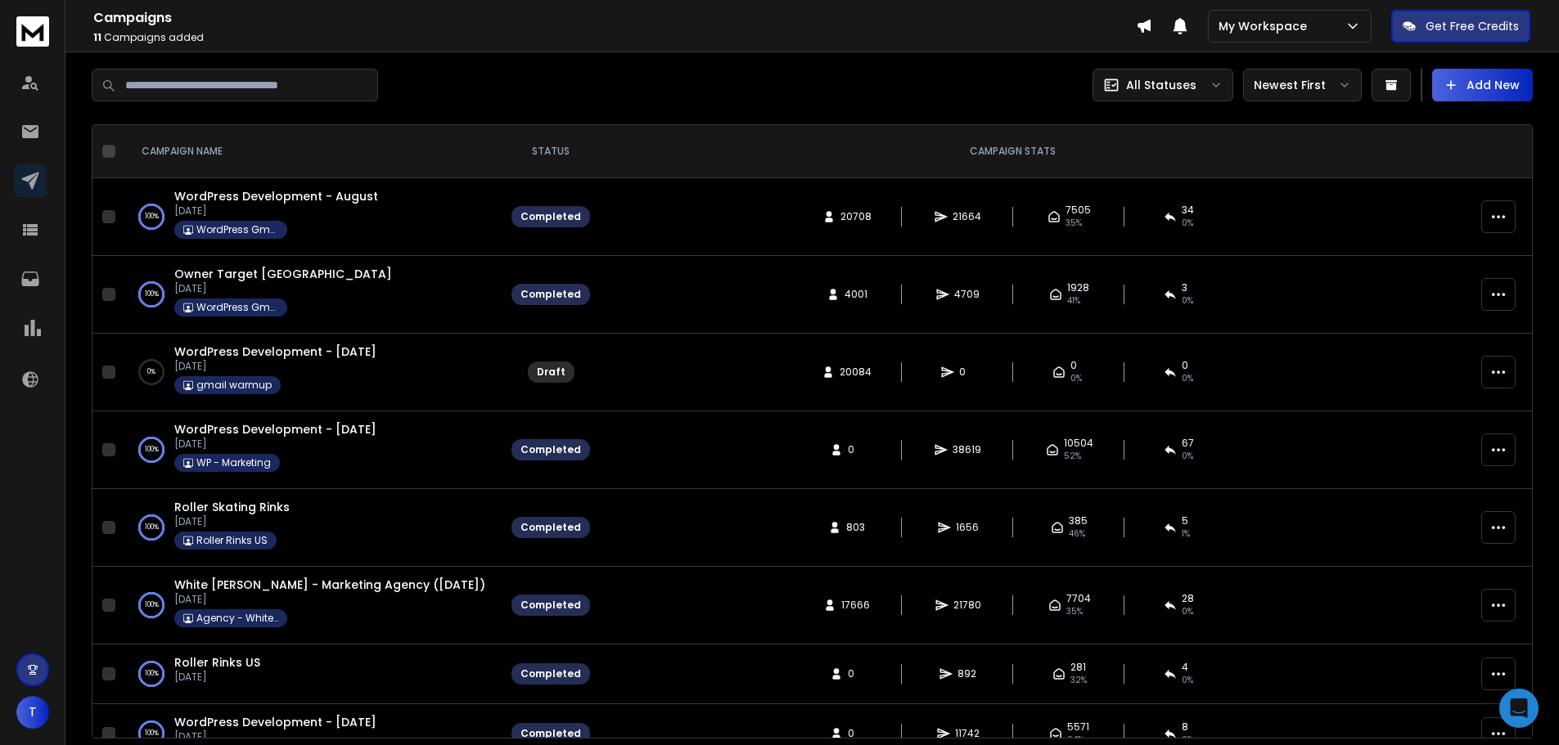
click at [332, 188] on span "WordPress Development - August" at bounding box center [276, 196] width 204 height 16
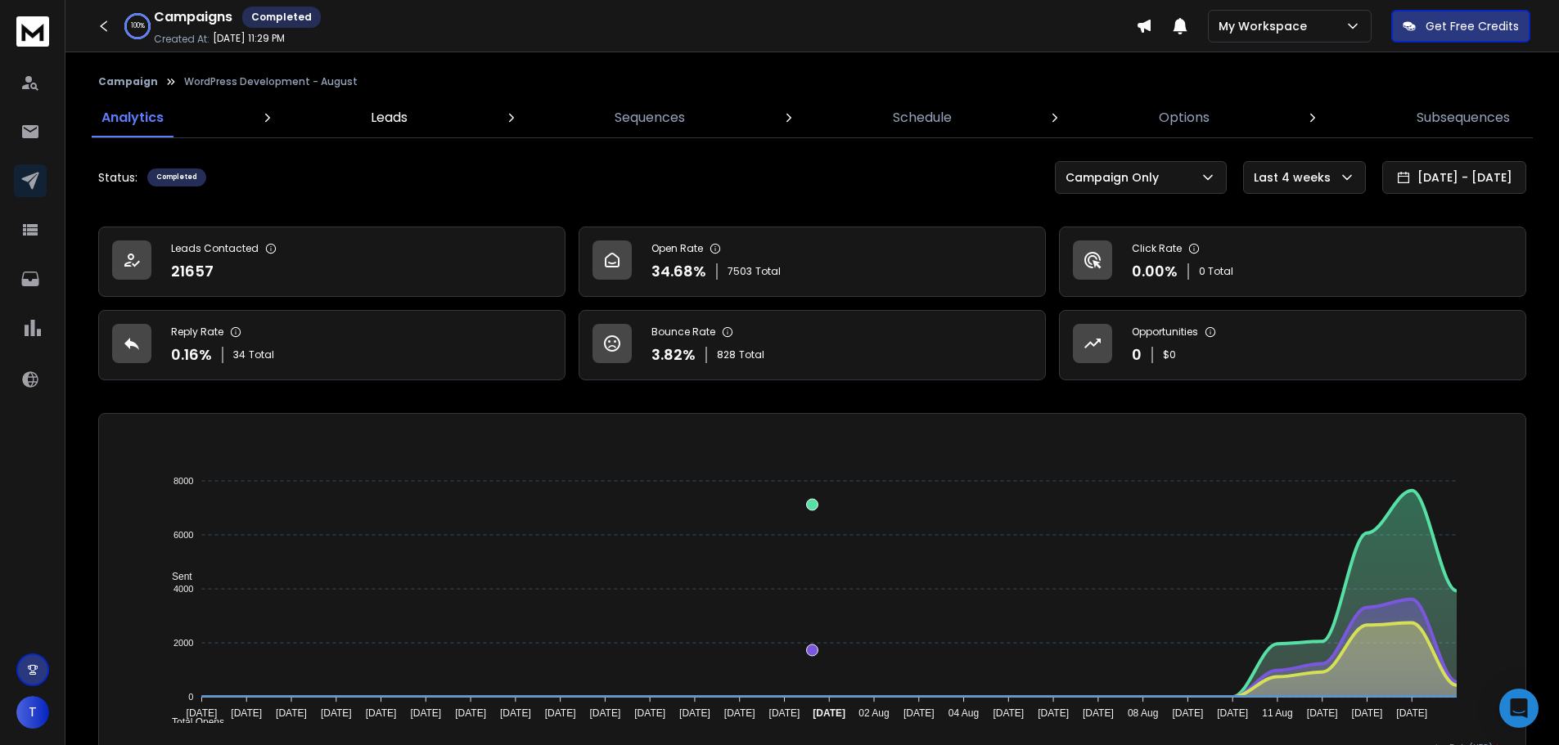
click at [402, 115] on p "Leads" at bounding box center [389, 118] width 37 height 20
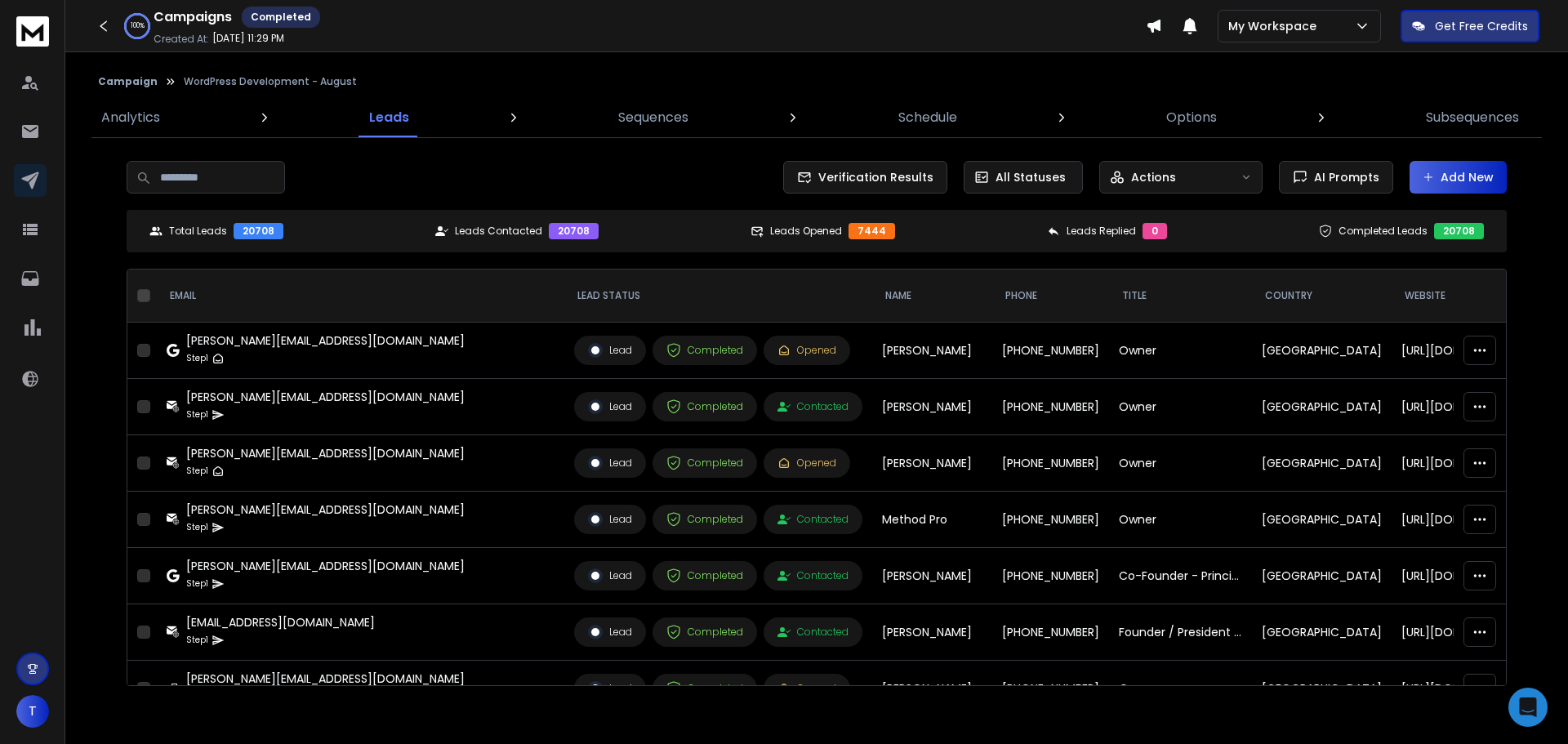
click at [560, 223] on div "20708" at bounding box center [574, 231] width 50 height 16
click at [870, 225] on div "7444" at bounding box center [871, 231] width 47 height 16
click at [869, 227] on div "7444" at bounding box center [871, 231] width 47 height 16
click at [650, 181] on div "Verification Results All Statuses Actions AI Prompts Add New" at bounding box center [816, 177] width 1380 height 33
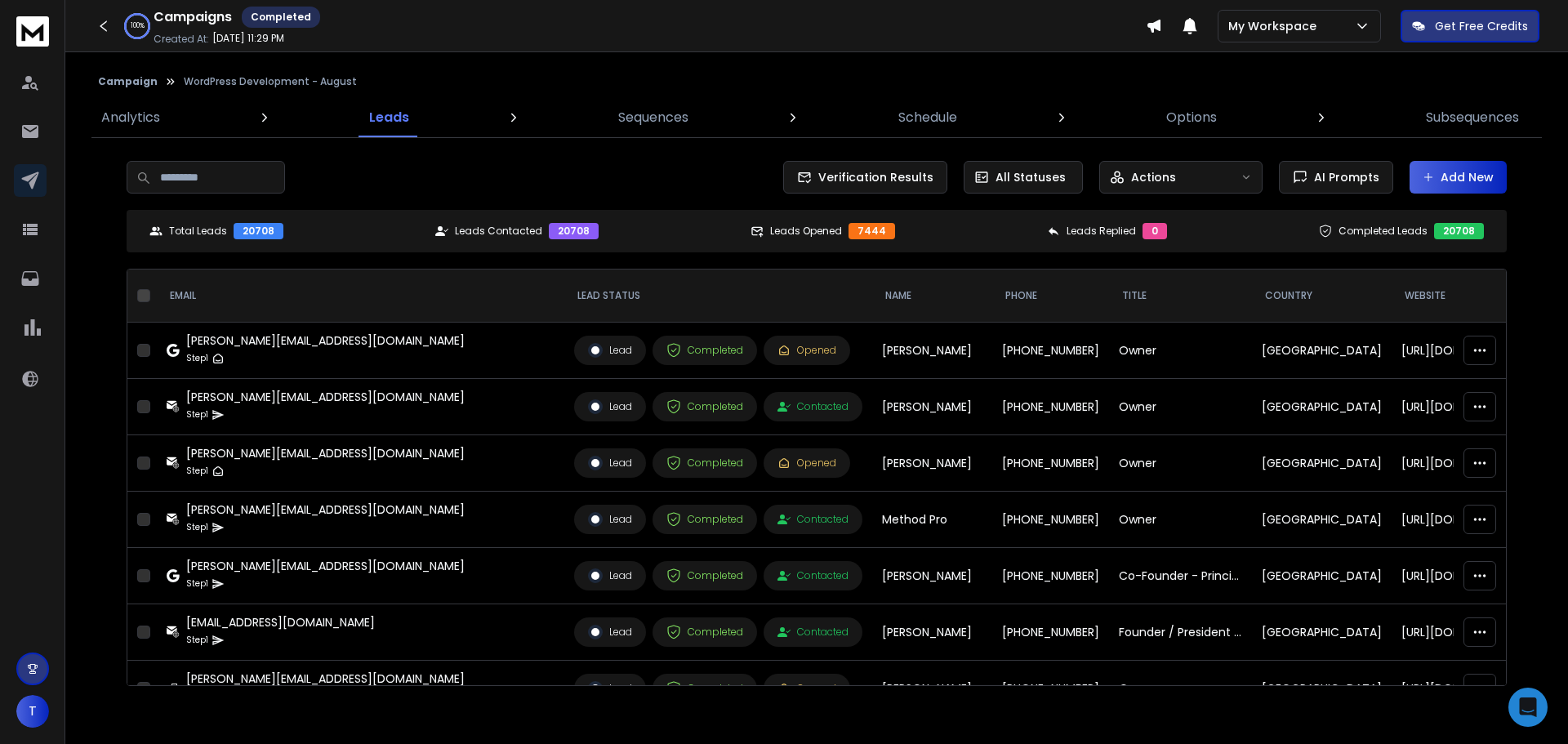
click at [564, 230] on div "20708" at bounding box center [574, 231] width 50 height 16
click at [472, 200] on div "Verification Results All Statuses Actions AI Prompts Add New Total Leads 20708 …" at bounding box center [816, 415] width 1380 height 509
